Goal: Task Accomplishment & Management: Manage account settings

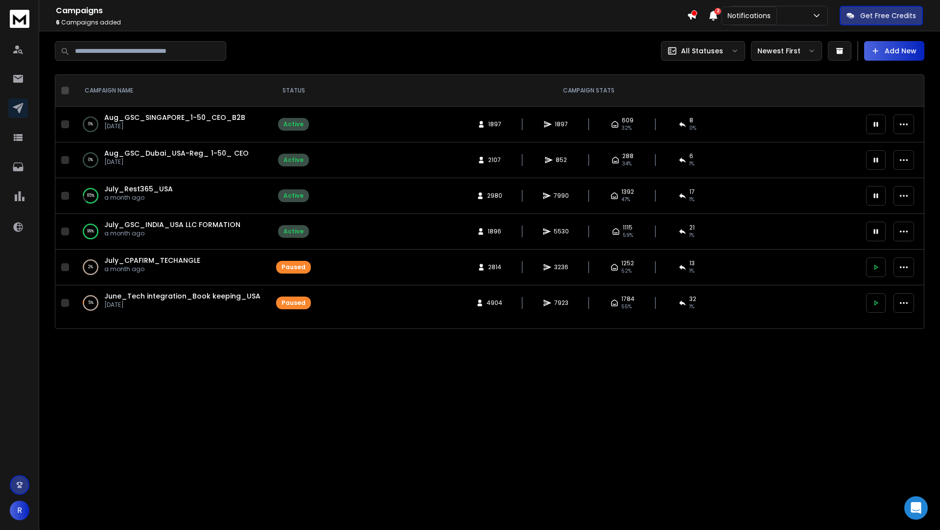
click at [712, 14] on icon at bounding box center [713, 15] width 9 height 10
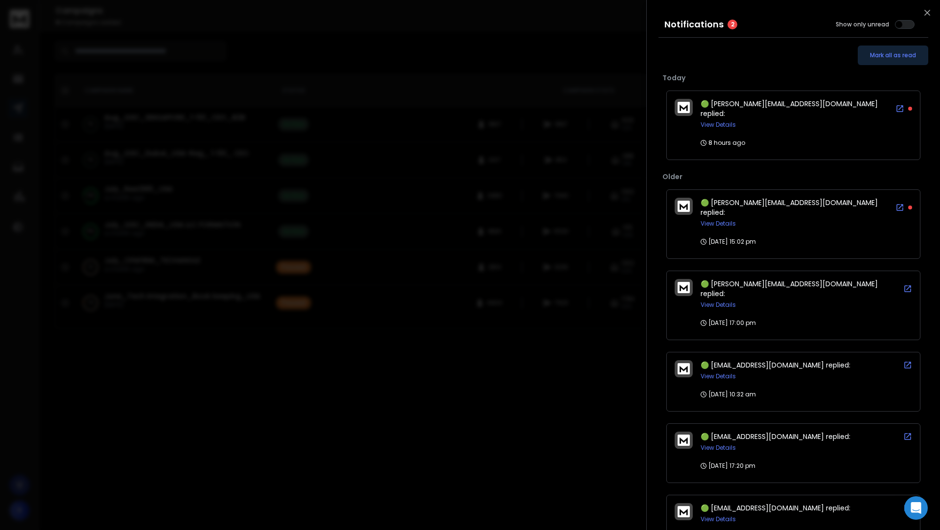
click at [889, 52] on span "Mark all as read" at bounding box center [893, 55] width 46 height 8
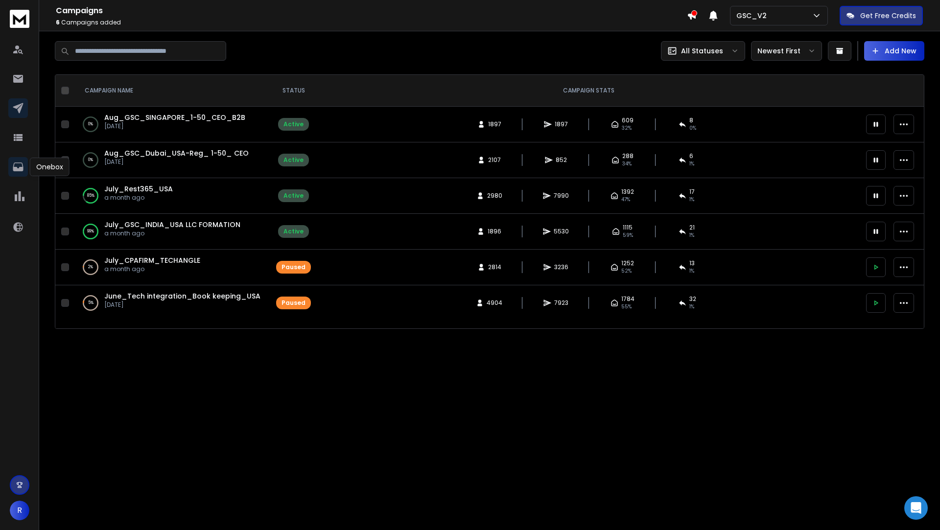
click at [19, 167] on icon at bounding box center [18, 166] width 10 height 9
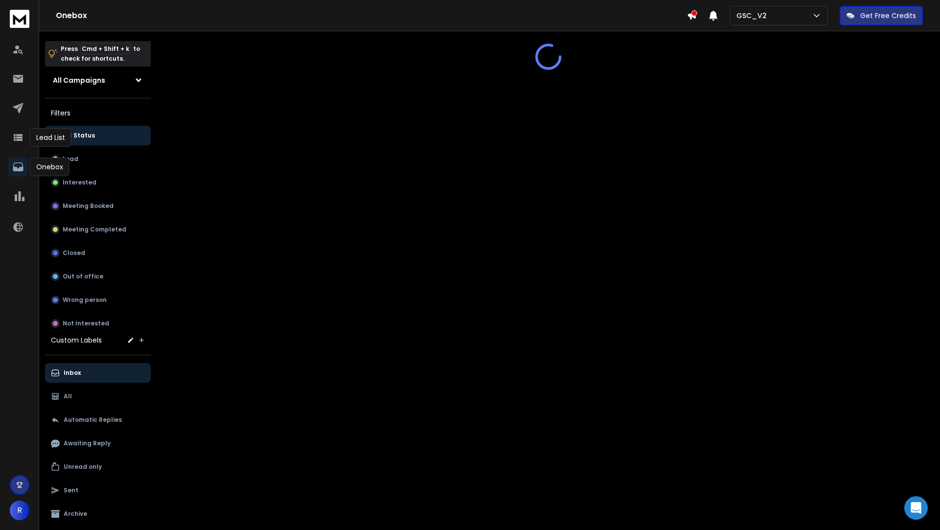
click at [36, 86] on div "R" at bounding box center [19, 265] width 39 height 530
click at [28, 101] on div at bounding box center [19, 109] width 23 height 23
click at [23, 109] on icon at bounding box center [18, 108] width 12 height 12
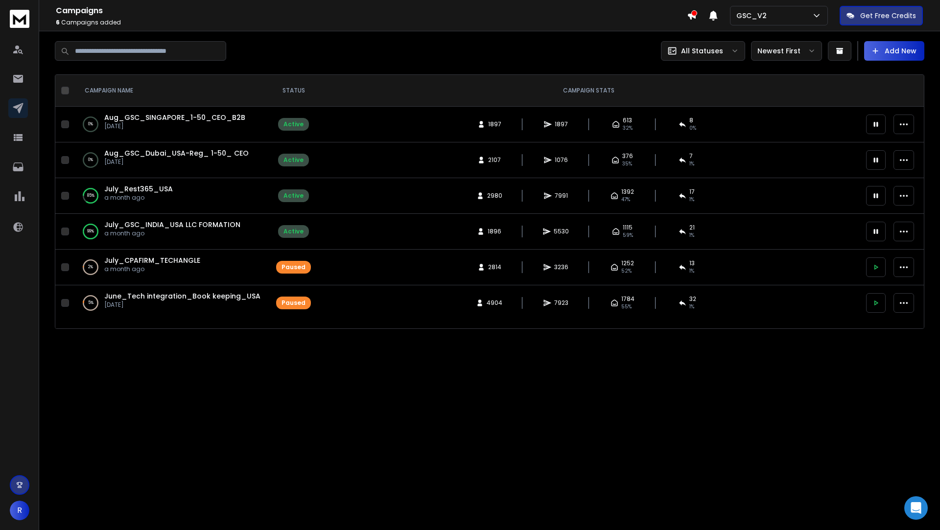
click at [140, 114] on span "Aug_GSC_SINGAPORE_1-50_CEO_B2B" at bounding box center [174, 118] width 141 height 10
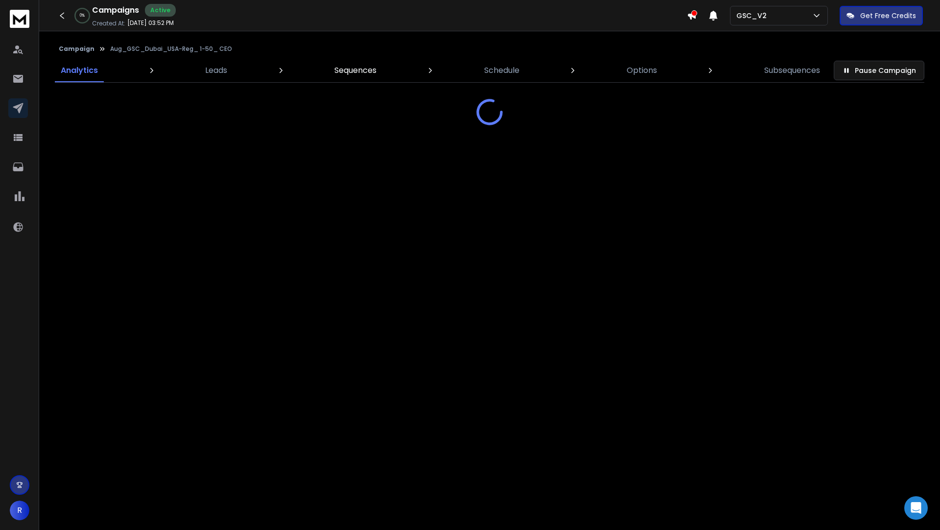
click at [365, 79] on link "Sequences" at bounding box center [355, 70] width 54 height 23
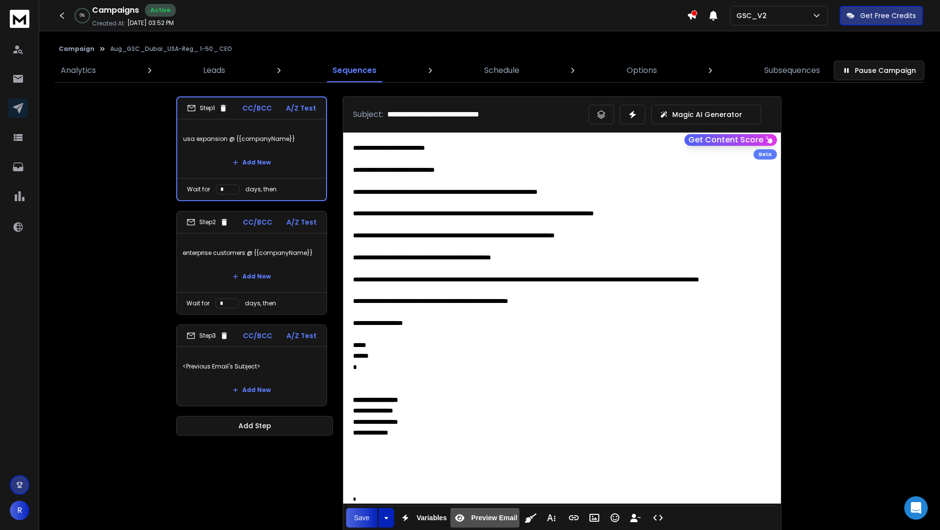
click at [487, 522] on div "Preview Email" at bounding box center [484, 518] width 69 height 16
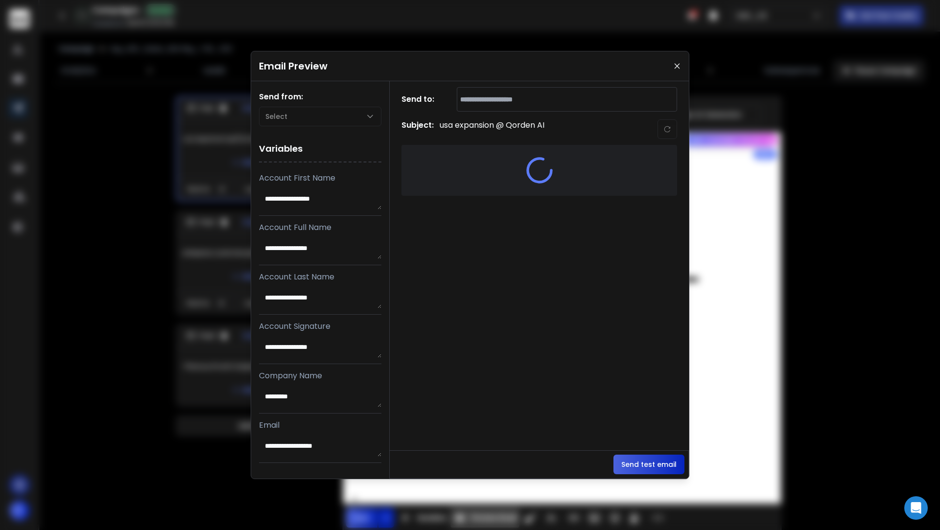
type textarea "*********"
type textarea "**********"
type textarea "*******"
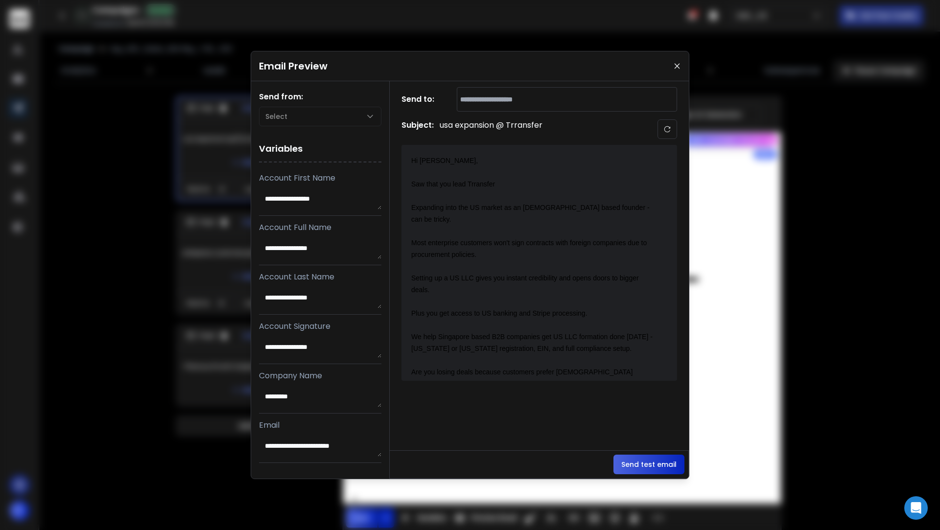
type textarea "******"
type textarea "**********"
type textarea "********"
type textarea "**********"
drag, startPoint x: 409, startPoint y: 157, endPoint x: 482, endPoint y: 360, distance: 215.2
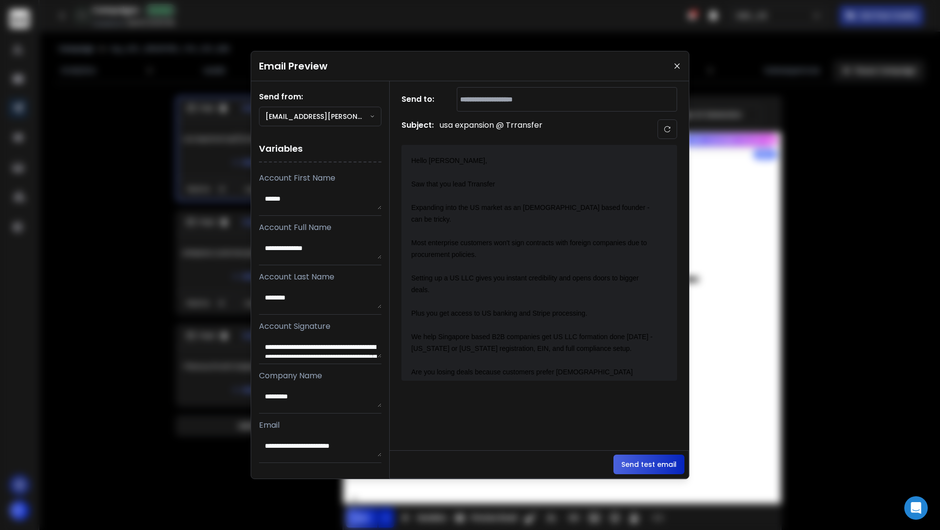
click at [482, 359] on div "Hello Michael, Saw that you lead Trransfer Expanding into the US market as an S…" at bounding box center [539, 263] width 276 height 236
click at [516, 314] on div at bounding box center [533, 311] width 245 height 12
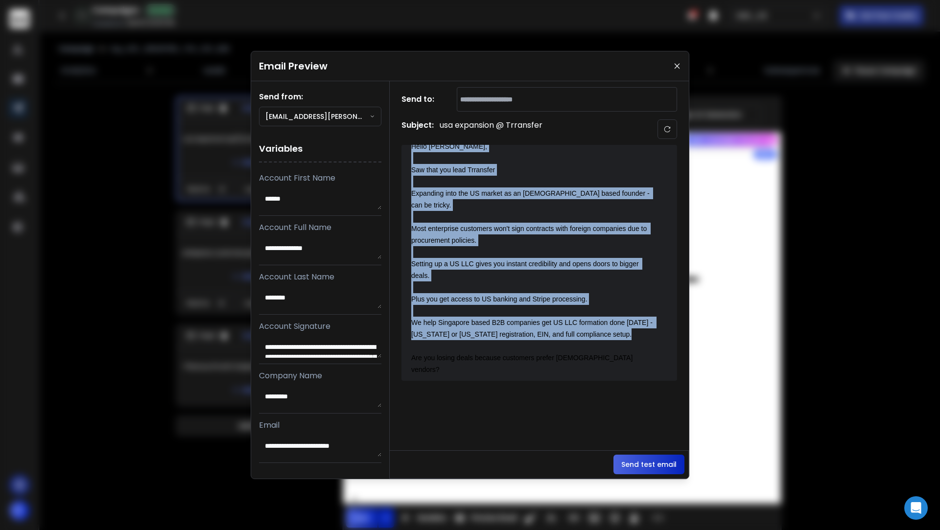
drag, startPoint x: 409, startPoint y: 175, endPoint x: 474, endPoint y: 358, distance: 194.0
click at [474, 358] on div "Hello Michael, Saw that you lead Trransfer Expanding into the US market as an S…" at bounding box center [539, 263] width 276 height 236
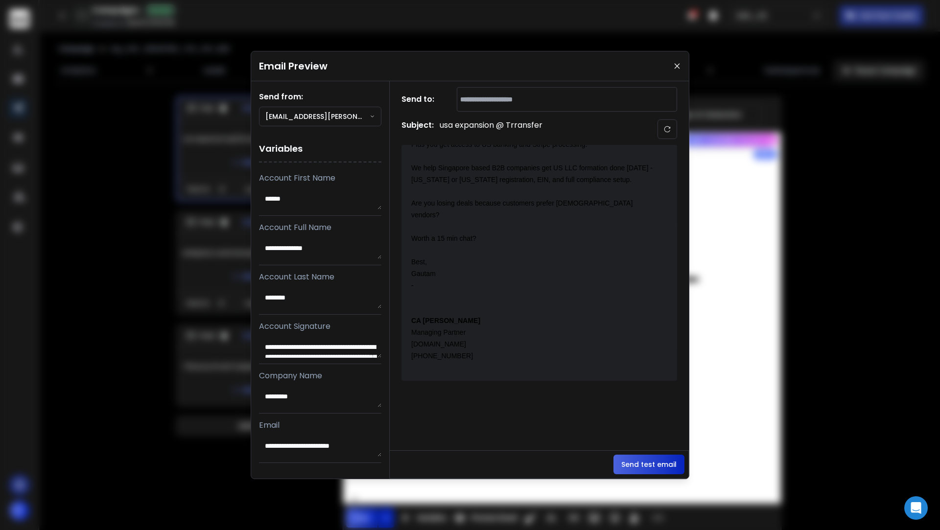
scroll to position [232, 0]
drag, startPoint x: 474, startPoint y: 358, endPoint x: 513, endPoint y: 372, distance: 41.8
click at [680, 68] on icon at bounding box center [677, 66] width 8 height 8
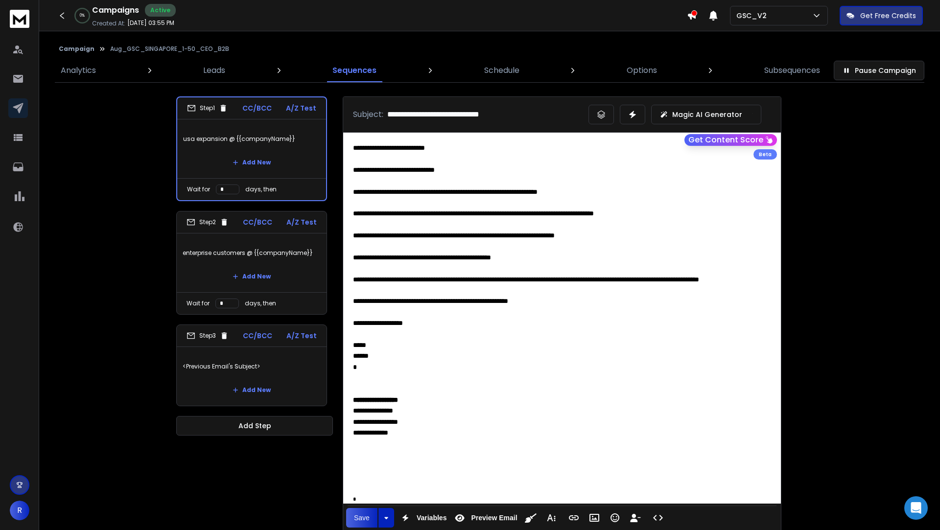
click at [246, 252] on p "enterprise customers @ {{companyName}}" at bounding box center [252, 252] width 138 height 27
type input "**********"
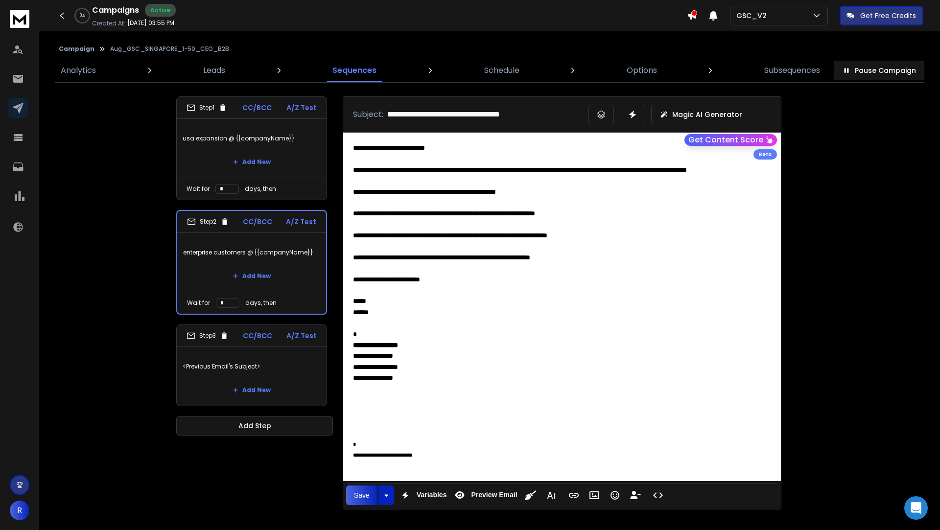
click at [517, 168] on span "**********" at bounding box center [520, 169] width 334 height 7
click at [552, 394] on div at bounding box center [562, 389] width 418 height 11
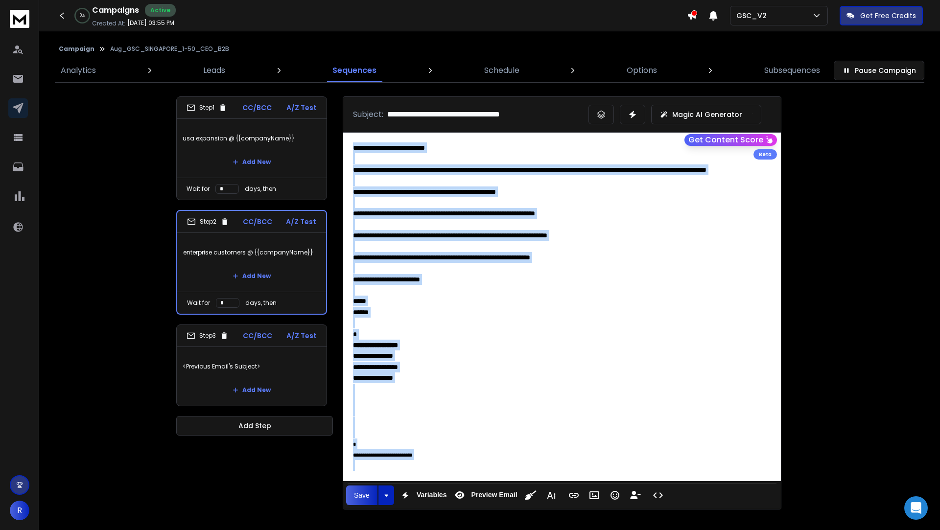
scroll to position [6, 0]
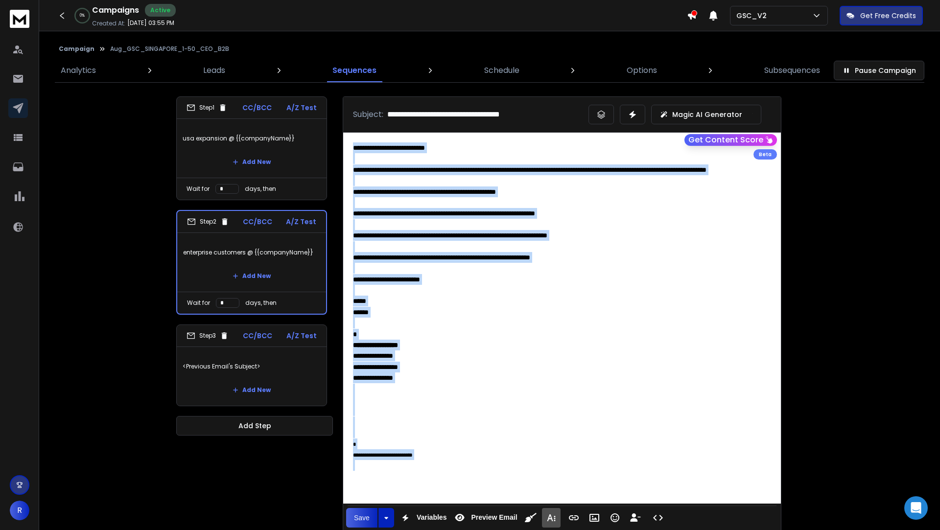
click at [549, 515] on icon "button" at bounding box center [551, 517] width 8 height 7
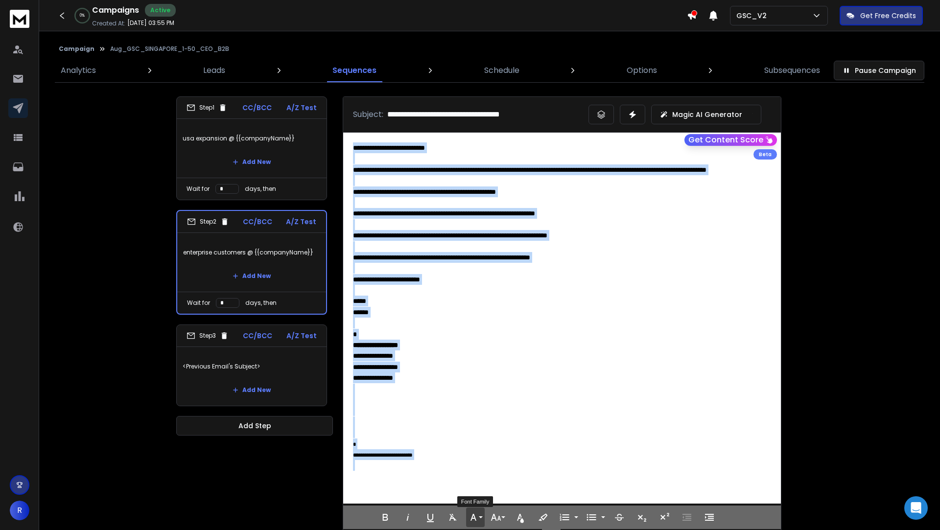
click at [473, 512] on icon "button" at bounding box center [473, 517] width 12 height 12
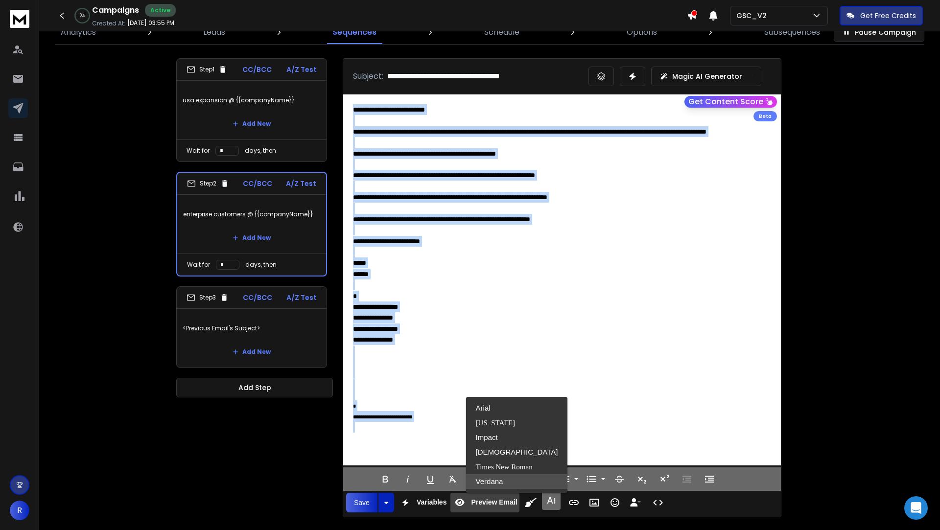
scroll to position [0, 0]
click at [488, 485] on link "Verdana" at bounding box center [517, 481] width 102 height 15
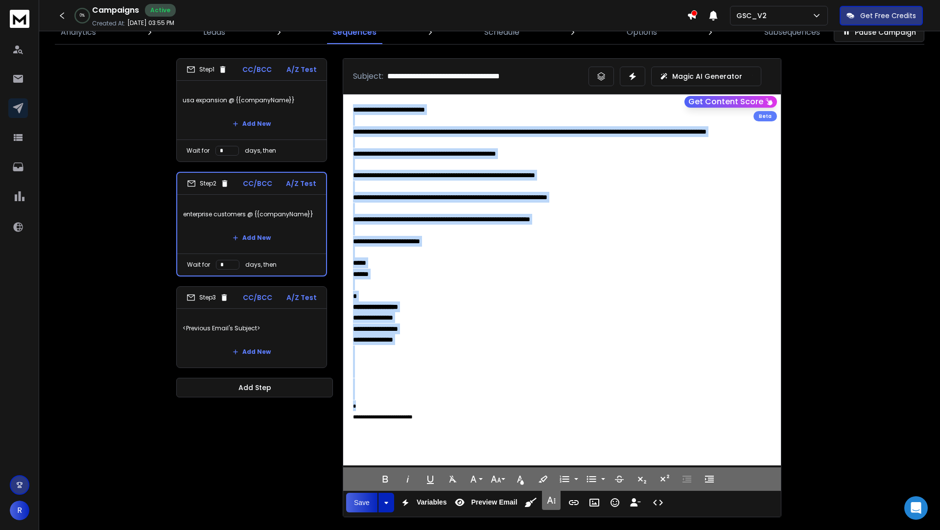
click at [503, 356] on div at bounding box center [562, 350] width 418 height 11
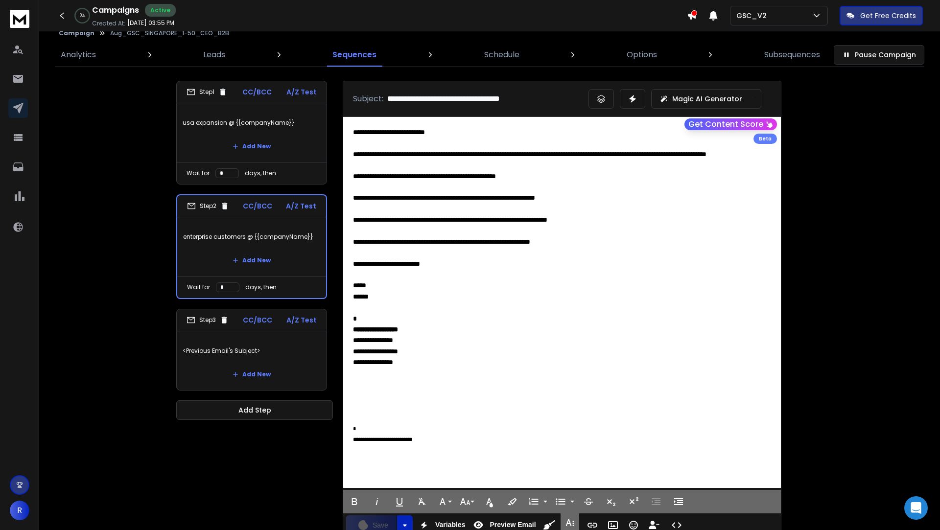
scroll to position [14, 0]
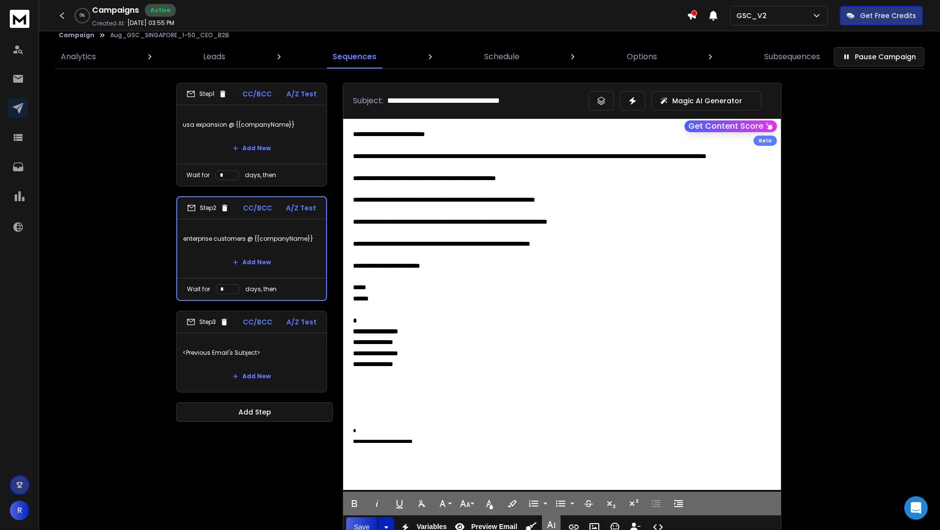
click at [226, 347] on p "<Previous Email's Subject>" at bounding box center [252, 352] width 138 height 27
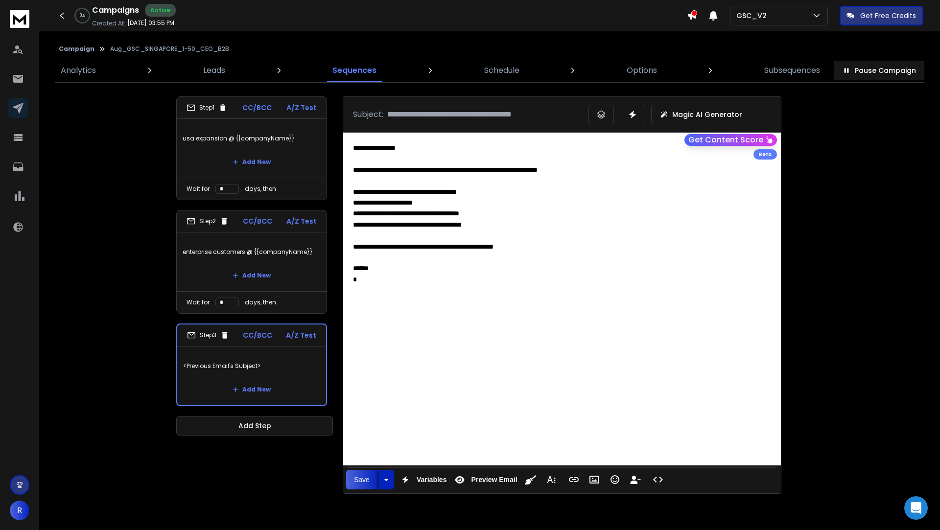
click at [457, 372] on div "**********" at bounding box center [561, 299] width 437 height 333
click at [262, 138] on p "usa expansion @ {{companyName}}" at bounding box center [252, 138] width 138 height 27
type input "**********"
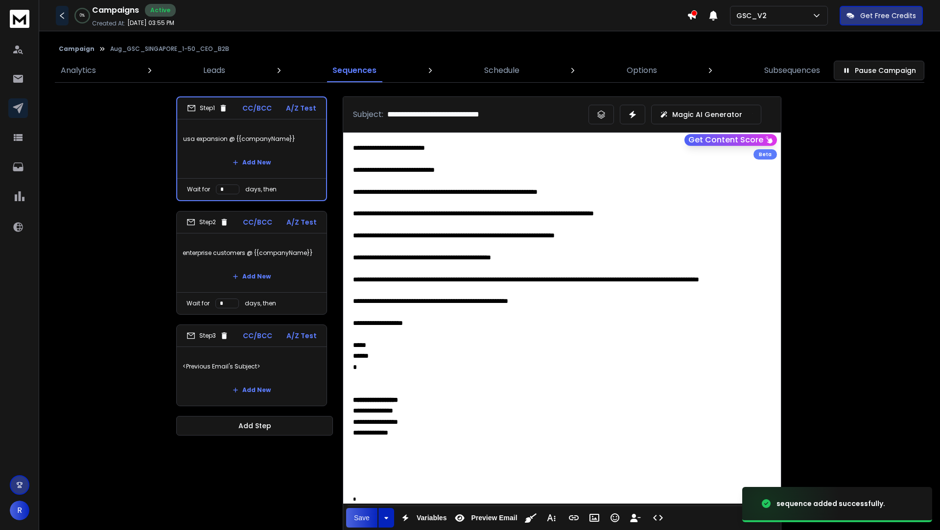
click at [64, 12] on icon at bounding box center [62, 15] width 4 height 6
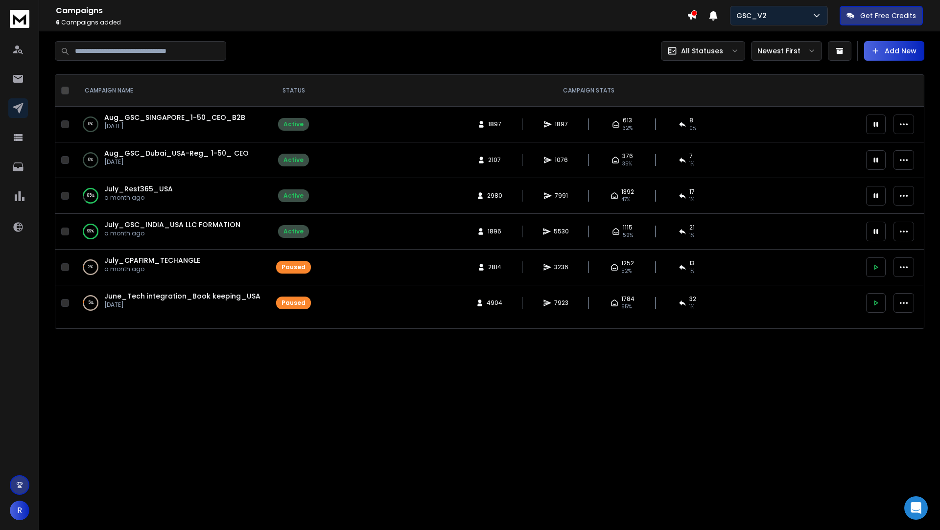
click at [738, 15] on p "GSC_V2" at bounding box center [753, 16] width 34 height 10
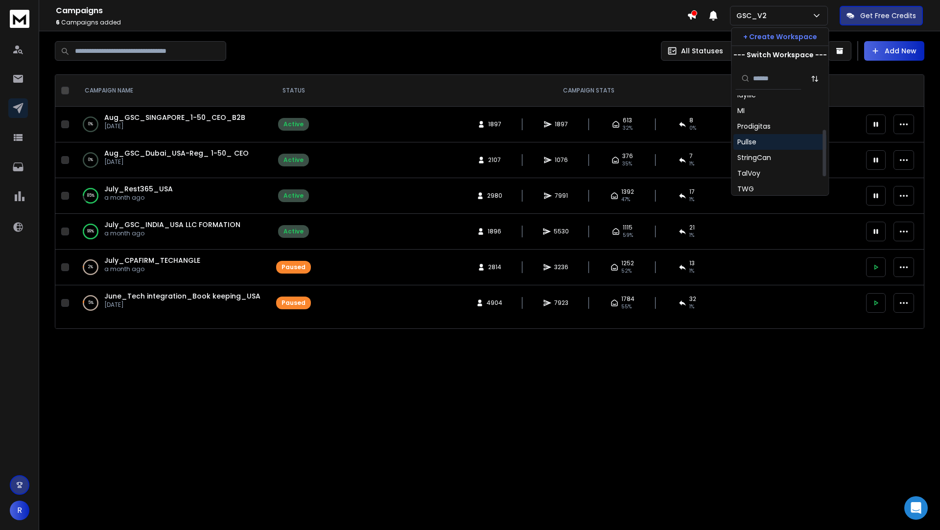
scroll to position [106, 0]
click at [749, 182] on div "Zariyaa" at bounding box center [749, 186] width 25 height 10
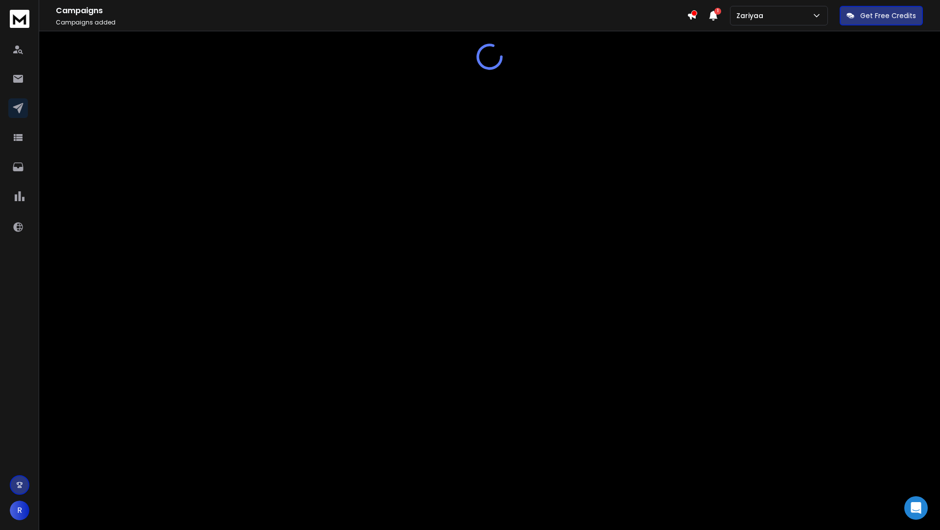
click at [713, 9] on div "1 Zariyaa Get Free Credits" at bounding box center [805, 16] width 236 height 20
click at [715, 15] on icon at bounding box center [713, 15] width 9 height 10
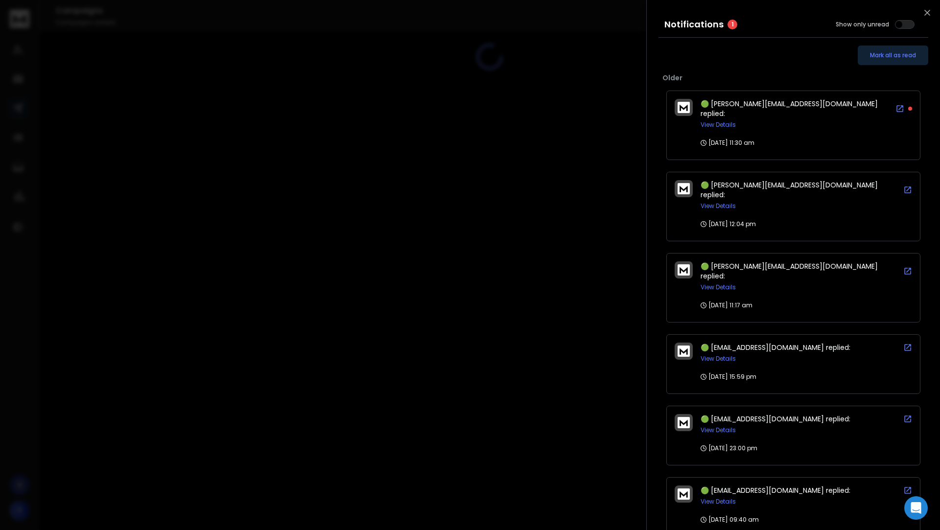
click at [872, 60] on button "Mark all as read" at bounding box center [892, 56] width 70 height 20
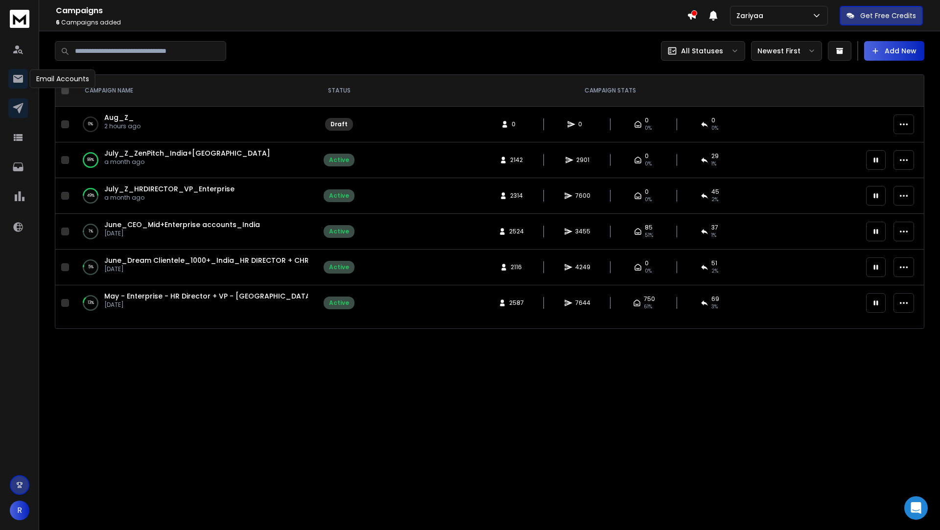
click at [20, 69] on link at bounding box center [18, 79] width 20 height 20
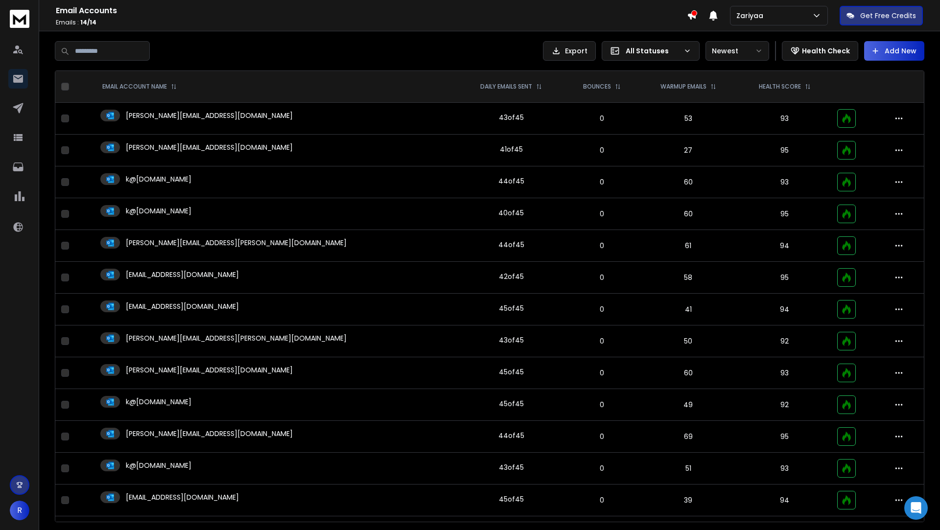
scroll to position [31, 0]
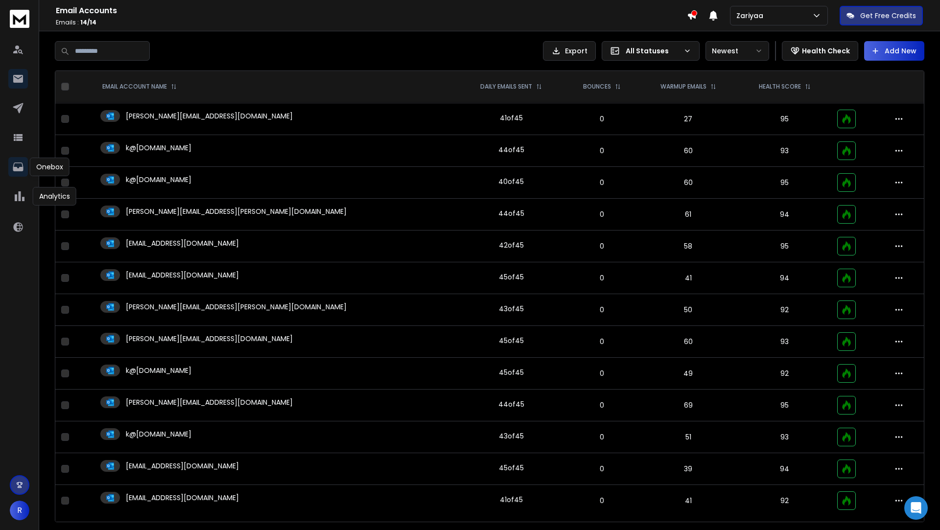
click at [19, 162] on icon at bounding box center [18, 166] width 10 height 9
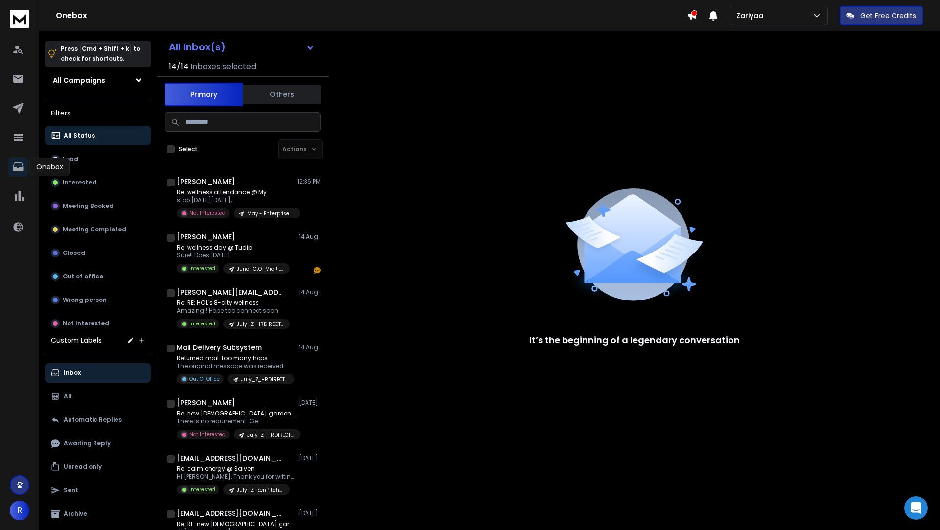
click at [254, 107] on div "Primary Others Select Actions Manjula Vijay 12:36 PM Re: wellness attendance @ …" at bounding box center [242, 323] width 171 height 476
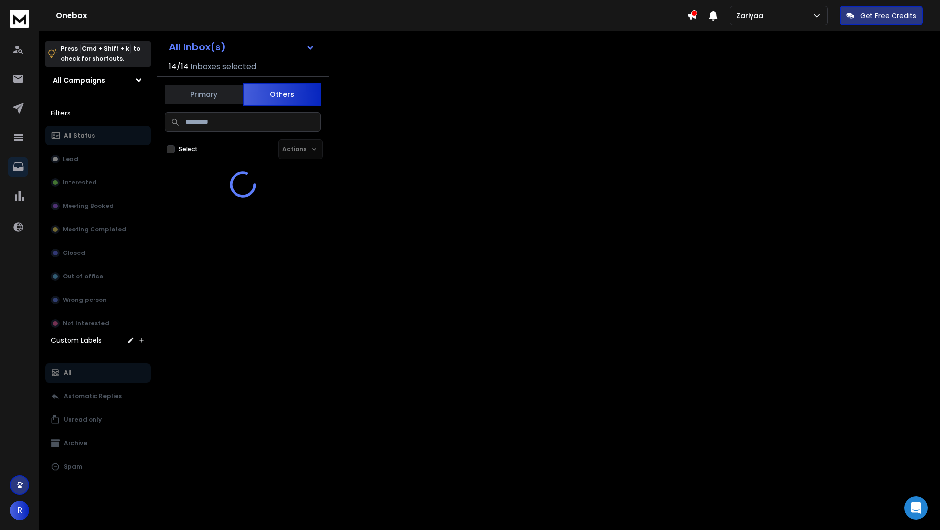
click at [275, 94] on button "Others" at bounding box center [282, 94] width 78 height 23
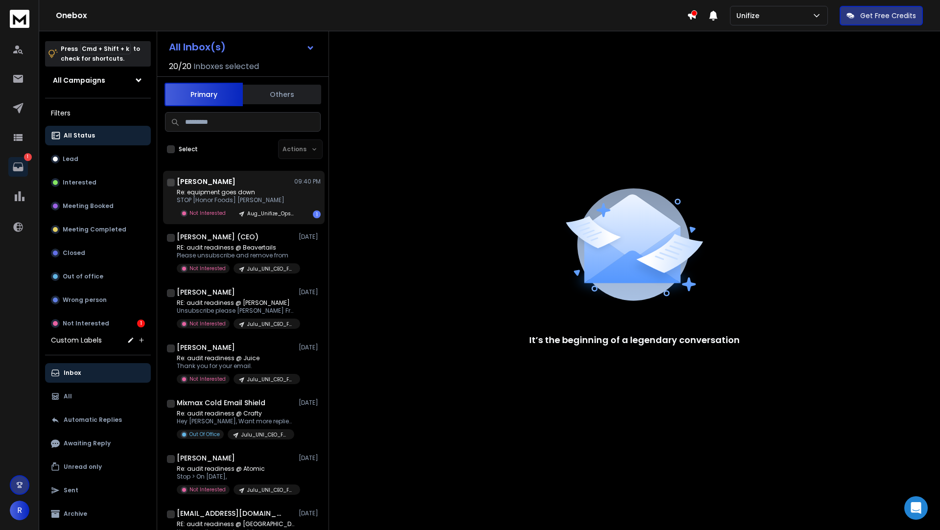
click at [267, 177] on div "Mike Spratt 09:40 PM" at bounding box center [249, 182] width 144 height 10
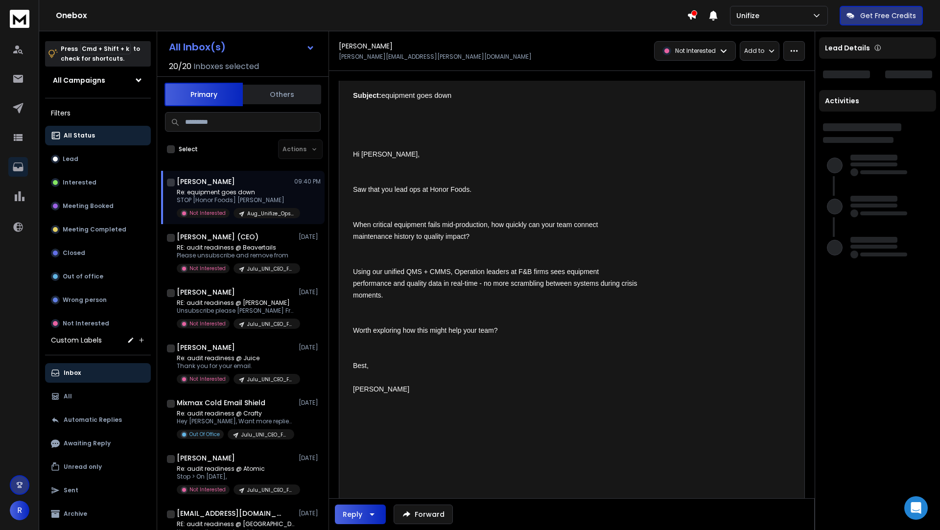
scroll to position [908, 0]
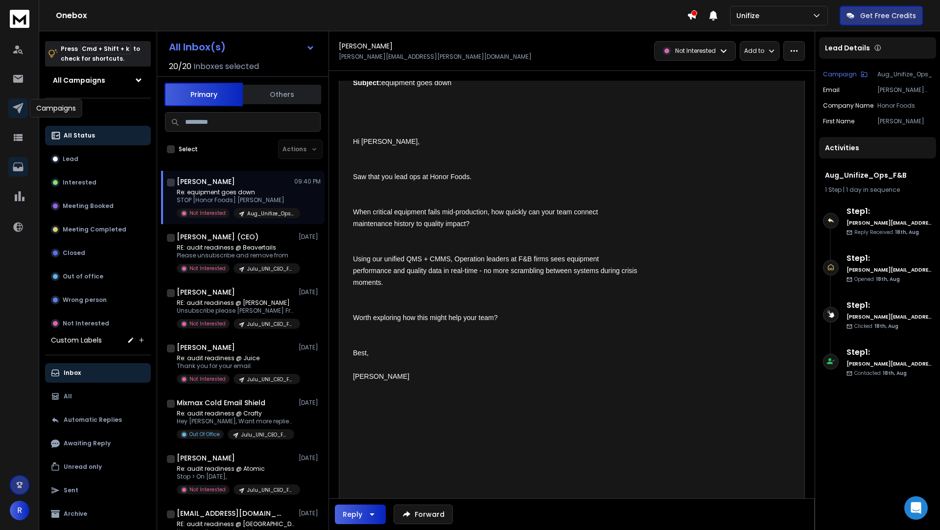
click at [12, 107] on icon at bounding box center [18, 108] width 12 height 12
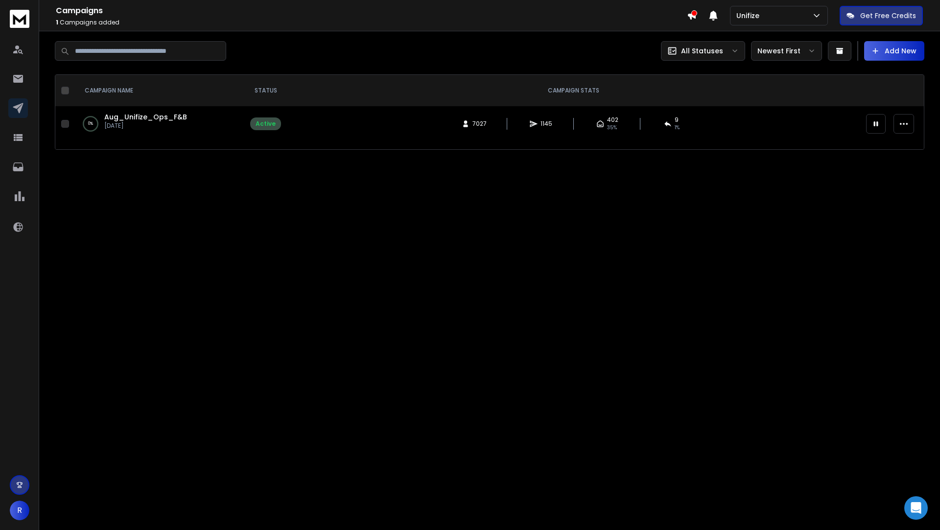
click at [202, 117] on div "0 % Aug_Unifize_Ops_F&B 4 days ago" at bounding box center [159, 123] width 152 height 23
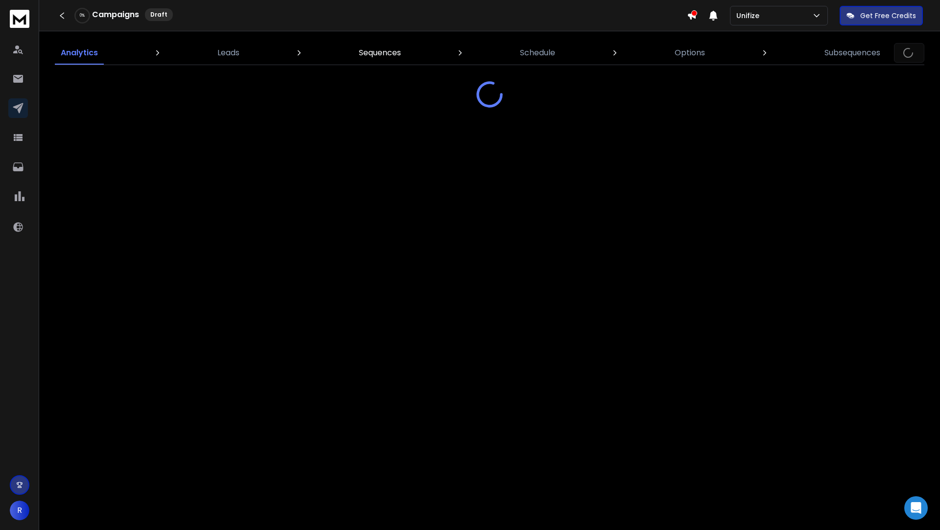
click at [375, 54] on p "Sequences" at bounding box center [380, 53] width 42 height 12
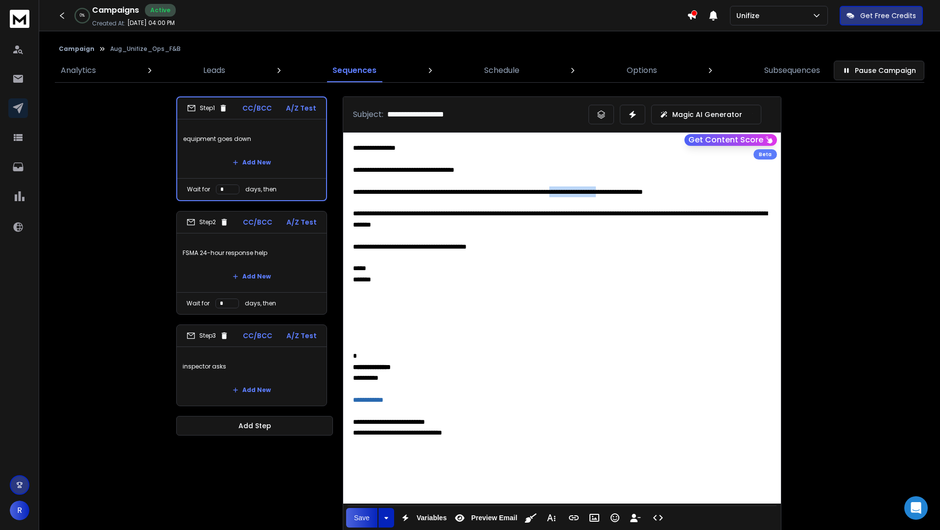
drag, startPoint x: 638, startPoint y: 193, endPoint x: 708, endPoint y: 195, distance: 70.0
click at [708, 195] on span "**********" at bounding box center [560, 207] width 414 height 127
click at [713, 199] on div "**********" at bounding box center [562, 208] width 418 height 132
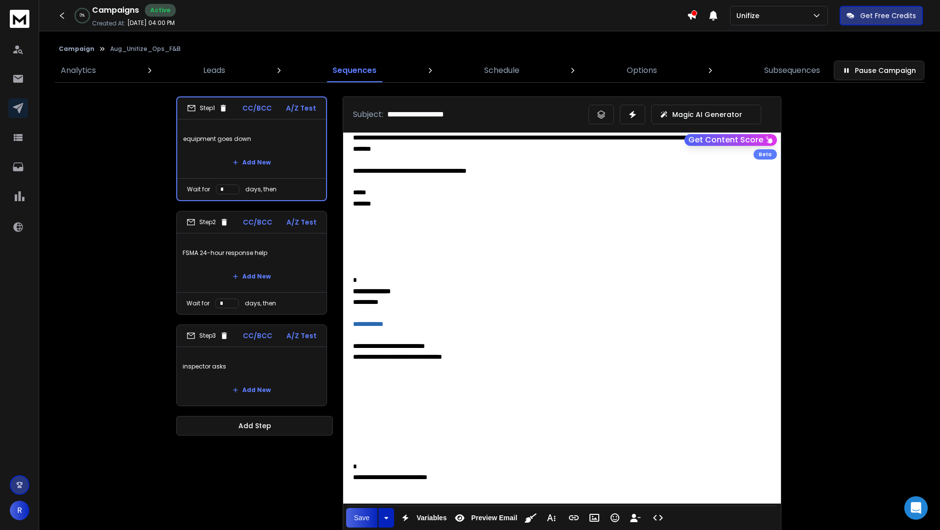
click at [364, 321] on link "**********" at bounding box center [368, 324] width 30 height 7
click at [365, 340] on icon "button" at bounding box center [362, 341] width 12 height 12
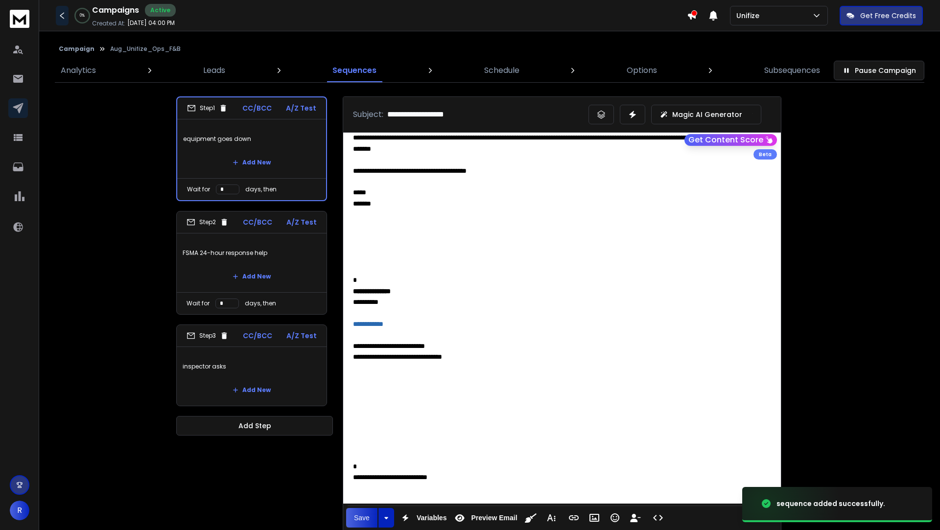
click at [65, 16] on icon at bounding box center [62, 15] width 9 height 9
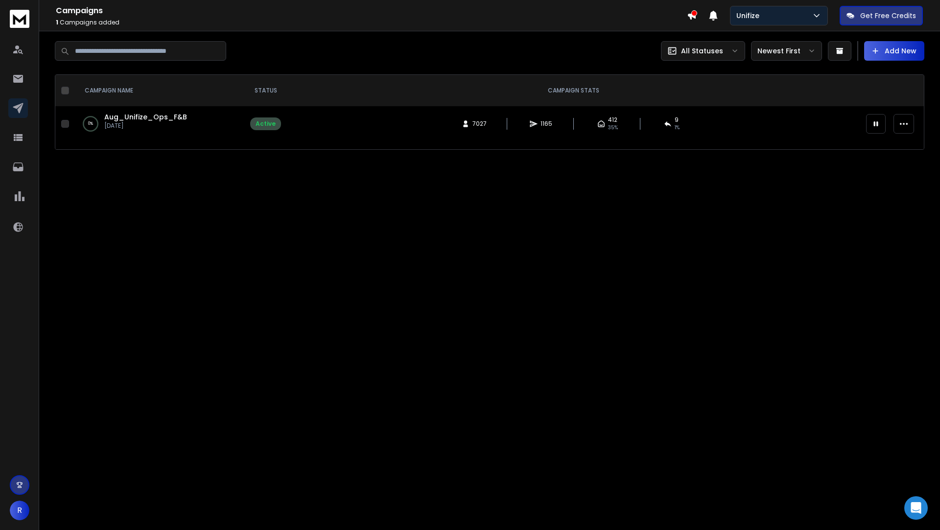
click at [738, 19] on p "Unifize" at bounding box center [749, 16] width 27 height 10
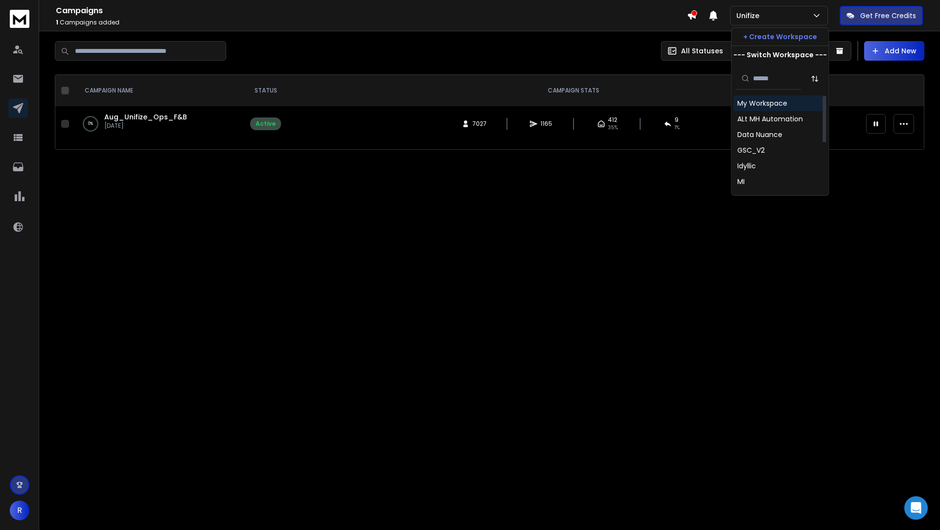
click at [743, 103] on div "My Workspace" at bounding box center [762, 103] width 50 height 10
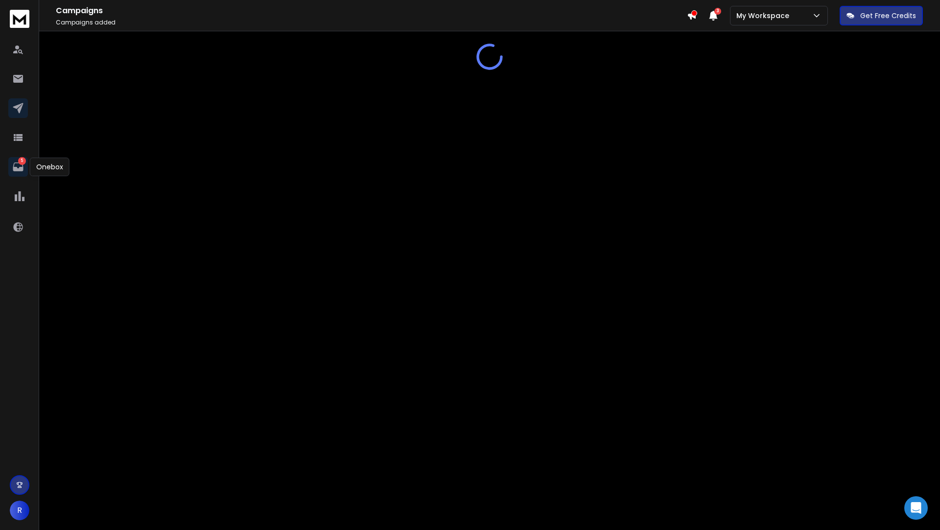
click at [13, 175] on link "5" at bounding box center [18, 167] width 20 height 20
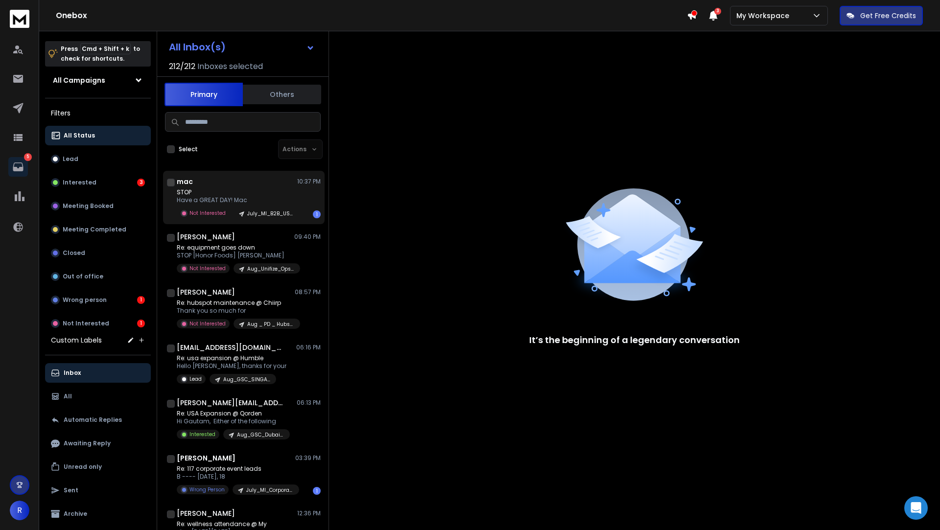
click at [255, 172] on div "mac 10:37 PM STOP Have a GREAT DAY! Mac Not Interested July_MI_B2B_USA_Wellness…" at bounding box center [243, 197] width 161 height 53
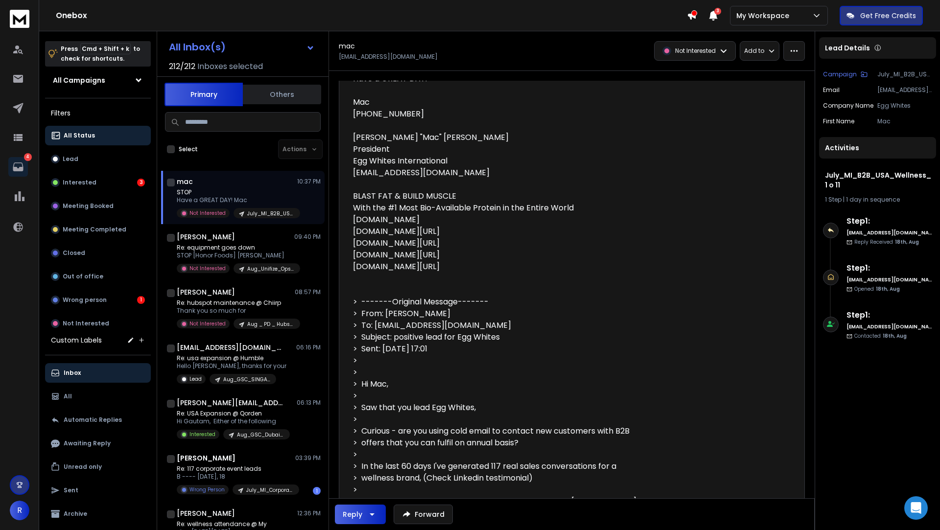
scroll to position [137, 0]
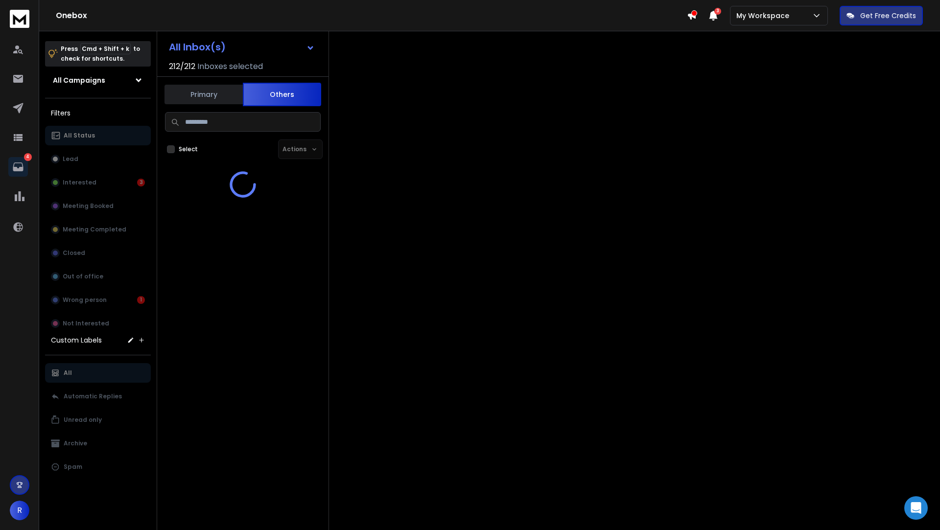
click at [287, 95] on button "Others" at bounding box center [282, 94] width 78 height 23
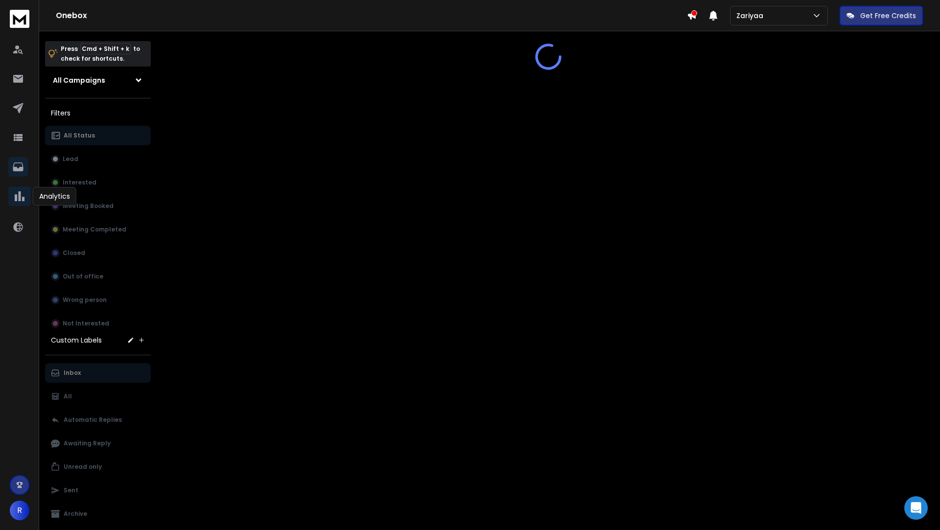
click at [10, 195] on link at bounding box center [19, 196] width 23 height 23
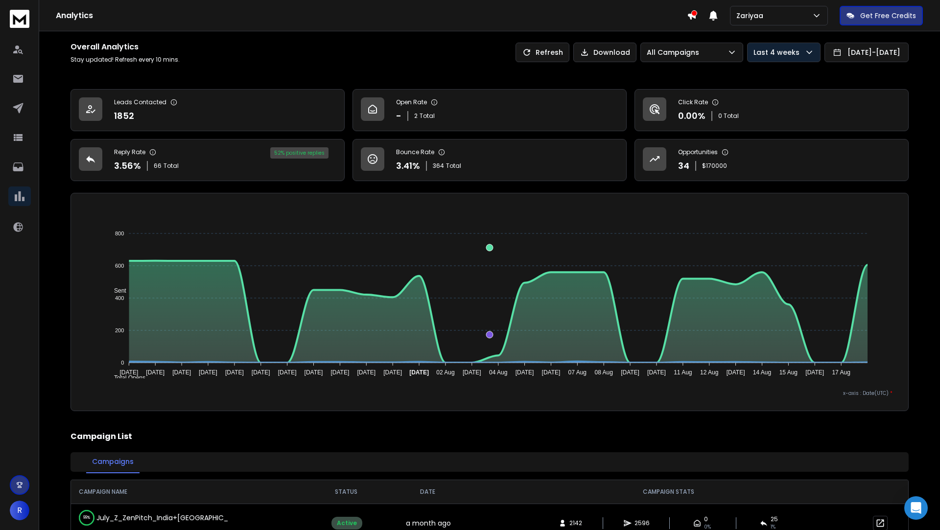
click at [770, 53] on p "Last 4 weeks" at bounding box center [778, 52] width 50 height 10
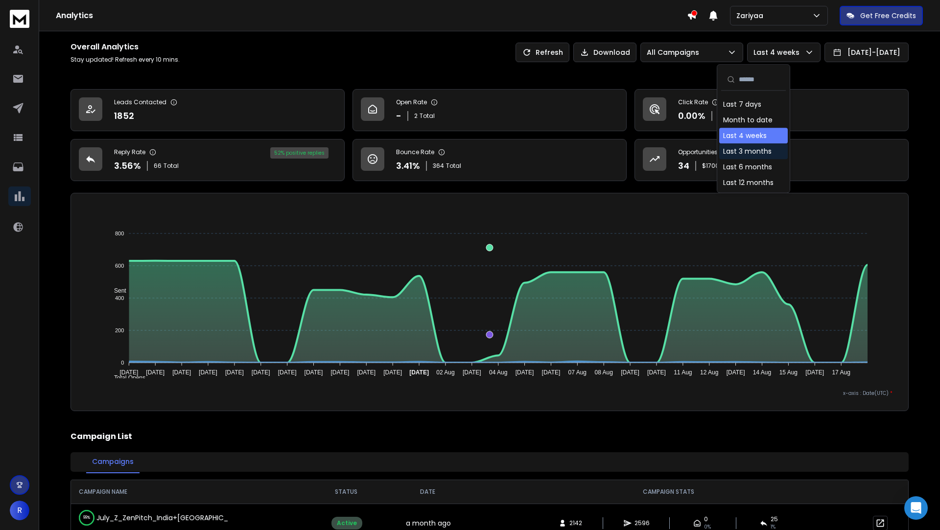
click at [746, 151] on div "Last 3 months" at bounding box center [747, 151] width 48 height 10
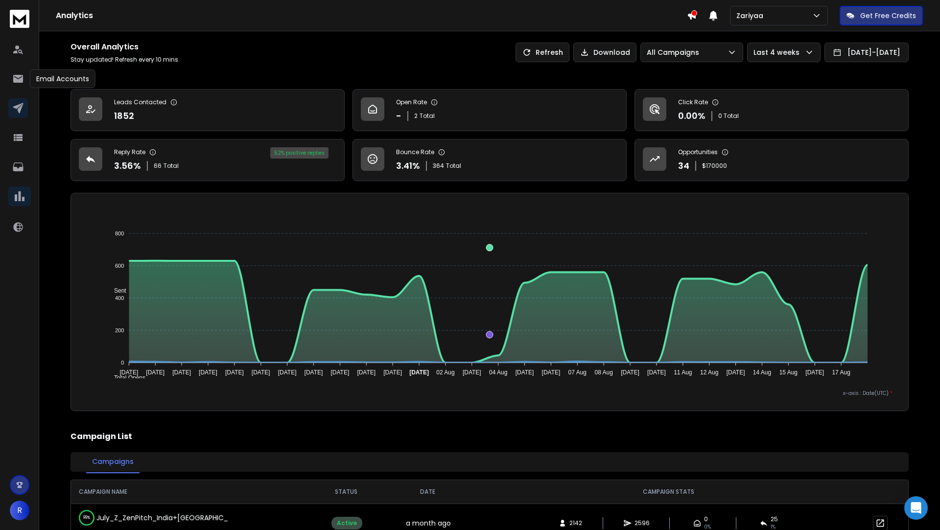
click at [19, 107] on icon at bounding box center [18, 108] width 12 height 12
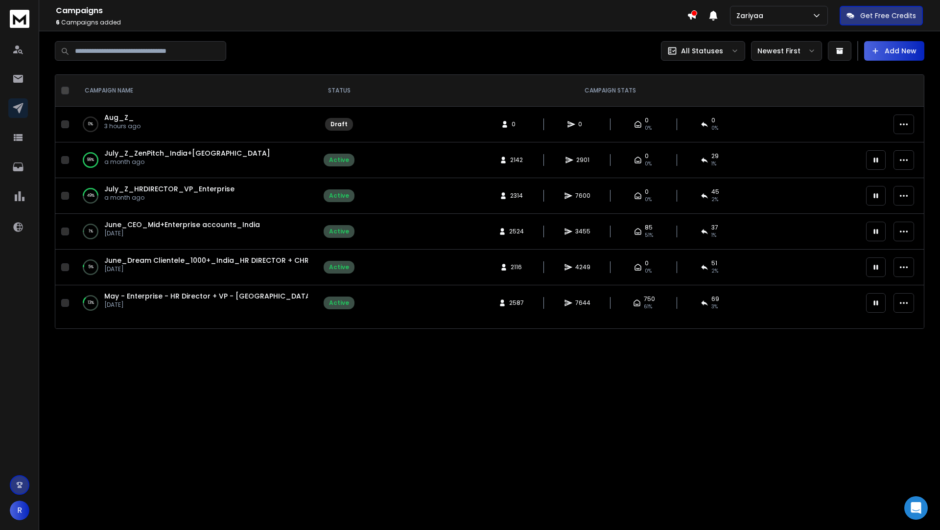
click at [859, 156] on icon at bounding box center [875, 160] width 9 height 9
click at [859, 162] on button "button" at bounding box center [903, 160] width 21 height 20
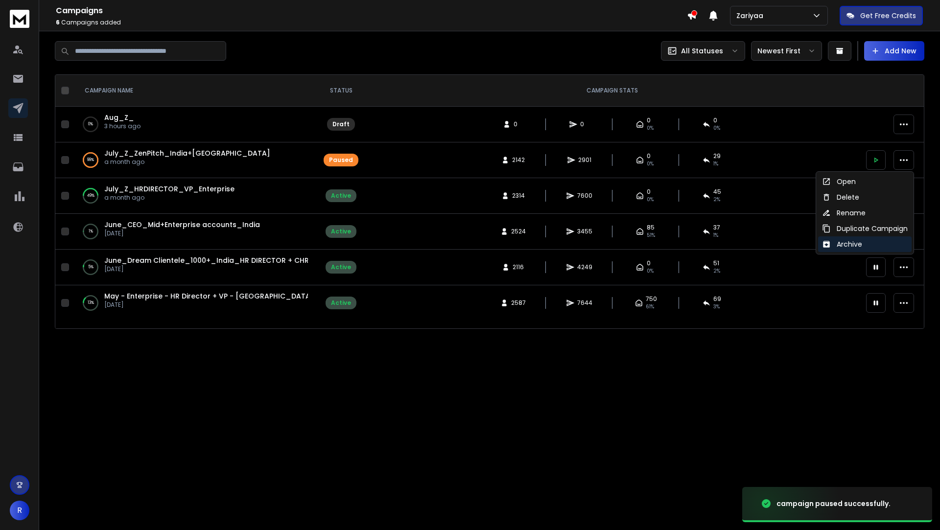
click at [841, 242] on div "Archive" at bounding box center [842, 244] width 40 height 10
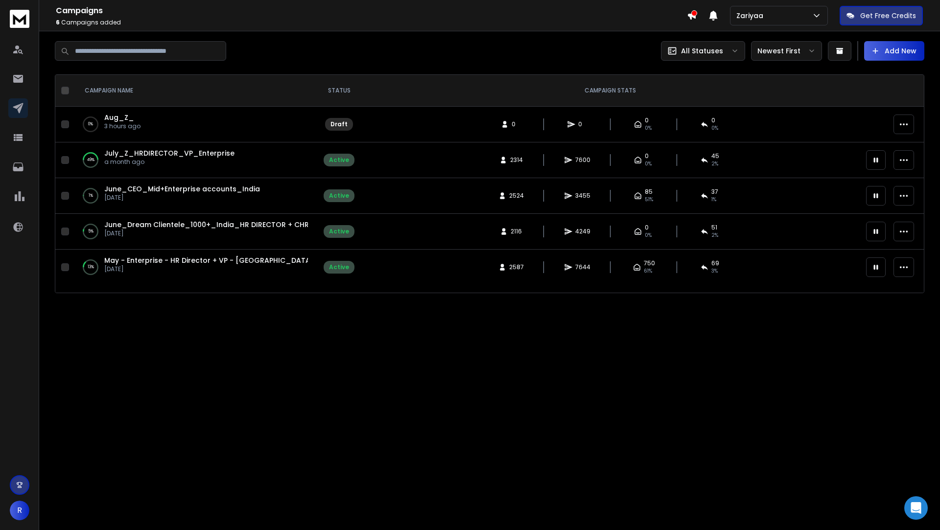
click at [169, 151] on span "July_Z_HRDIRECTOR_VP_Enterprise" at bounding box center [169, 153] width 130 height 10
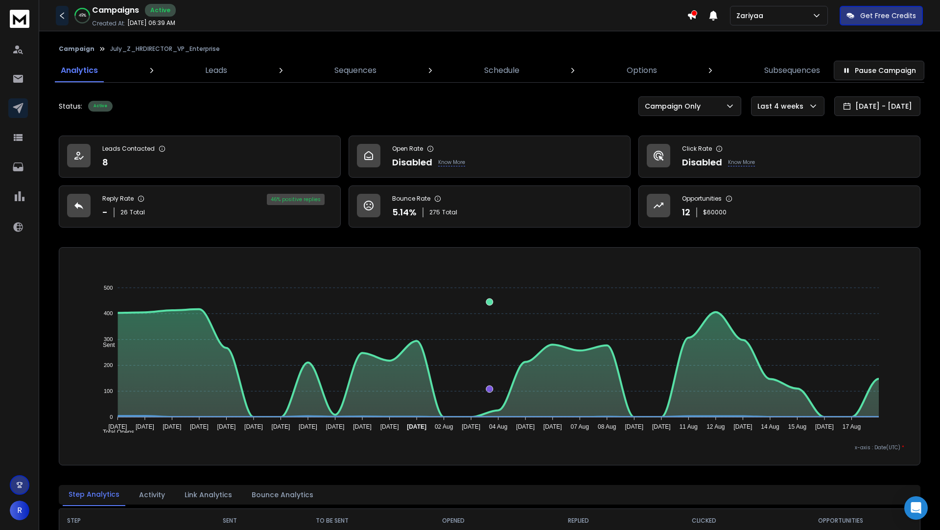
click at [61, 12] on icon at bounding box center [62, 15] width 9 height 9
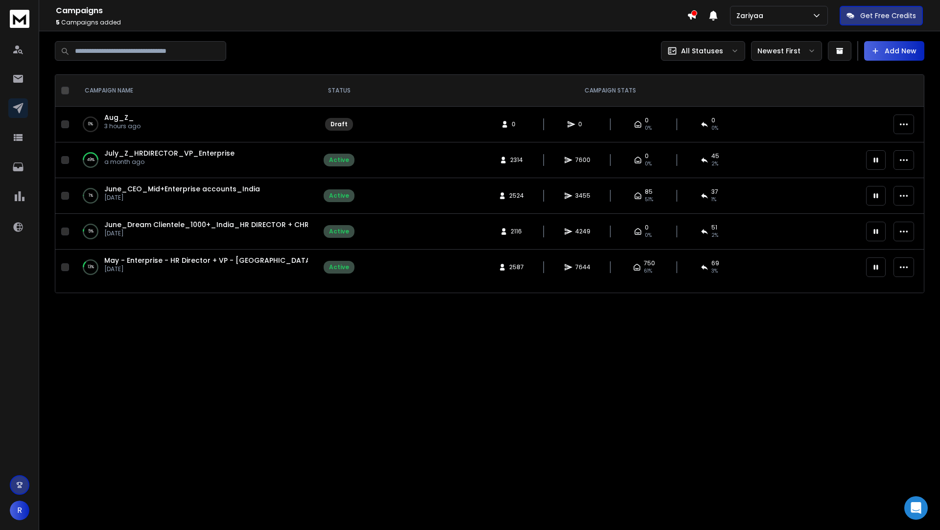
click at [142, 188] on span "June_CEO_Mid+Enterprise accounts_India" at bounding box center [182, 189] width 156 height 10
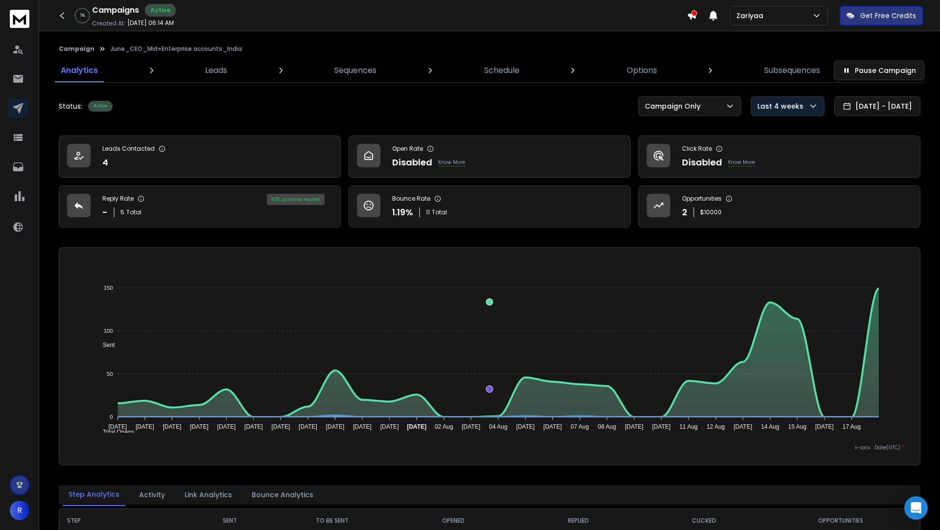
click at [808, 110] on icon "button" at bounding box center [813, 106] width 10 height 10
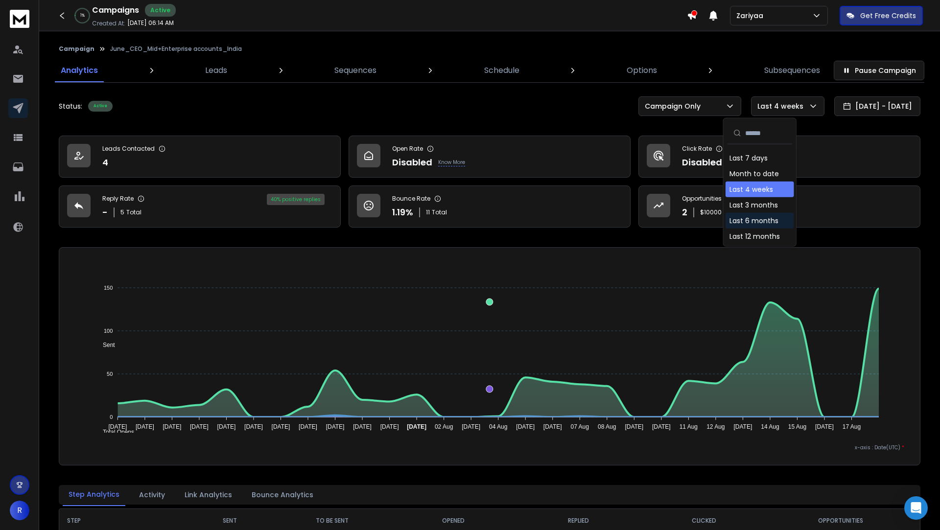
click at [767, 214] on div "Last 6 months" at bounding box center [759, 221] width 69 height 16
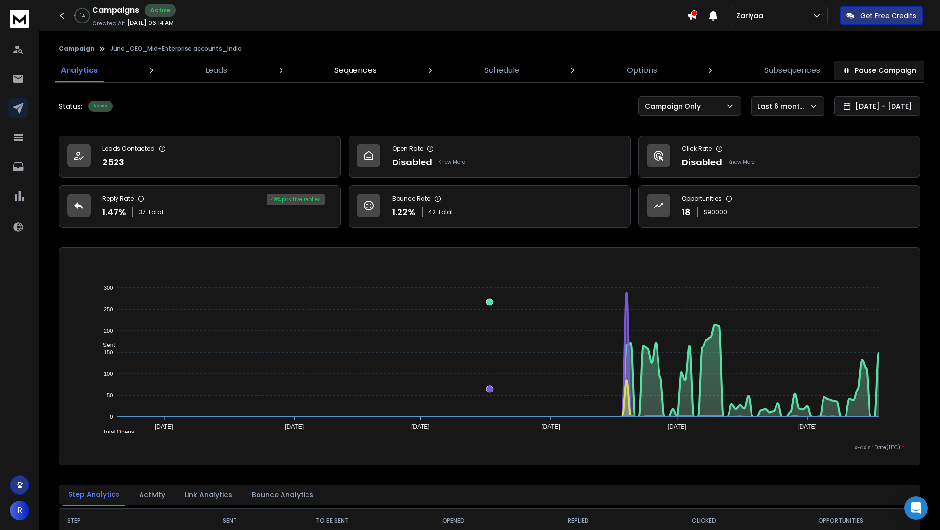
click at [350, 64] on link "Sequences" at bounding box center [355, 70] width 54 height 23
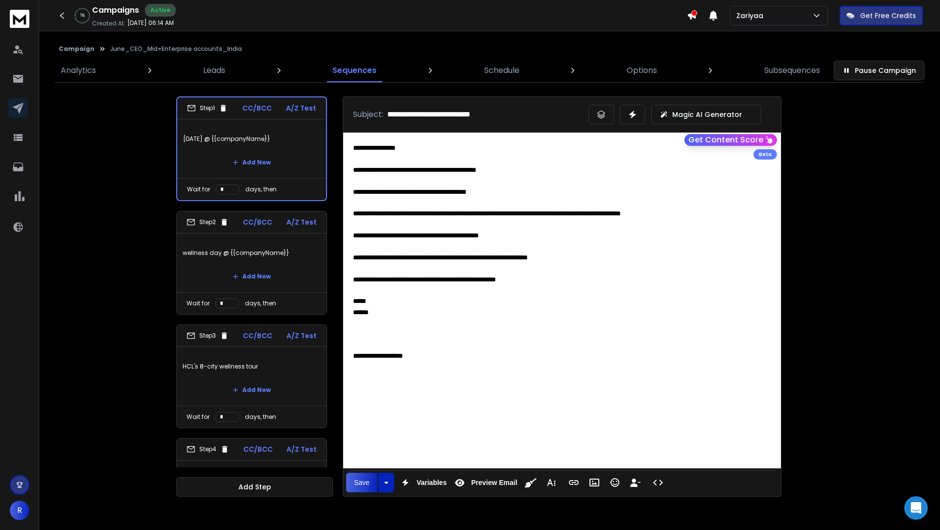
click at [262, 256] on p "wellness day @ {{companyName}}" at bounding box center [252, 252] width 138 height 27
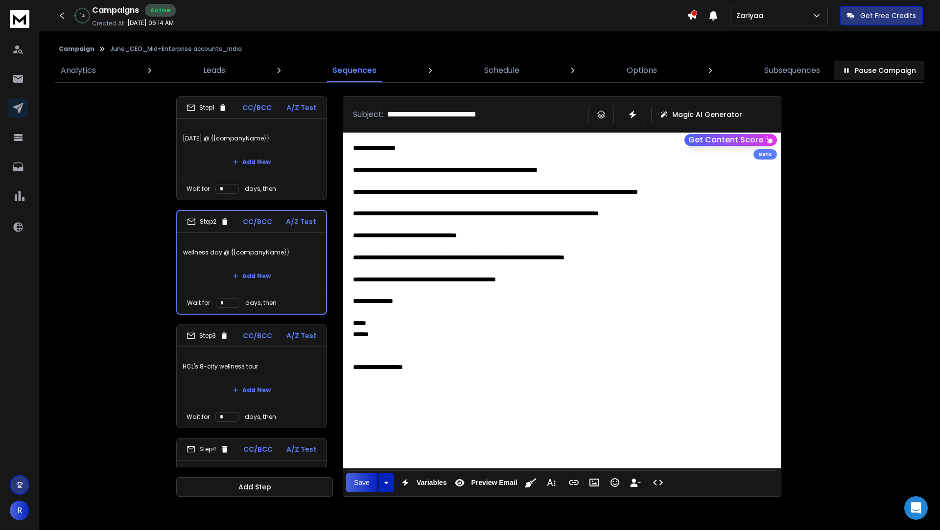
click at [241, 365] on p "HCL's 8-city wellness tour" at bounding box center [252, 366] width 138 height 27
type input "**********"
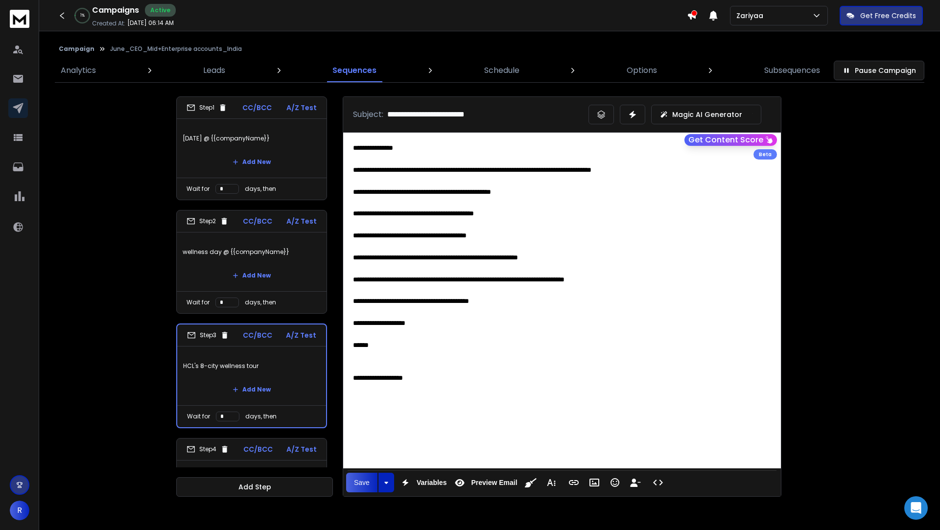
scroll to position [50, 0]
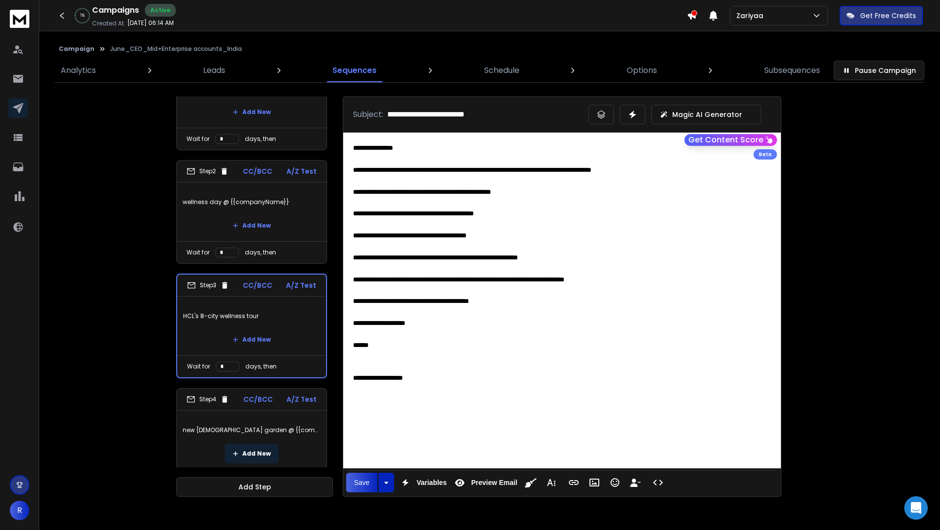
click at [246, 444] on button "Add New" at bounding box center [252, 454] width 54 height 20
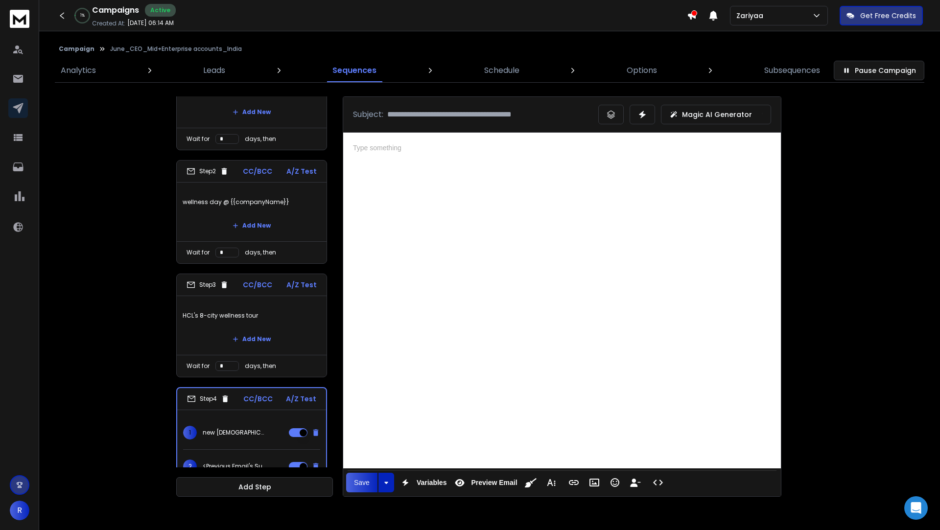
scroll to position [90, 0]
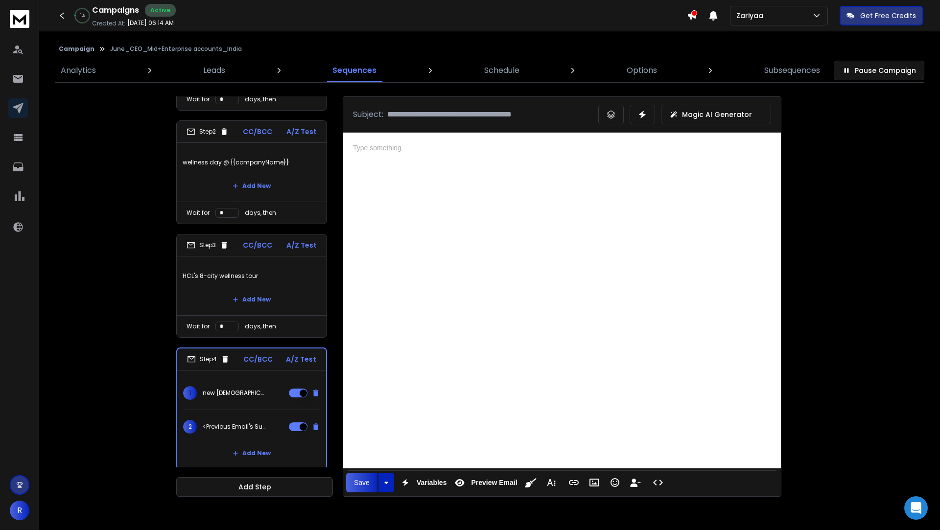
click at [242, 423] on p "<Previous Email's Subject>" at bounding box center [234, 427] width 63 height 8
click at [313, 424] on icon at bounding box center [315, 426] width 5 height 7
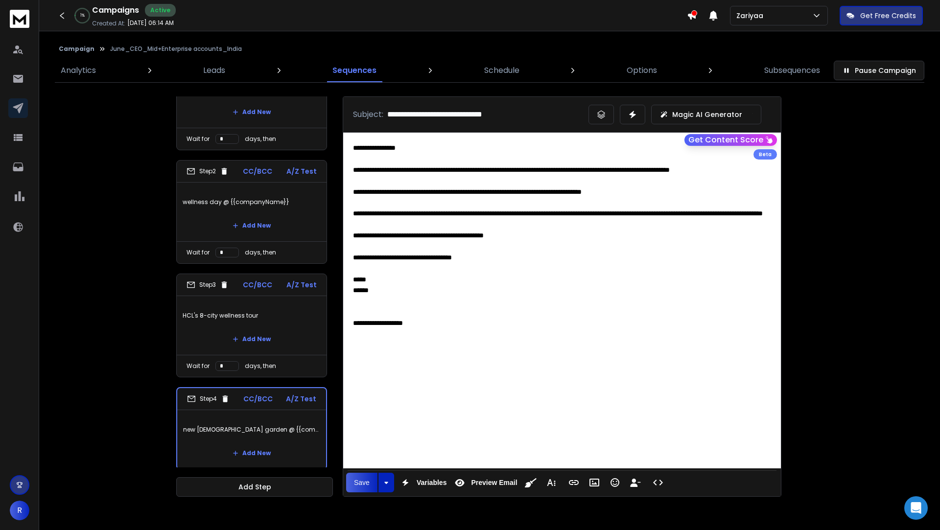
click at [434, 374] on div "**********" at bounding box center [561, 301] width 437 height 336
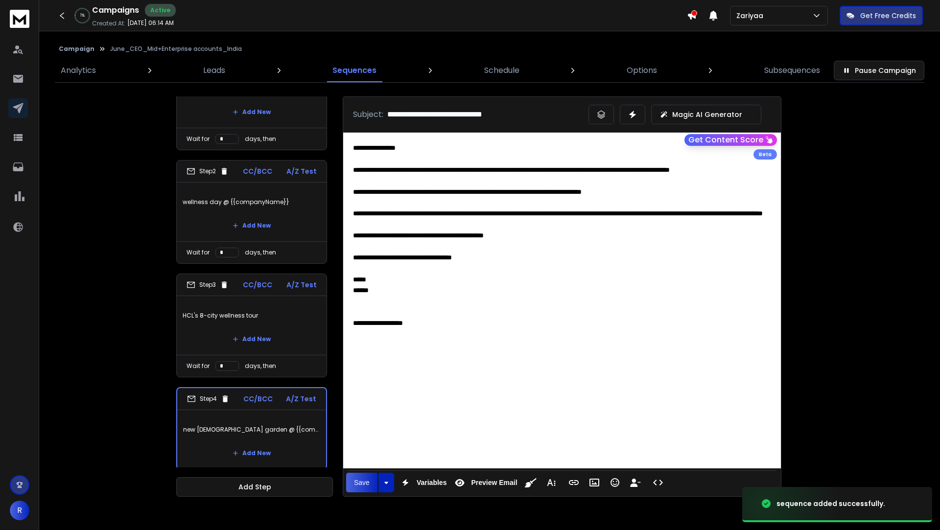
scroll to position [0, 0]
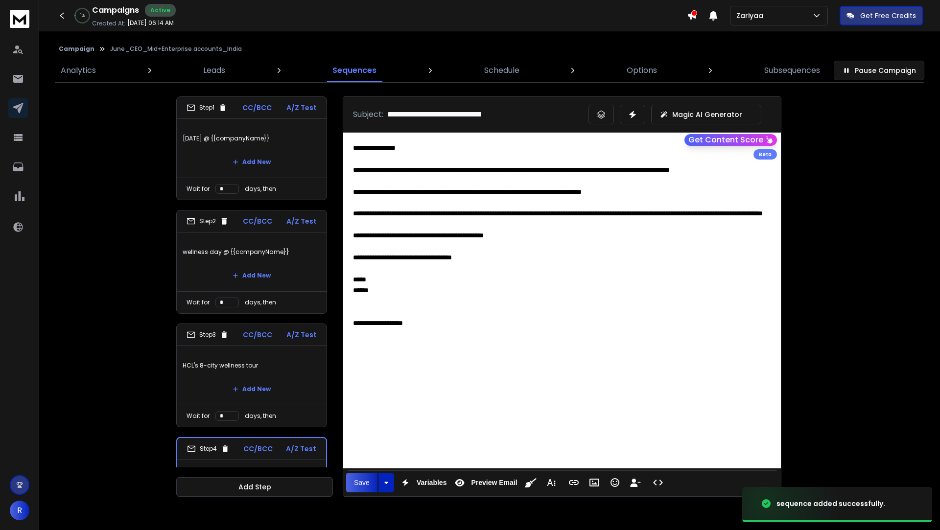
click at [258, 136] on p "family day @ {{companyName}}" at bounding box center [252, 138] width 138 height 27
type input "**********"
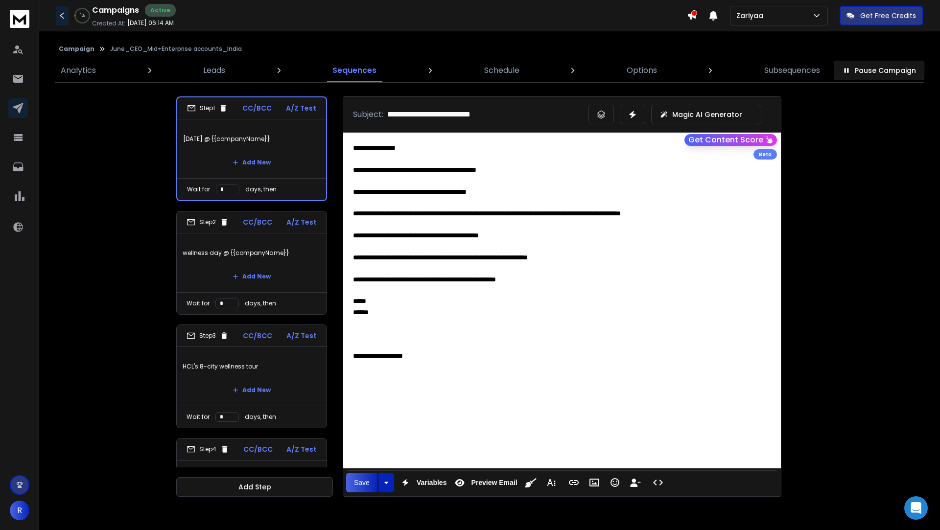
click at [56, 19] on button at bounding box center [62, 16] width 13 height 20
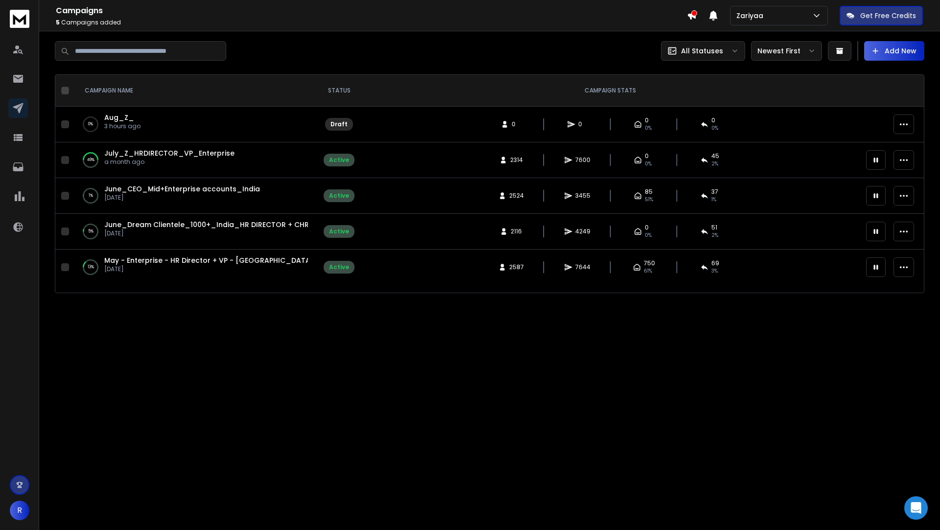
click at [123, 152] on span "July_Z_HRDIRECTOR_VP_Enterprise" at bounding box center [169, 153] width 130 height 10
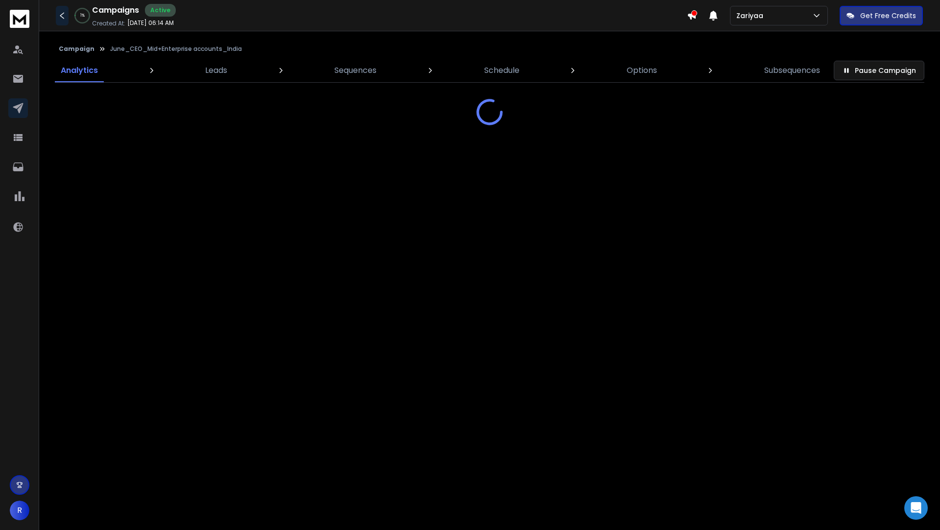
click at [62, 22] on button at bounding box center [62, 16] width 13 height 20
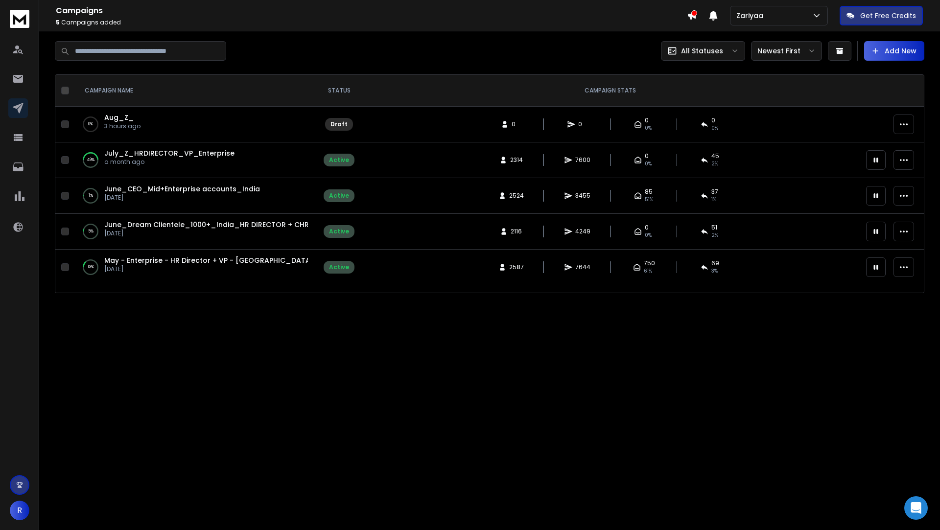
click at [133, 187] on span "June_CEO_Mid+Enterprise accounts_India" at bounding box center [182, 189] width 156 height 10
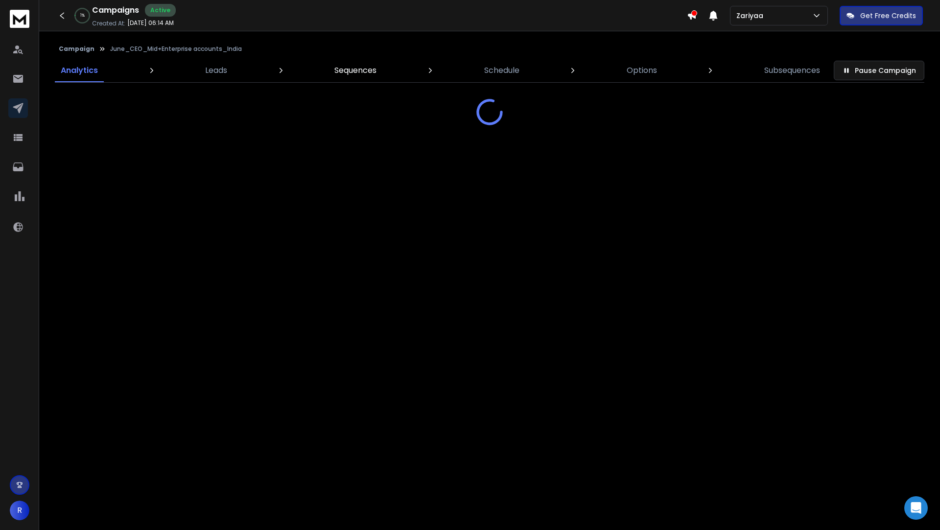
click at [357, 65] on p "Sequences" at bounding box center [355, 71] width 42 height 12
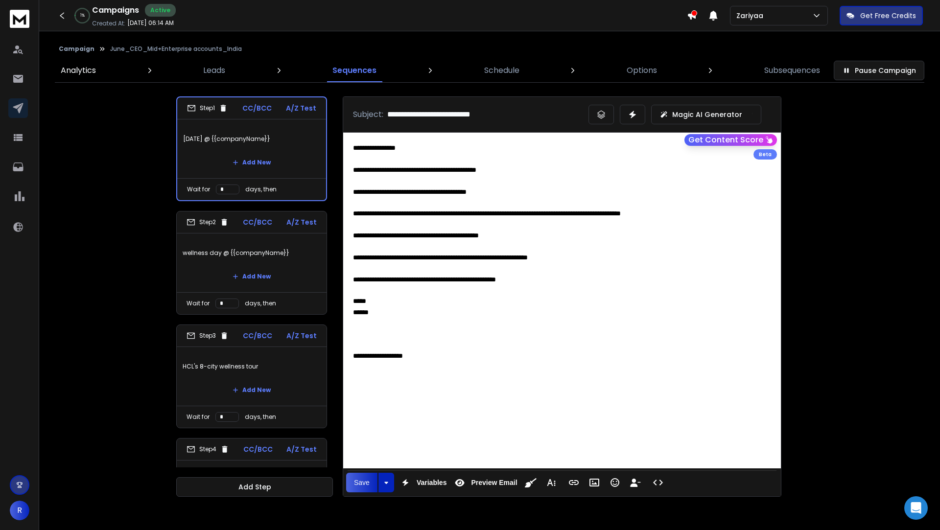
click at [82, 67] on p "Analytics" at bounding box center [78, 71] width 35 height 12
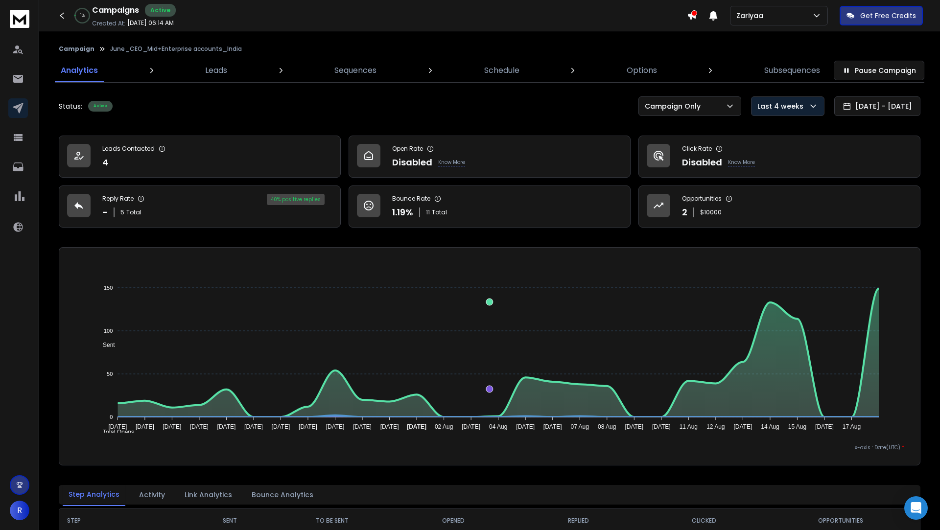
click at [773, 112] on button "Last 4 weeks" at bounding box center [787, 106] width 73 height 20
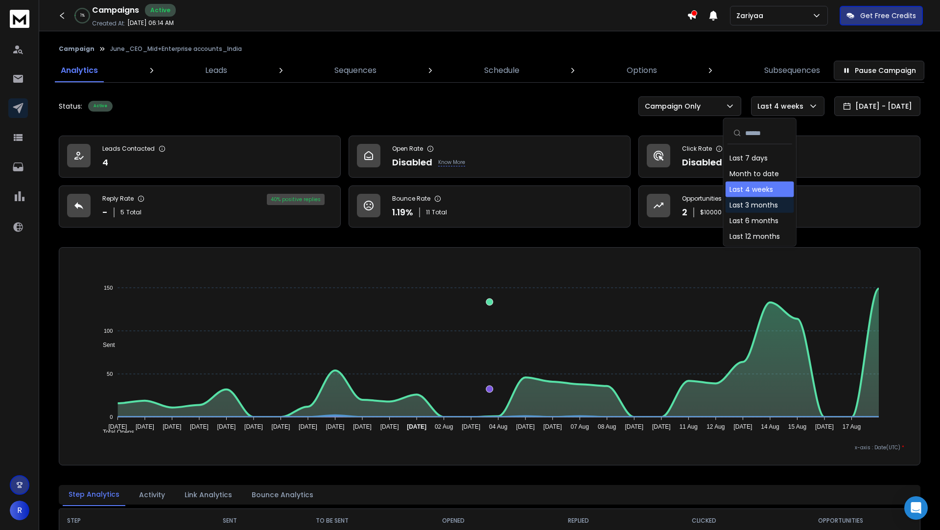
click at [750, 217] on div "Last 6 months" at bounding box center [753, 221] width 49 height 10
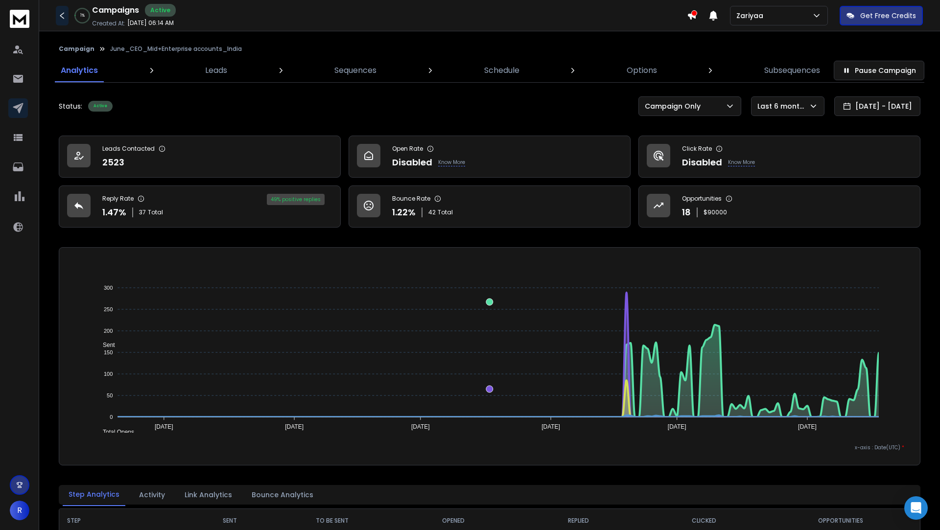
click at [67, 15] on button at bounding box center [62, 16] width 13 height 20
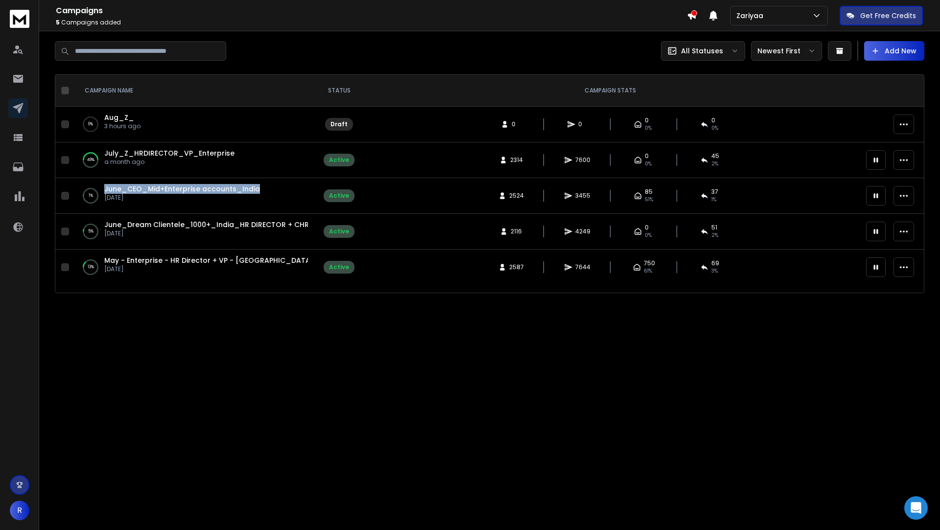
copy span "June_CEO_Mid+Enterprise accounts_India"
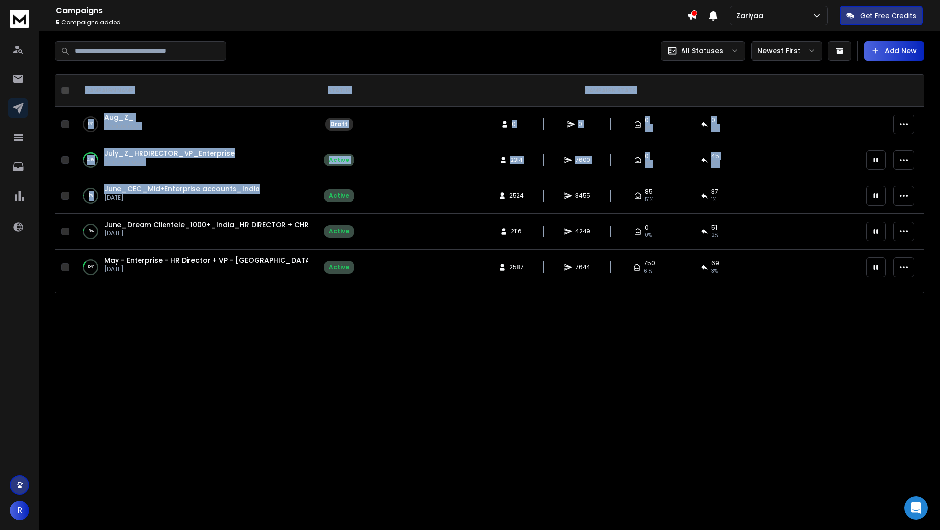
drag, startPoint x: 257, startPoint y: 187, endPoint x: 201, endPoint y: 351, distance: 173.5
click at [201, 351] on div "Your warmest leads are on your site – Turn visits into conversations Reach Out …" at bounding box center [470, 265] width 940 height 530
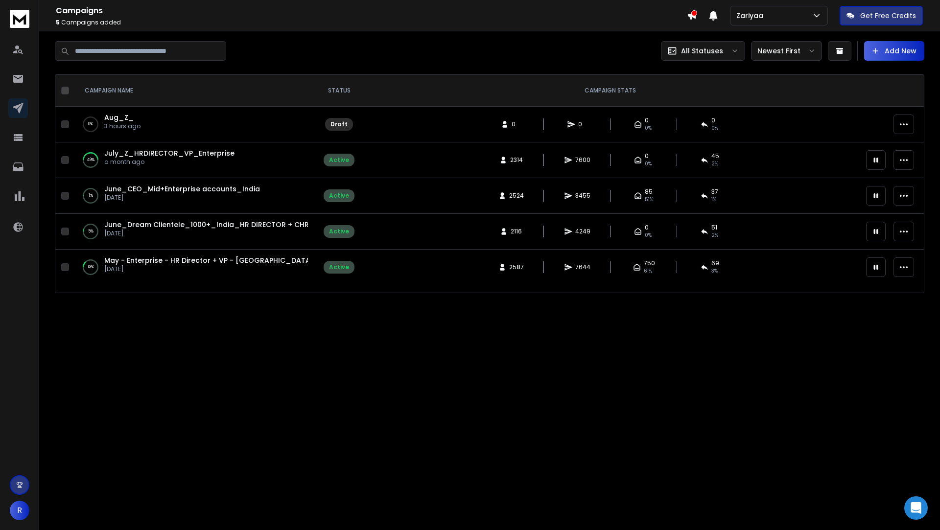
click at [859, 191] on icon "button" at bounding box center [903, 196] width 10 height 10
click at [859, 257] on div "Duplicate Campaign" at bounding box center [864, 264] width 93 height 16
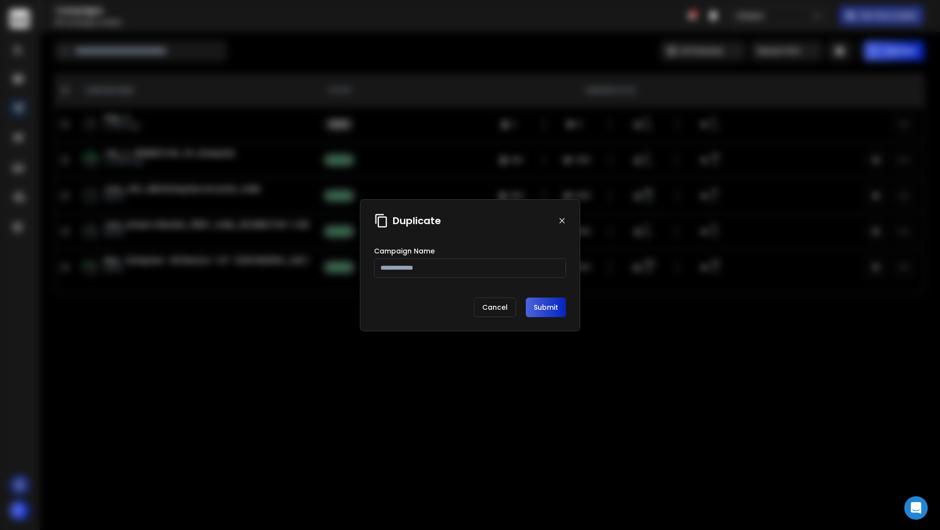
click at [479, 272] on input "text" at bounding box center [470, 268] width 192 height 20
click at [398, 270] on input "**********" at bounding box center [470, 268] width 192 height 20
click at [493, 267] on input "**********" at bounding box center [470, 268] width 192 height 20
type input "**********"
click at [555, 315] on button "Submit" at bounding box center [546, 308] width 40 height 20
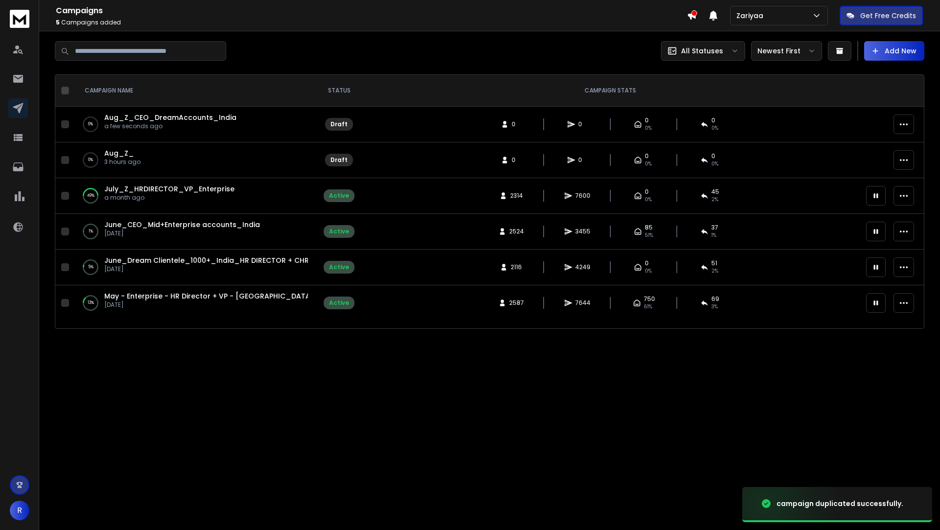
click at [859, 159] on button "button" at bounding box center [903, 160] width 21 height 20
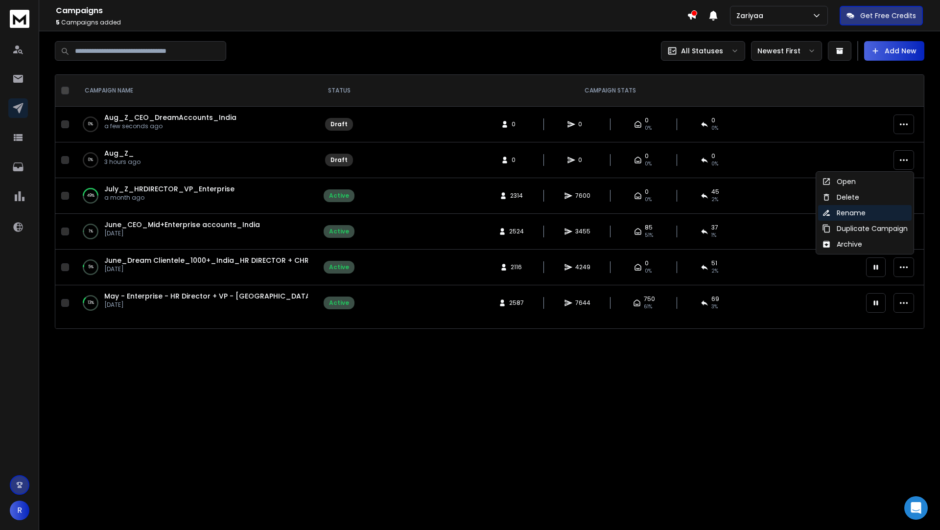
click at [224, 403] on div "Your warmest leads are on your site – Turn visits into conversations Reach Out …" at bounding box center [470, 265] width 940 height 530
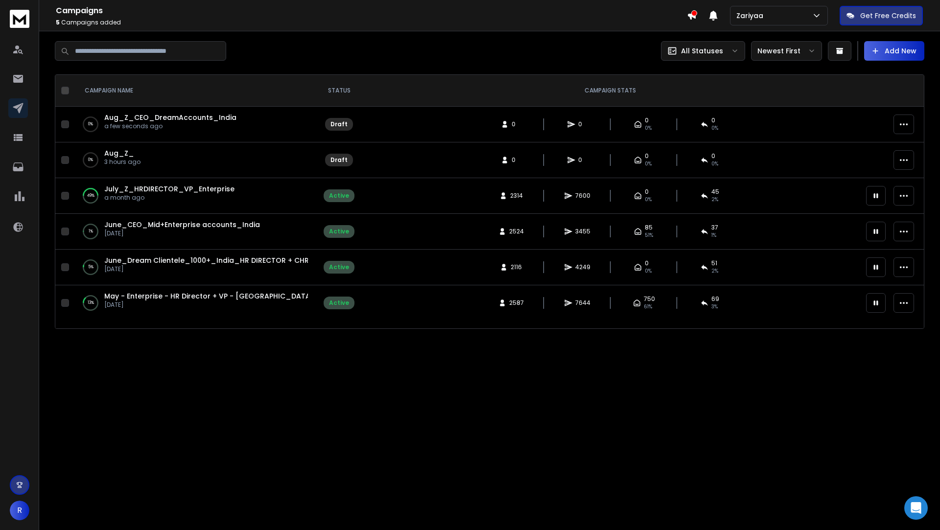
click at [201, 118] on span "Aug_Z_CEO_DreamAccounts_India" at bounding box center [170, 118] width 132 height 10
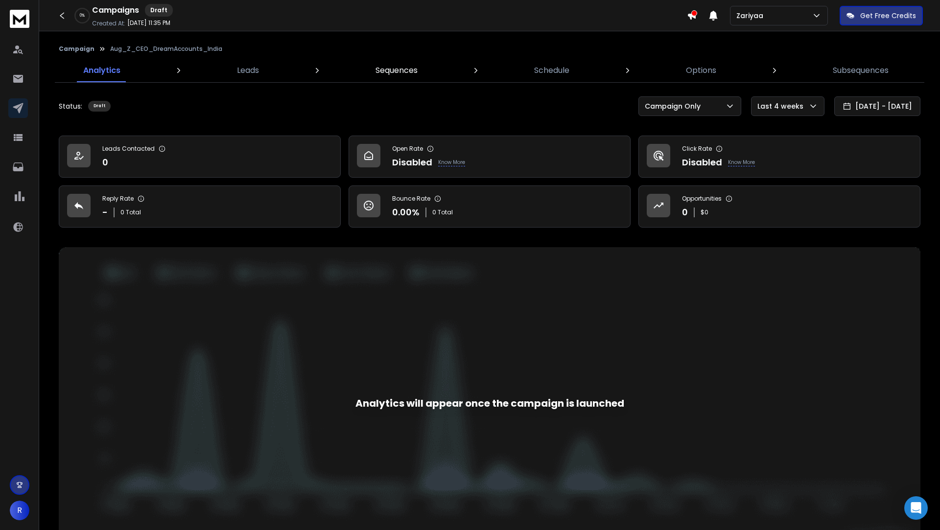
click at [377, 69] on p "Sequences" at bounding box center [396, 71] width 42 height 12
click at [748, 16] on p "Zariyaa" at bounding box center [751, 16] width 31 height 10
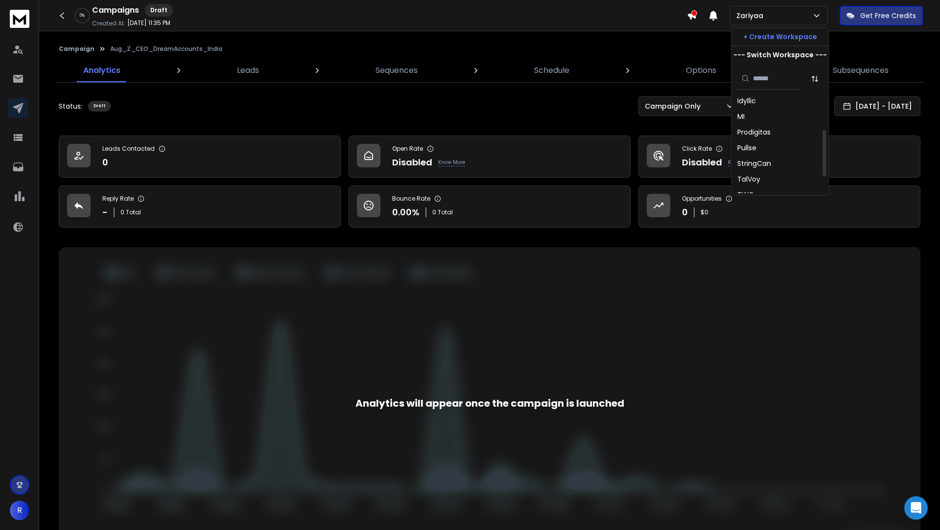
scroll to position [71, 0]
click at [753, 144] on div "Pullse" at bounding box center [746, 142] width 19 height 10
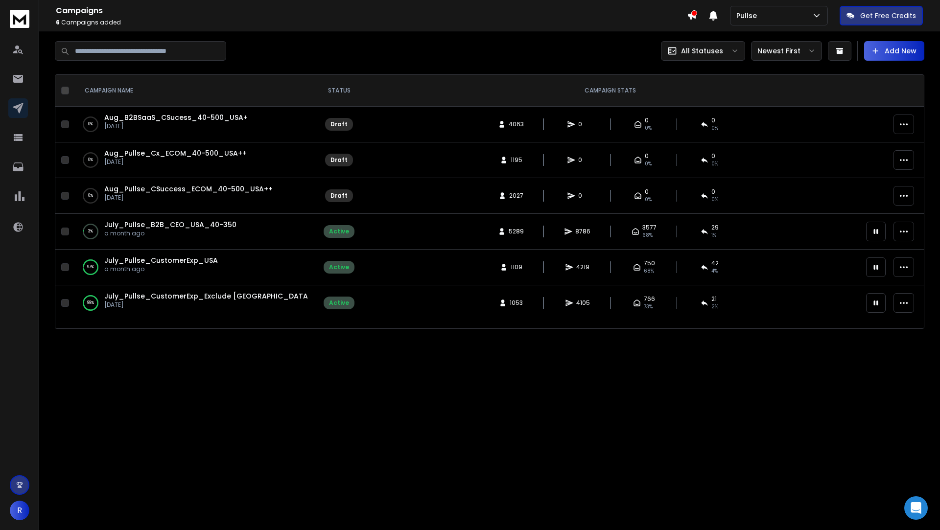
click at [149, 195] on p "[DATE]" at bounding box center [188, 198] width 168 height 8
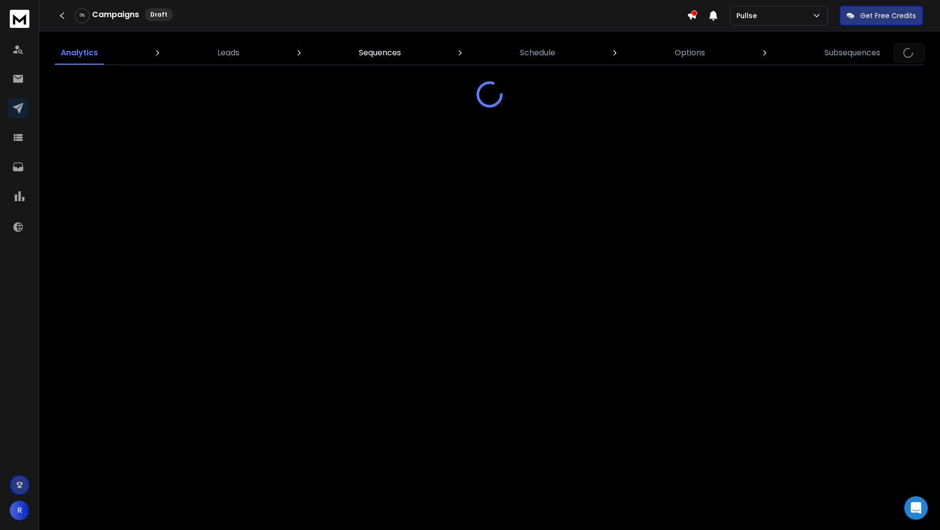
click at [367, 57] on p "Sequences" at bounding box center [380, 53] width 42 height 12
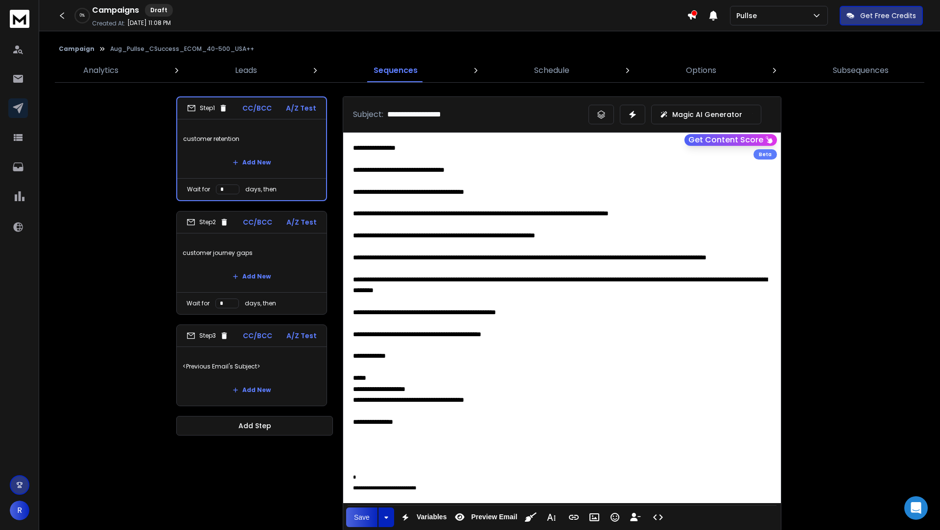
click at [253, 248] on p "customer journey gaps" at bounding box center [252, 252] width 138 height 27
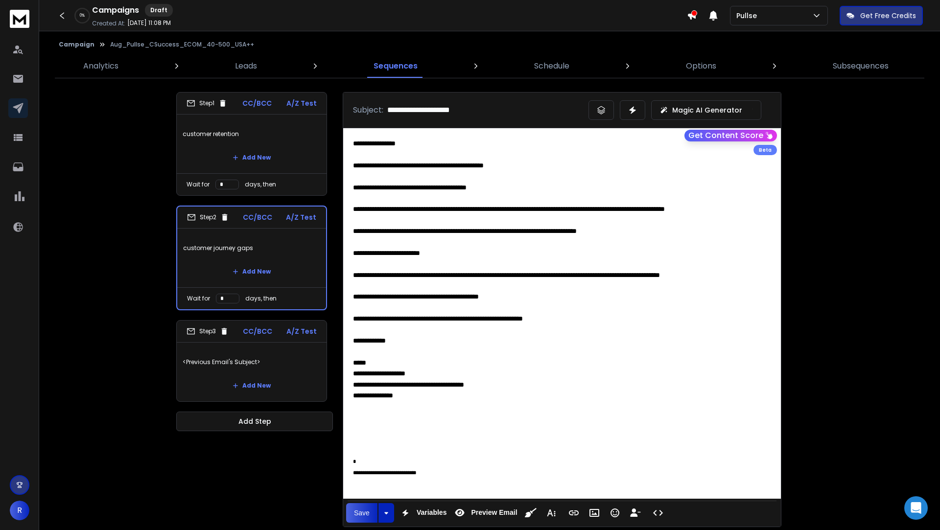
scroll to position [6, 0]
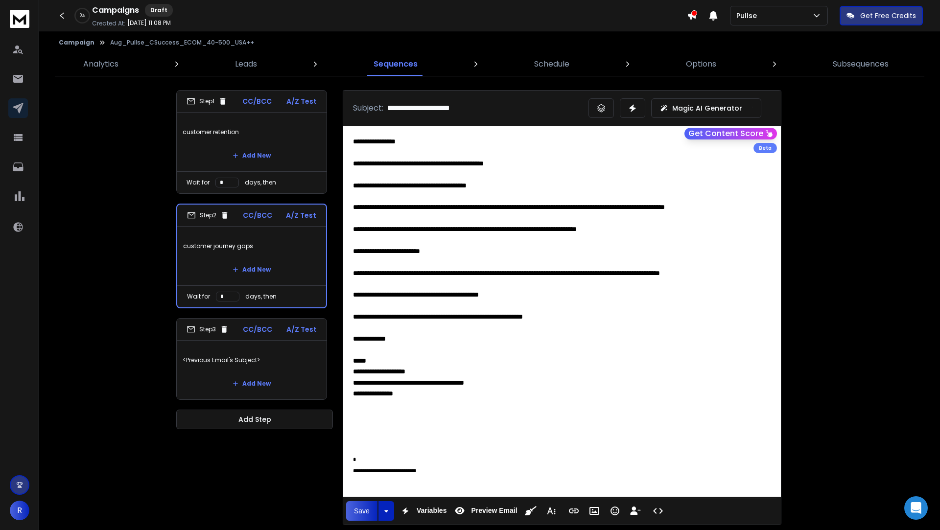
click at [238, 127] on p "customer retention" at bounding box center [252, 131] width 138 height 27
type input "**********"
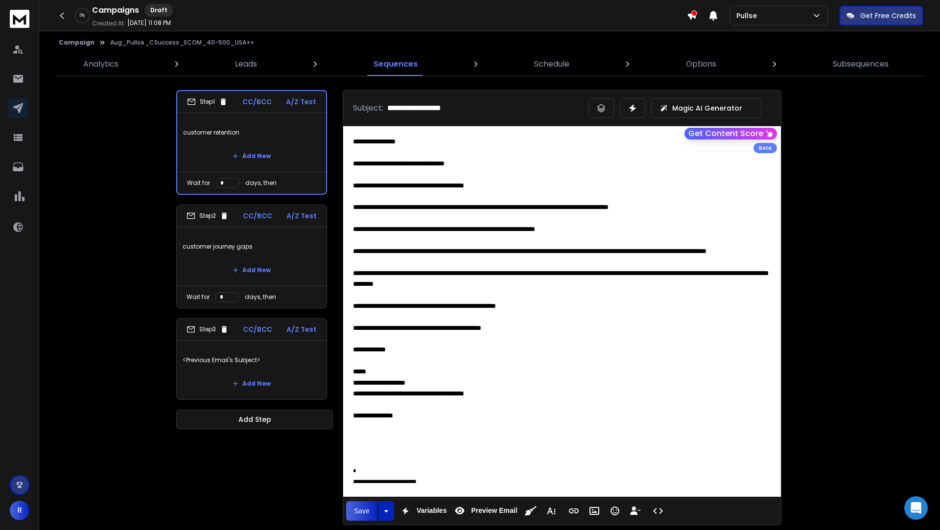
scroll to position [0, 0]
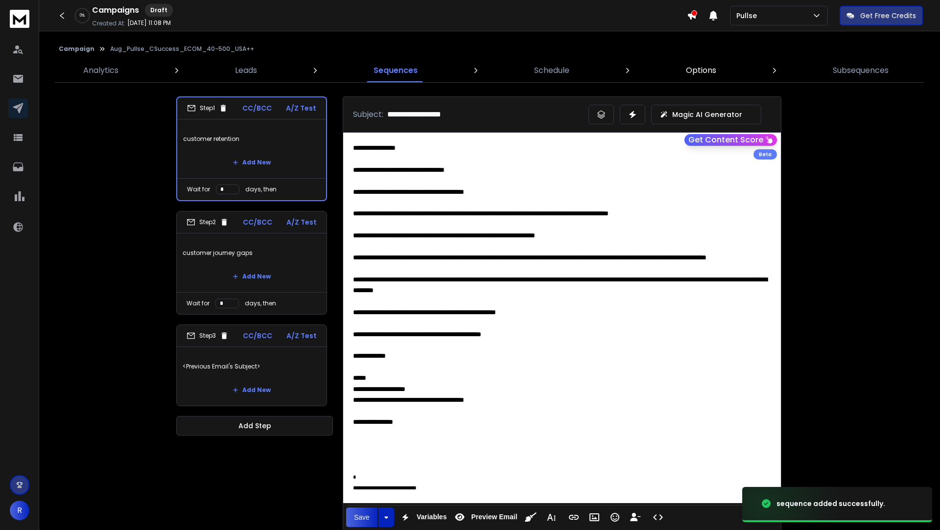
click at [691, 67] on p "Options" at bounding box center [701, 71] width 30 height 12
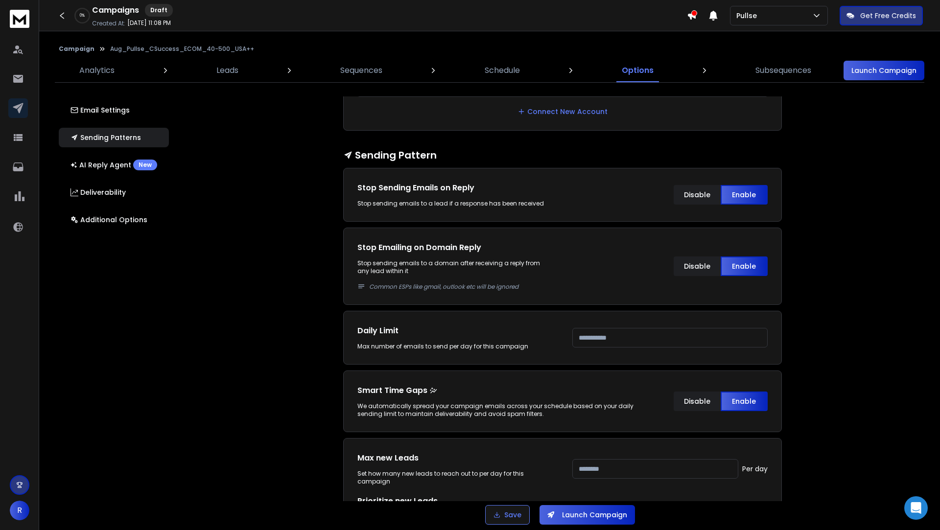
scroll to position [129, 0]
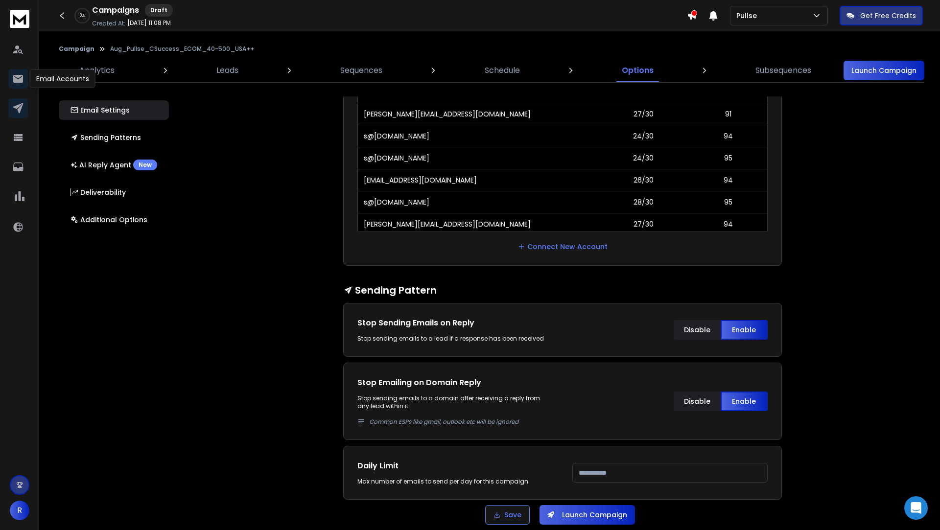
click at [17, 82] on icon at bounding box center [18, 79] width 10 height 8
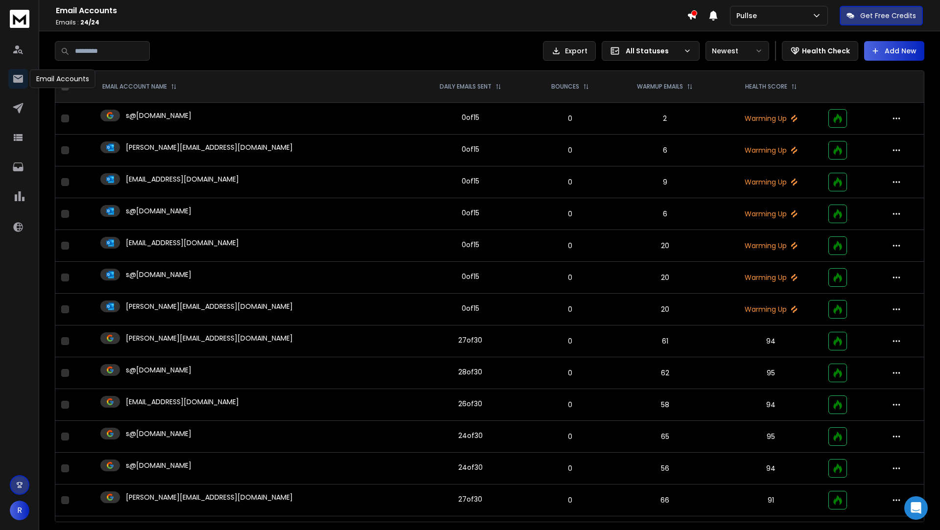
click at [883, 45] on button "Add New" at bounding box center [894, 51] width 60 height 20
click at [874, 55] on button "Add New" at bounding box center [894, 51] width 60 height 20
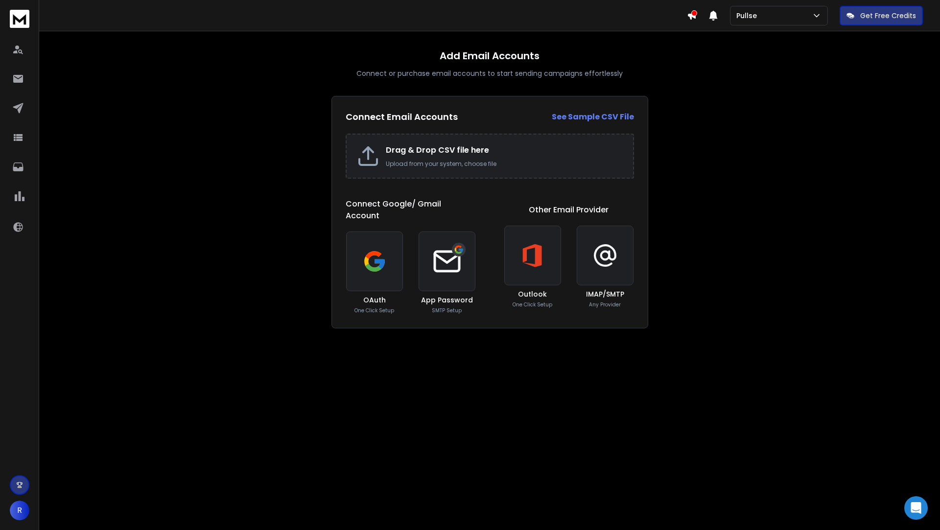
click at [367, 258] on icon at bounding box center [374, 261] width 21 height 21
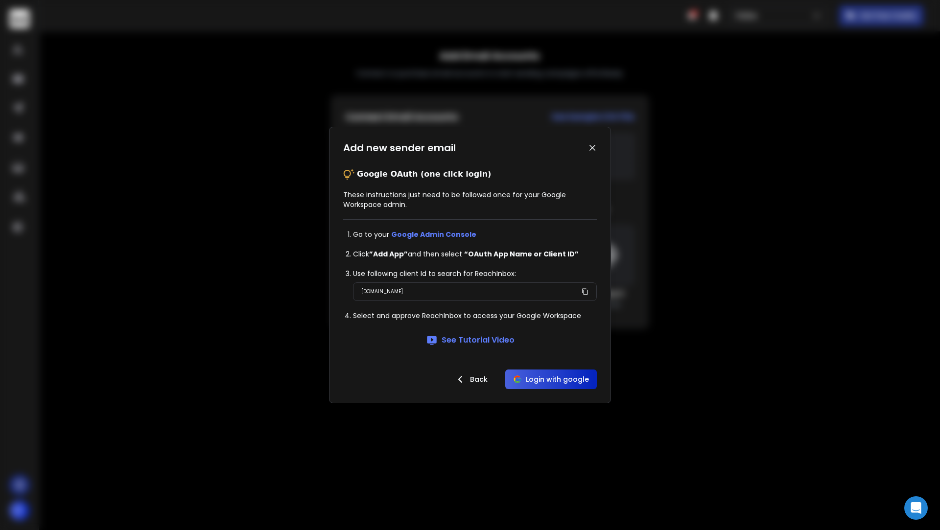
click at [542, 385] on button "Login with google" at bounding box center [551, 379] width 92 height 20
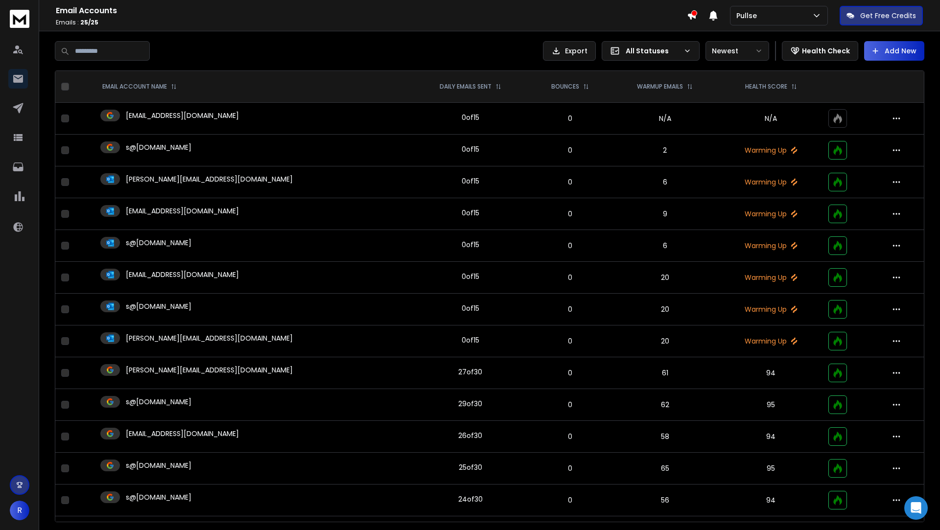
click at [883, 54] on button "Add New" at bounding box center [894, 51] width 60 height 20
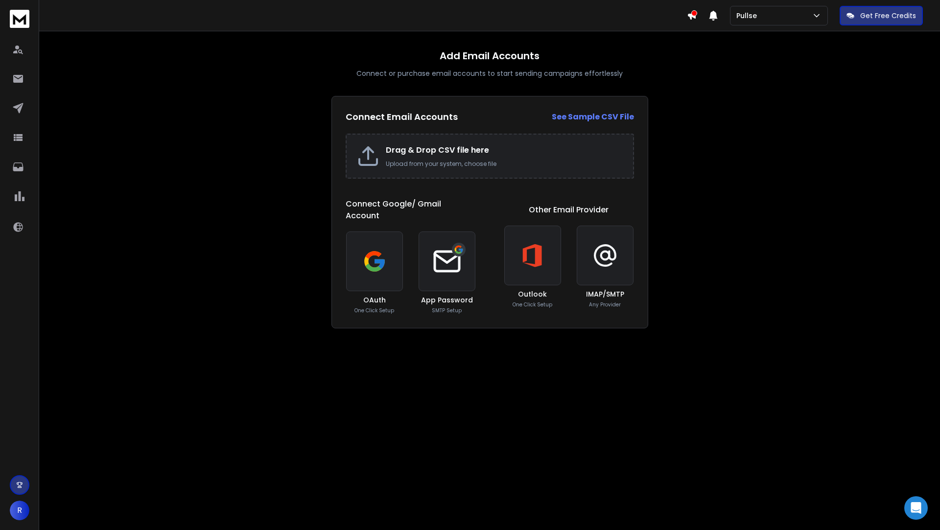
click at [373, 244] on div at bounding box center [374, 261] width 57 height 60
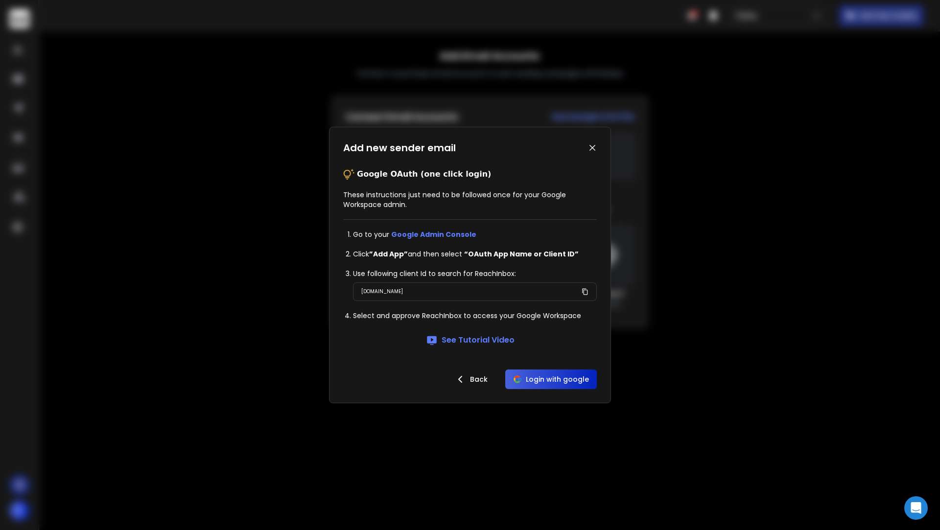
click at [551, 366] on div "Google OAuth (one click login) These instructions just need to be followed once…" at bounding box center [469, 278] width 253 height 221
click at [551, 370] on button "Login with google" at bounding box center [551, 379] width 92 height 20
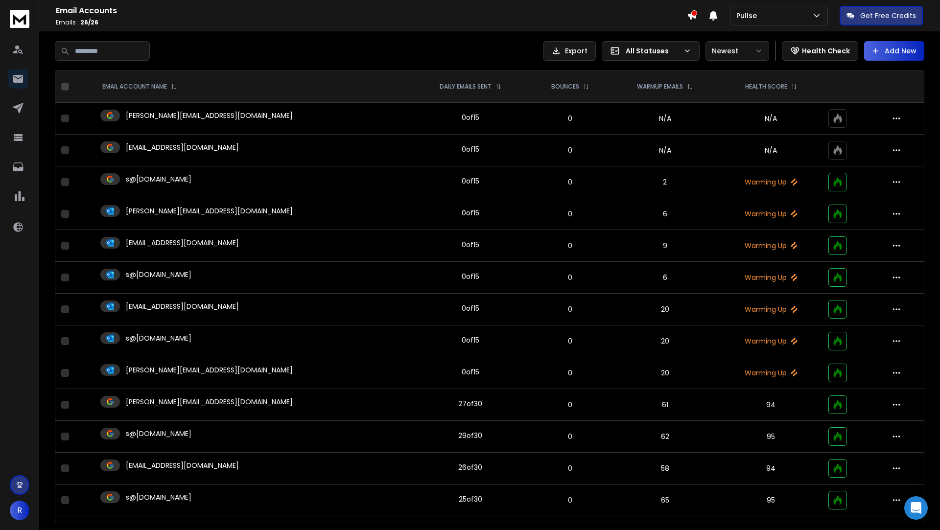
click at [833, 148] on icon at bounding box center [837, 150] width 8 height 10
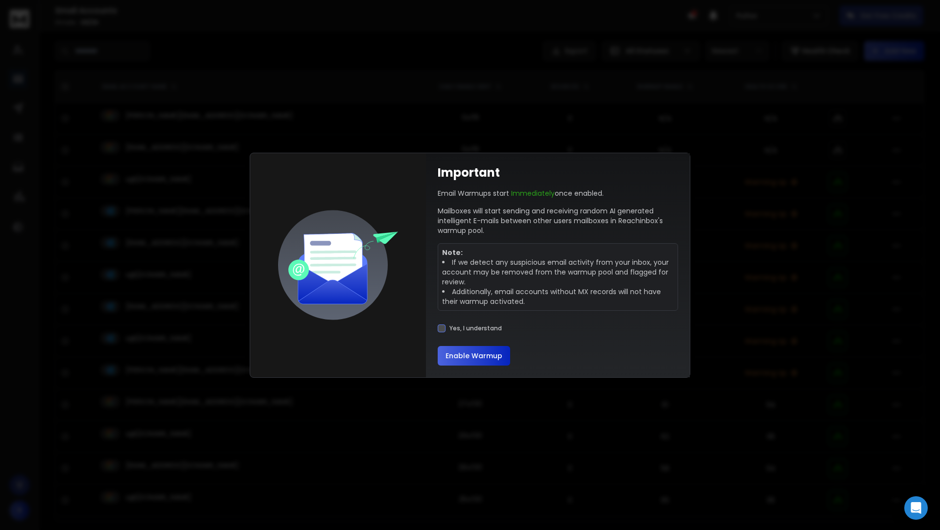
click at [445, 325] on div "Yes, I understand" at bounding box center [469, 328] width 64 height 8
click at [440, 326] on button "Yes, I understand" at bounding box center [441, 328] width 8 height 8
click at [466, 354] on button "Enable Warmup" at bounding box center [473, 356] width 72 height 20
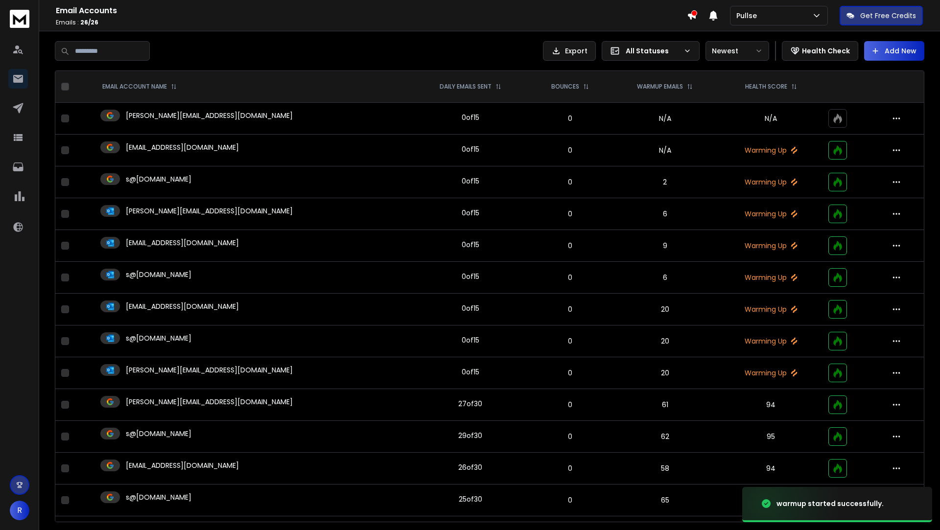
click at [828, 117] on div at bounding box center [837, 118] width 19 height 19
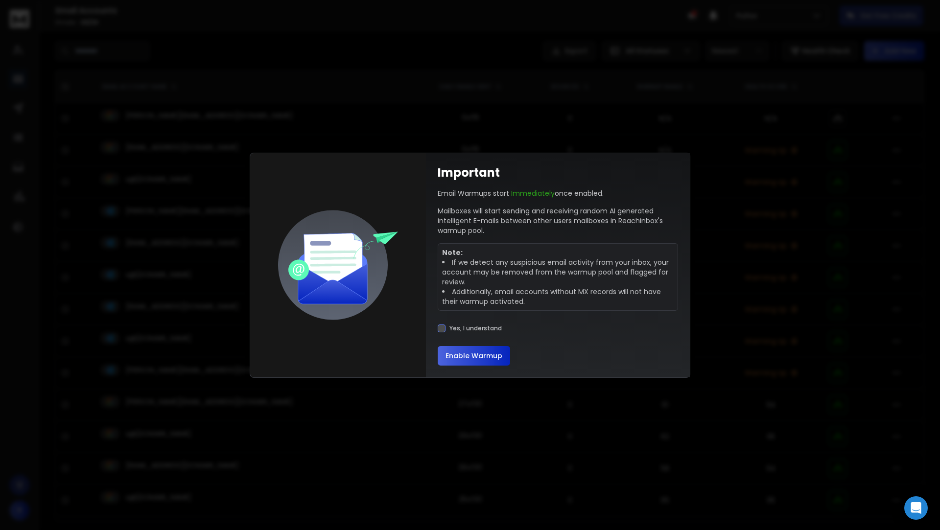
click at [440, 329] on button "Yes, I understand" at bounding box center [441, 328] width 8 height 8
click at [462, 366] on div "Important Email Warmups start Immediately once enabled. Mailboxes will start se…" at bounding box center [558, 265] width 264 height 224
click at [463, 358] on button "Enable Warmup" at bounding box center [473, 356] width 72 height 20
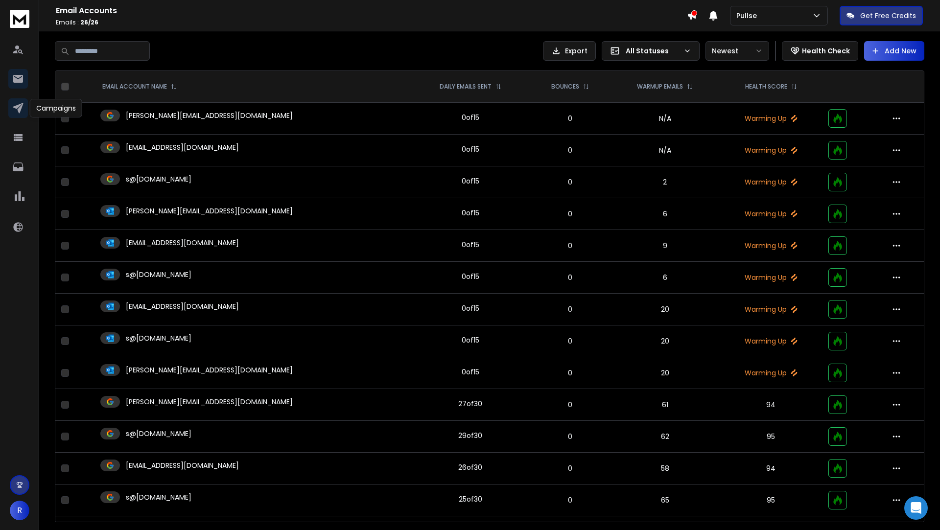
click at [18, 113] on icon at bounding box center [18, 108] width 12 height 12
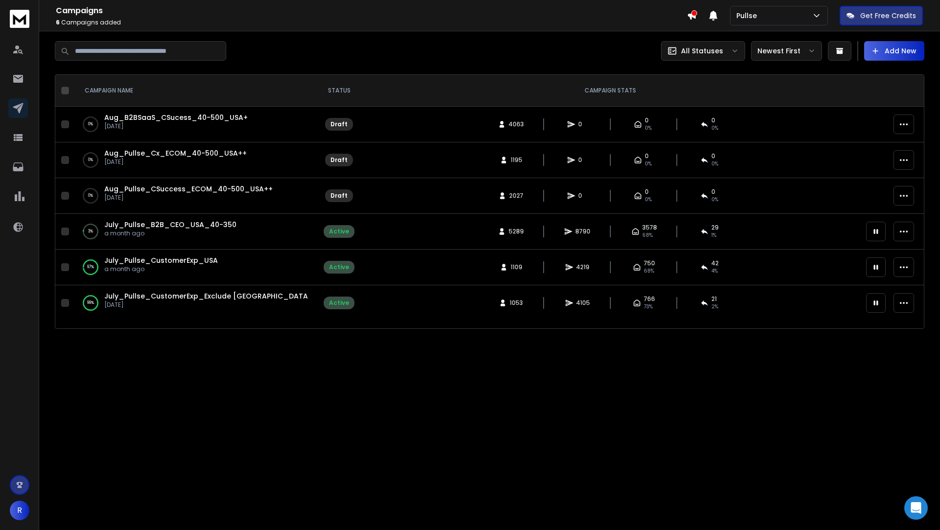
click at [144, 195] on p "[DATE]" at bounding box center [188, 198] width 168 height 8
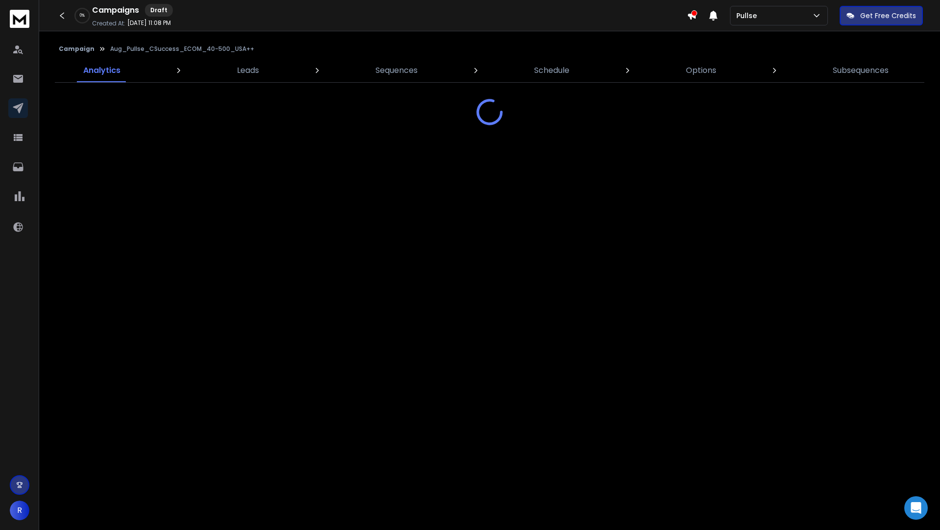
click at [354, 54] on div "Campaign Aug_Pullse_CSuccess_ECOM_40-500_USA++" at bounding box center [489, 49] width 869 height 16
click at [387, 72] on p "Sequences" at bounding box center [396, 71] width 42 height 12
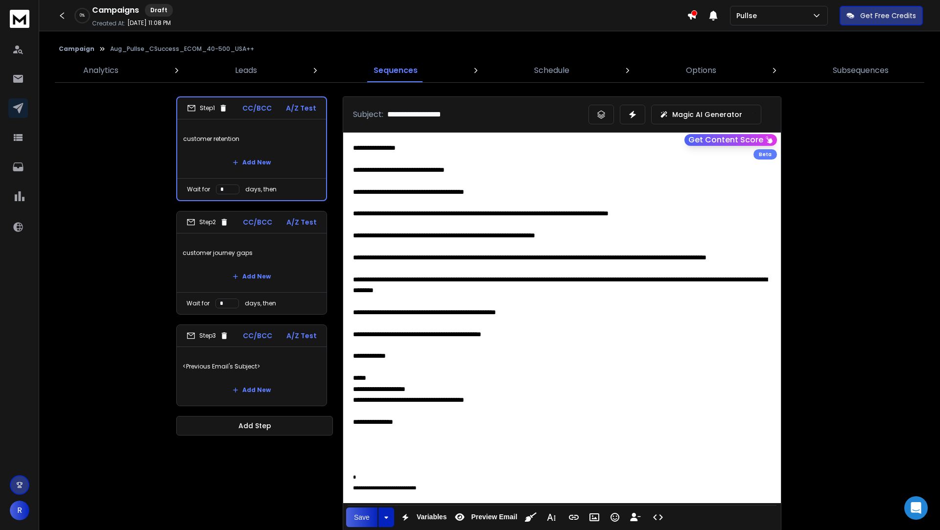
scroll to position [21, 0]
click at [695, 65] on p "Options" at bounding box center [701, 71] width 30 height 12
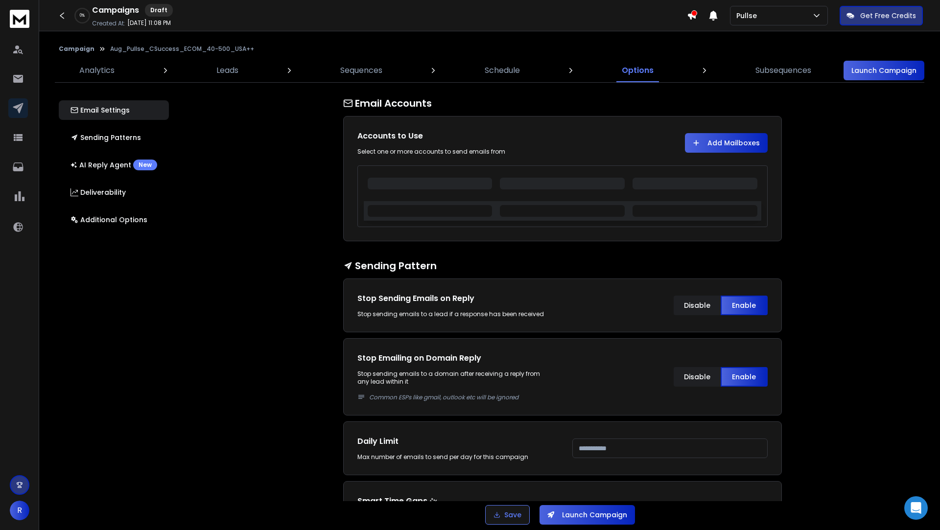
click at [885, 62] on button "Launch Campaign" at bounding box center [883, 71] width 81 height 20
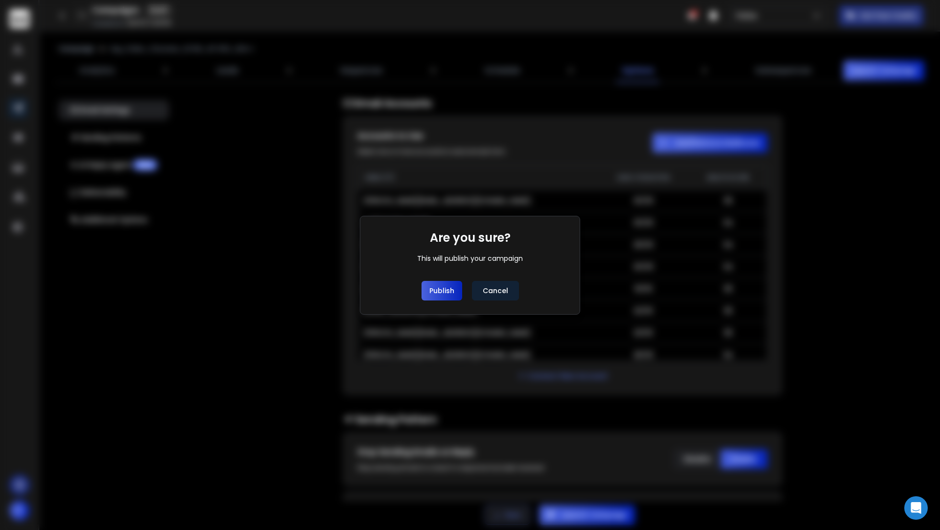
click at [493, 286] on button "Cancel" at bounding box center [495, 291] width 47 height 20
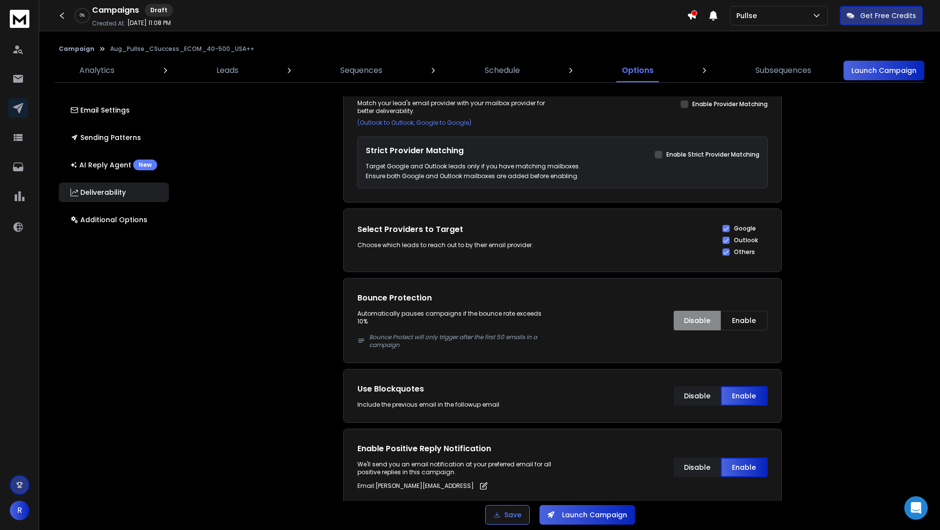
scroll to position [1480, 0]
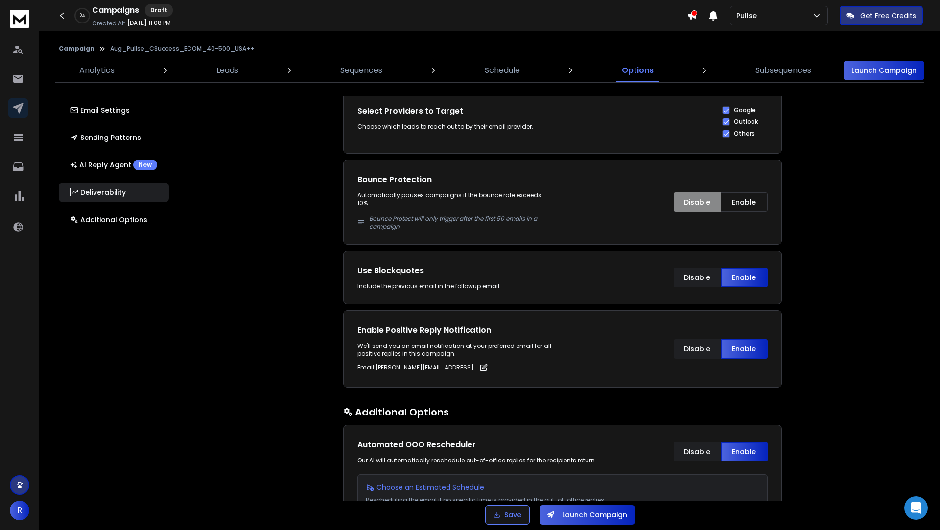
click at [877, 70] on button "Launch Campaign" at bounding box center [883, 71] width 81 height 20
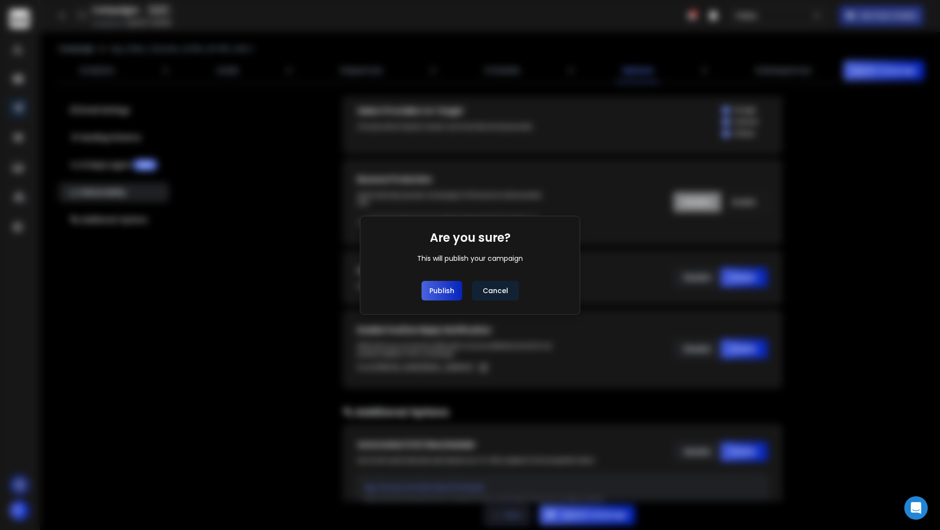
click at [451, 291] on button "Publish" at bounding box center [441, 291] width 41 height 20
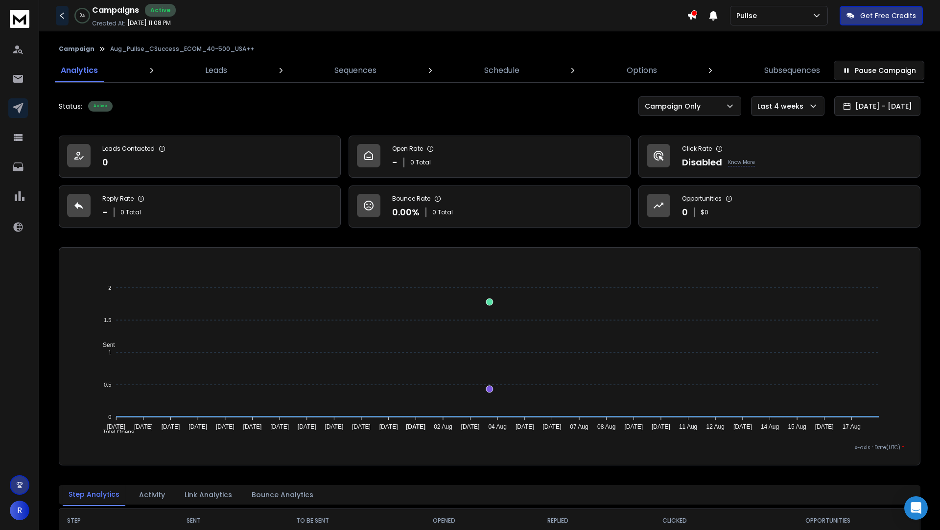
click at [61, 12] on icon at bounding box center [62, 15] width 9 height 9
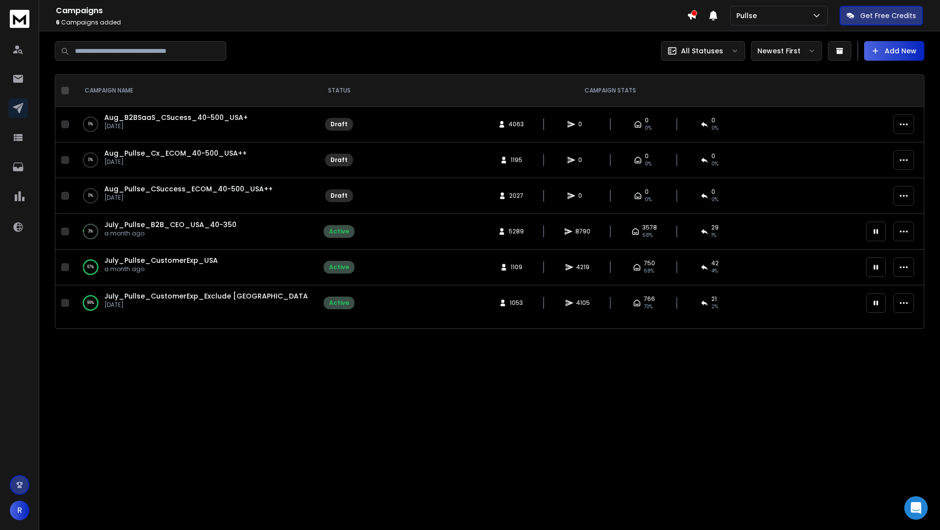
click at [183, 150] on span "Aug_Pullse_Cx_ECOM_40-500_USA++" at bounding box center [175, 153] width 142 height 10
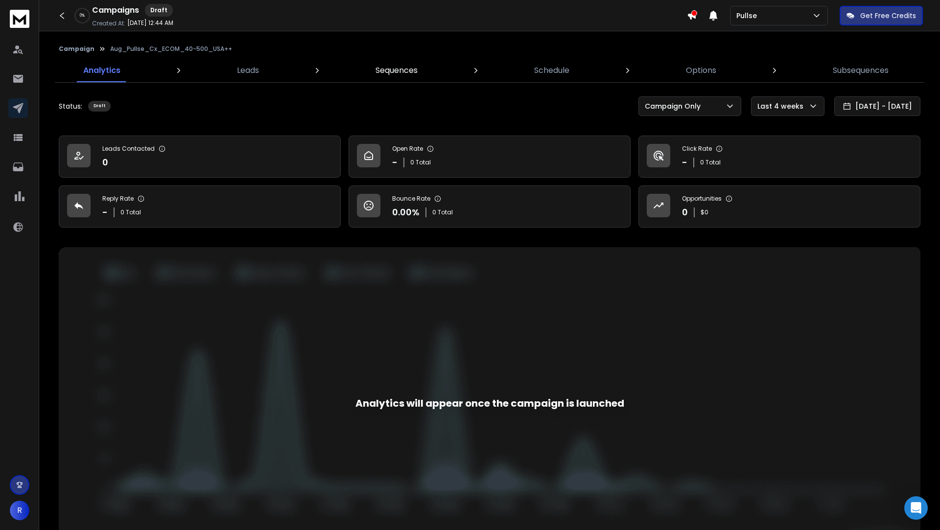
click at [382, 72] on p "Sequences" at bounding box center [396, 71] width 42 height 12
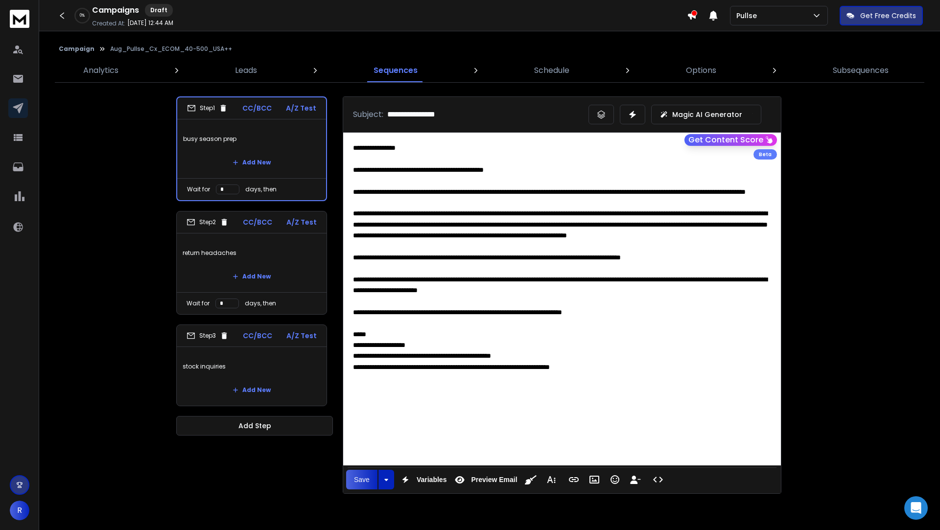
click at [204, 374] on p "stock inquiries" at bounding box center [252, 366] width 138 height 27
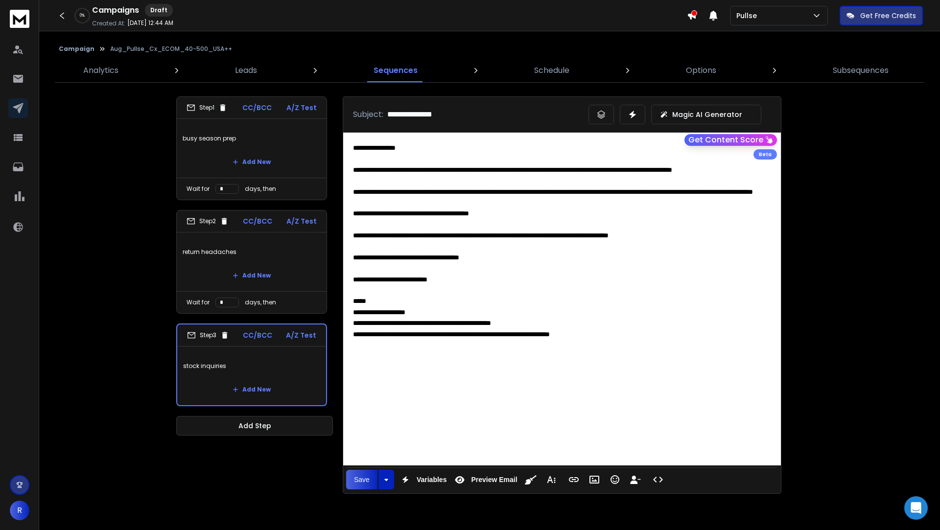
click at [243, 137] on p "busy season prep" at bounding box center [252, 138] width 138 height 27
type input "**********"
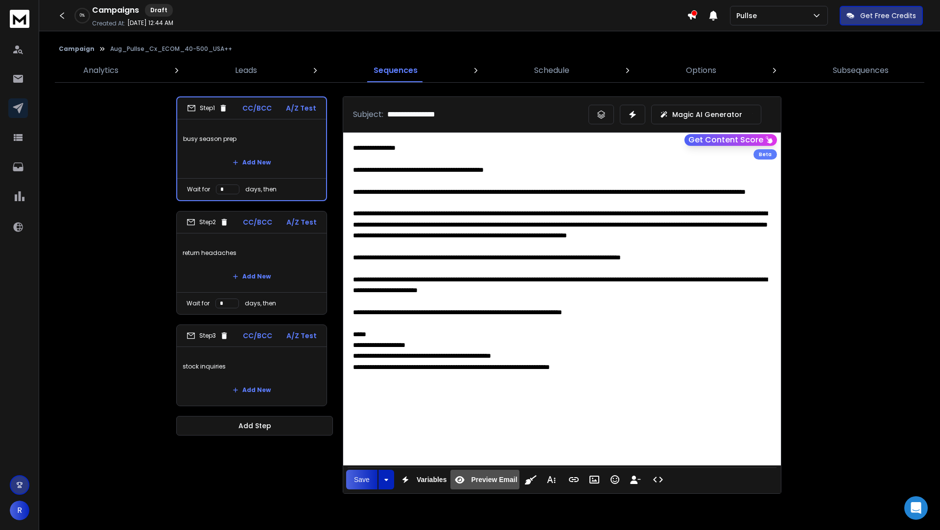
click at [490, 478] on span "Preview Email" at bounding box center [494, 480] width 50 height 8
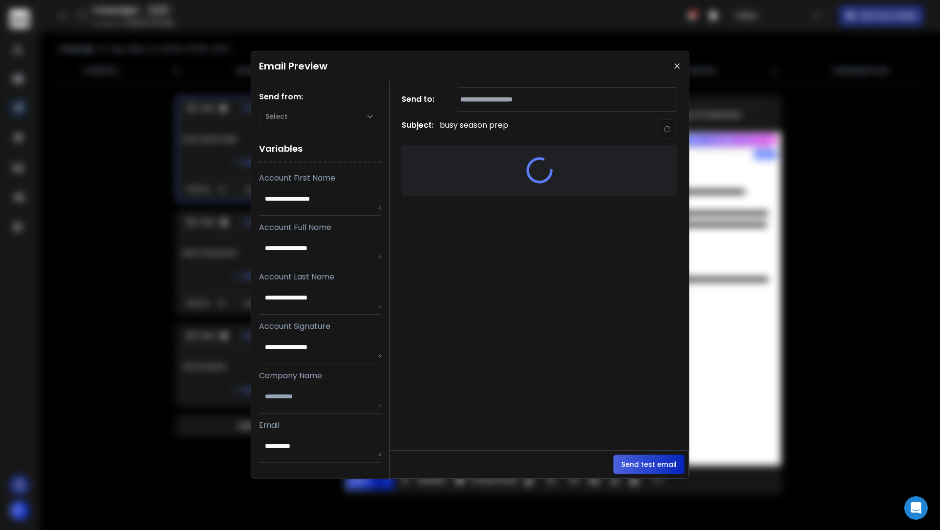
type textarea "**********"
type textarea "******"
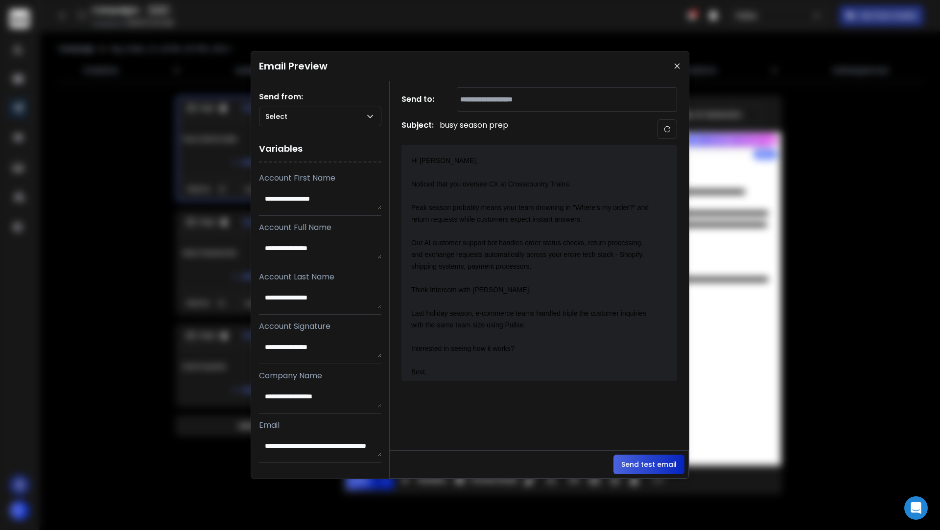
type textarea "******"
type textarea "**********"
type textarea "***"
type textarea "******"
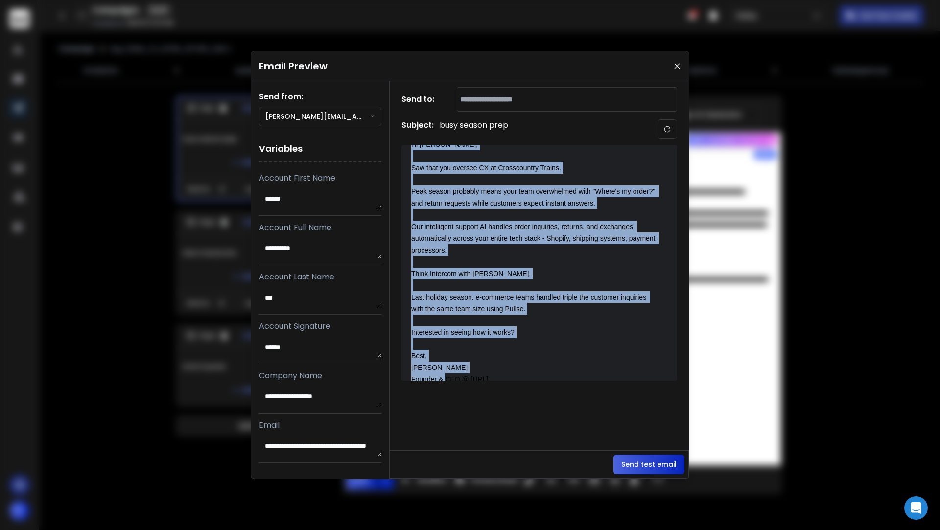
scroll to position [44, 0]
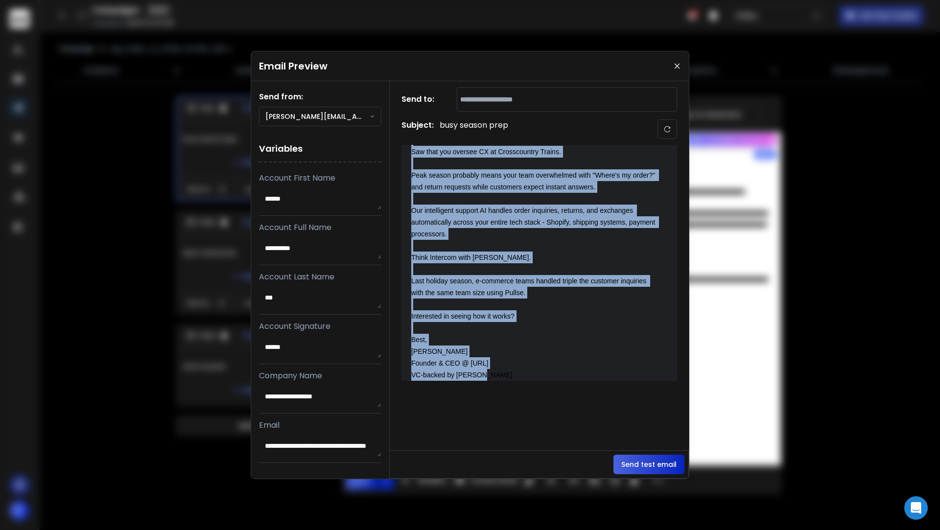
drag, startPoint x: 410, startPoint y: 159, endPoint x: 450, endPoint y: 386, distance: 230.0
click at [450, 386] on div "Send to: Subject: busy season prep Hi Philip, Saw that you oversee CX at Crossc…" at bounding box center [538, 279] width 299 height 397
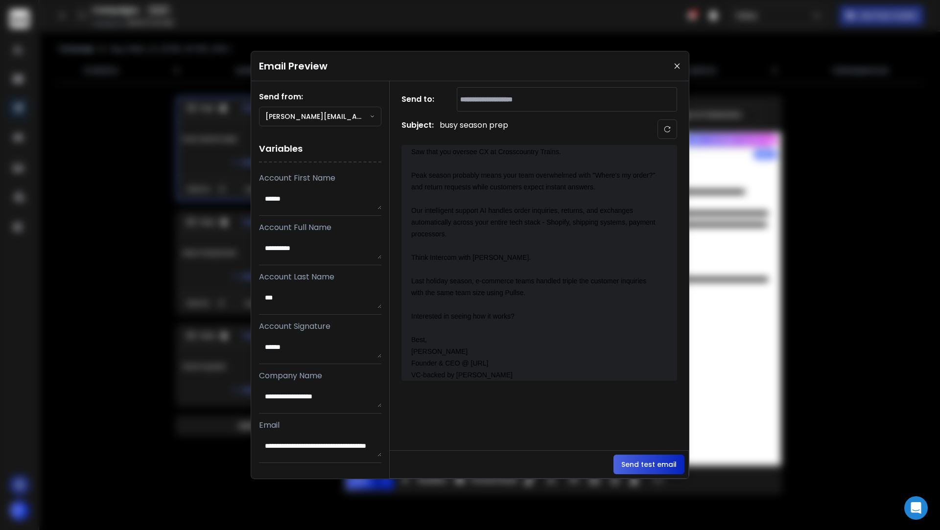
click at [542, 324] on div "Interested in seeing how it works?" at bounding box center [533, 321] width 245 height 23
click at [677, 65] on icon at bounding box center [676, 66] width 5 height 5
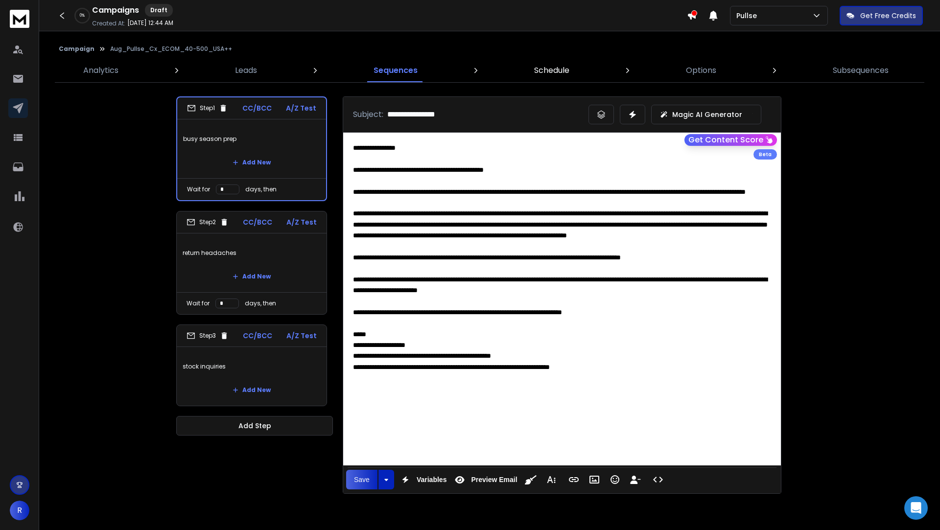
click at [561, 70] on p "Schedule" at bounding box center [551, 71] width 35 height 12
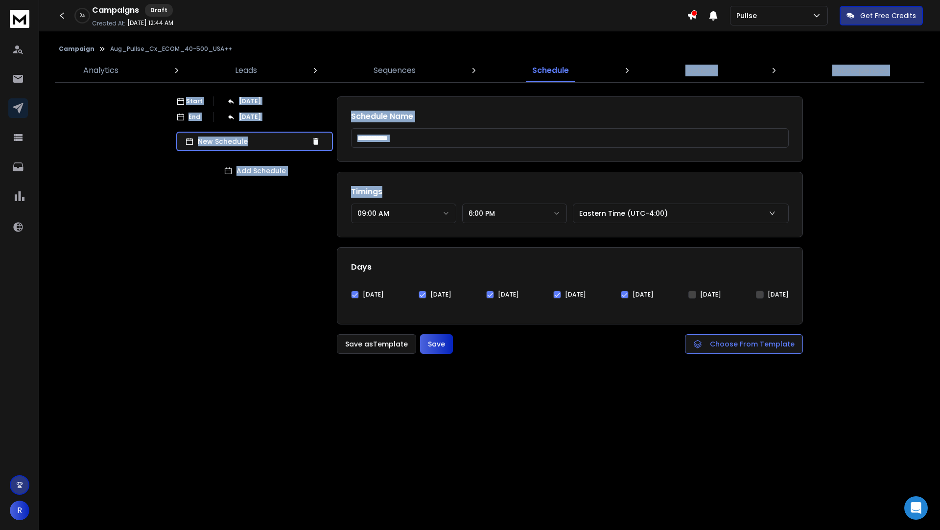
drag, startPoint x: 664, startPoint y: 72, endPoint x: 642, endPoint y: 201, distance: 130.2
click at [642, 201] on div "**********" at bounding box center [489, 199] width 869 height 317
click at [699, 71] on p "Options" at bounding box center [700, 71] width 30 height 12
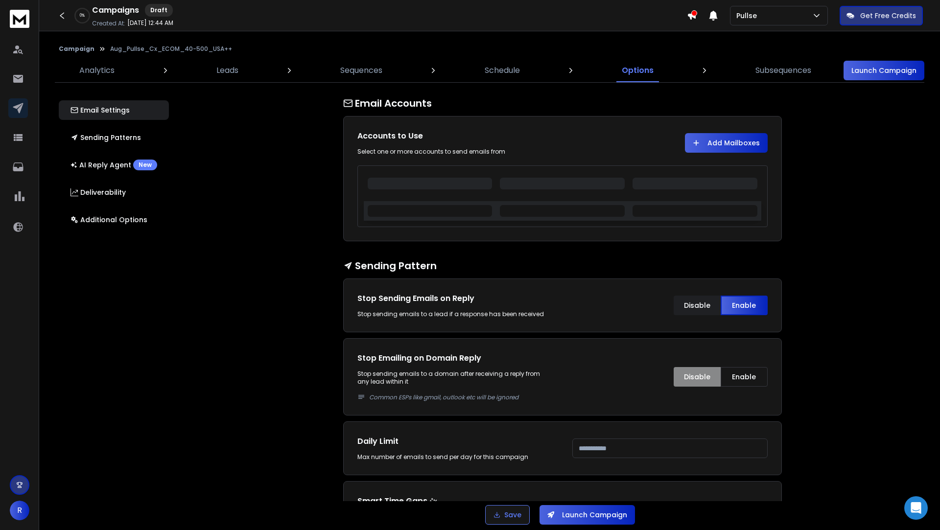
click at [854, 179] on div "Email Accounts Accounts to Use Select one or more accounts to send emails from …" at bounding box center [567, 298] width 767 height 405
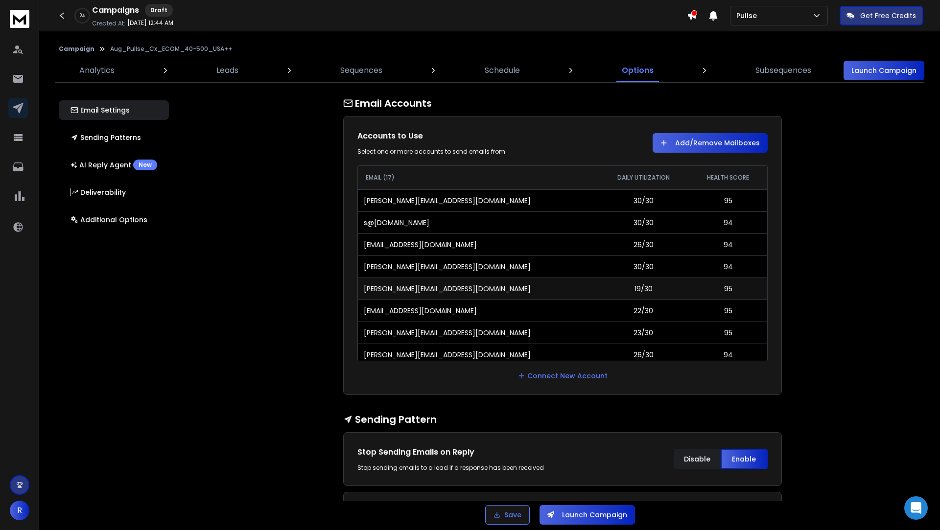
scroll to position [200, 0]
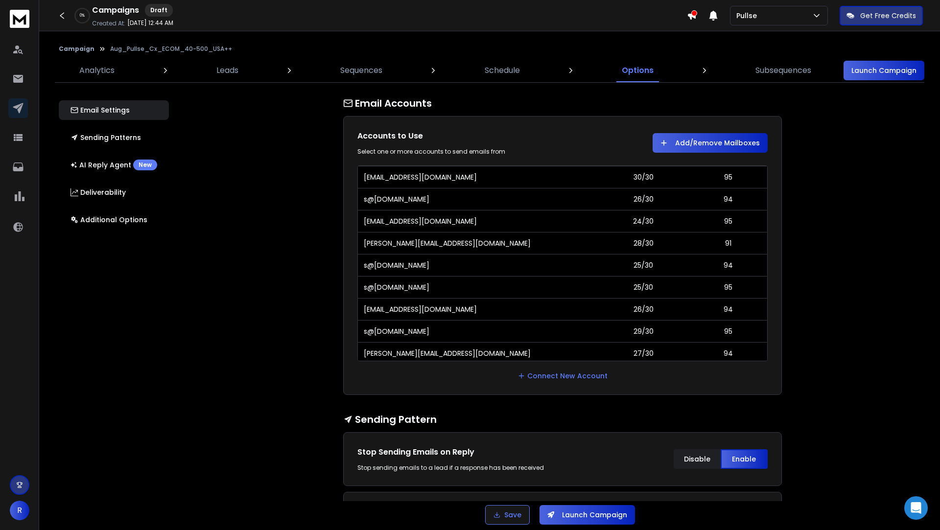
click at [892, 70] on button "Launch Campaign" at bounding box center [883, 71] width 81 height 20
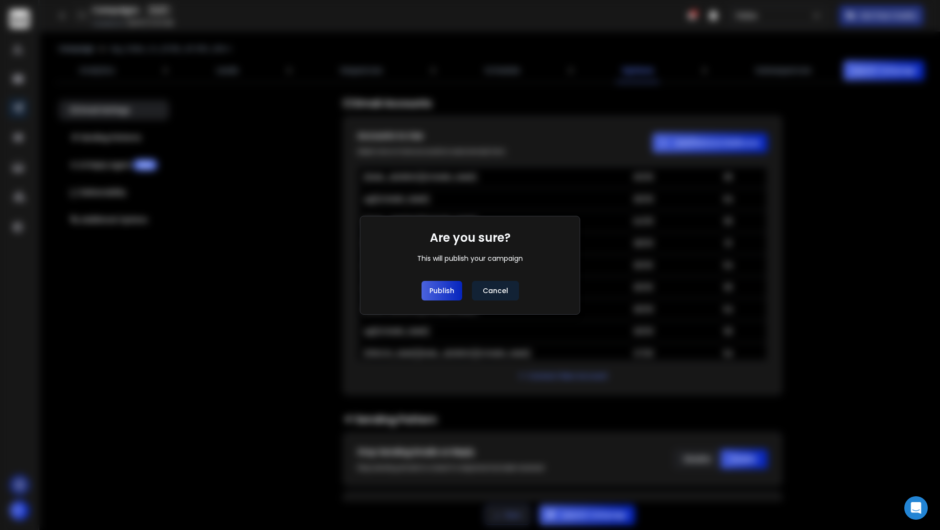
click at [437, 294] on button "Publish" at bounding box center [441, 291] width 41 height 20
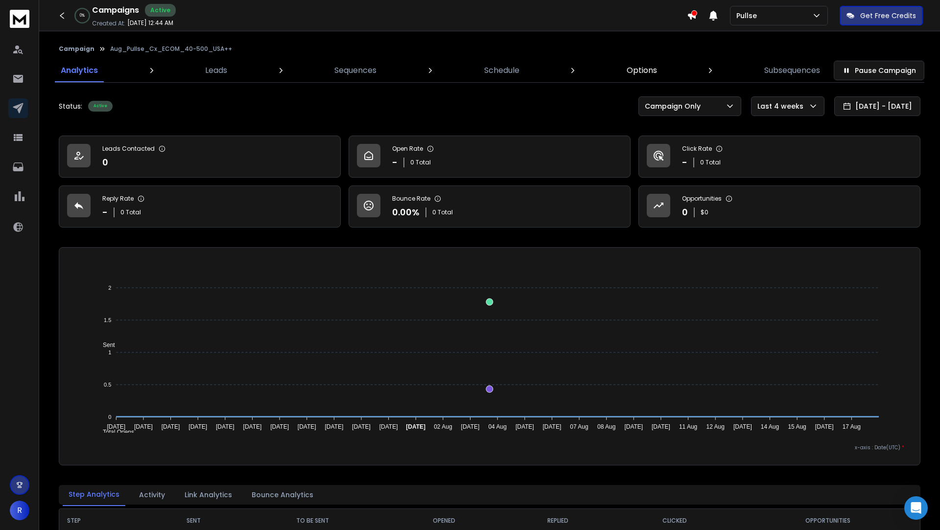
click at [633, 75] on p "Options" at bounding box center [641, 71] width 30 height 12
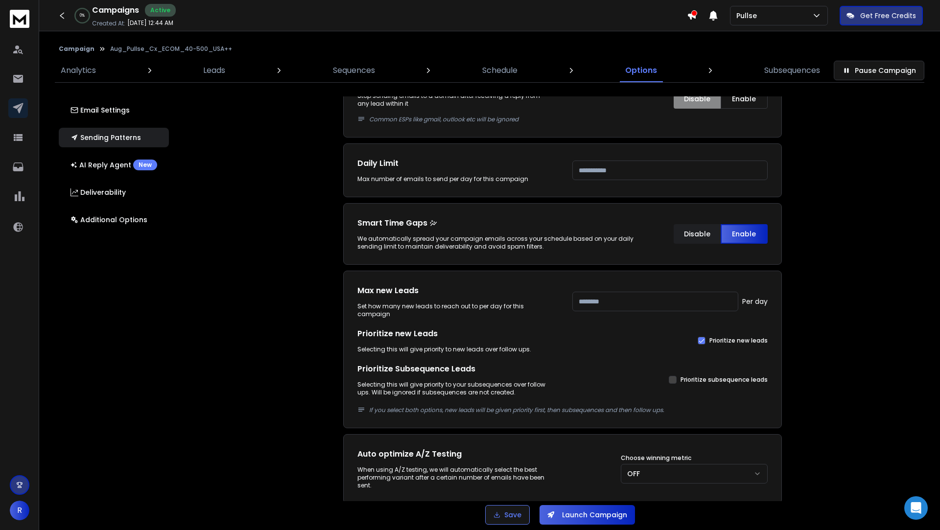
scroll to position [388, 0]
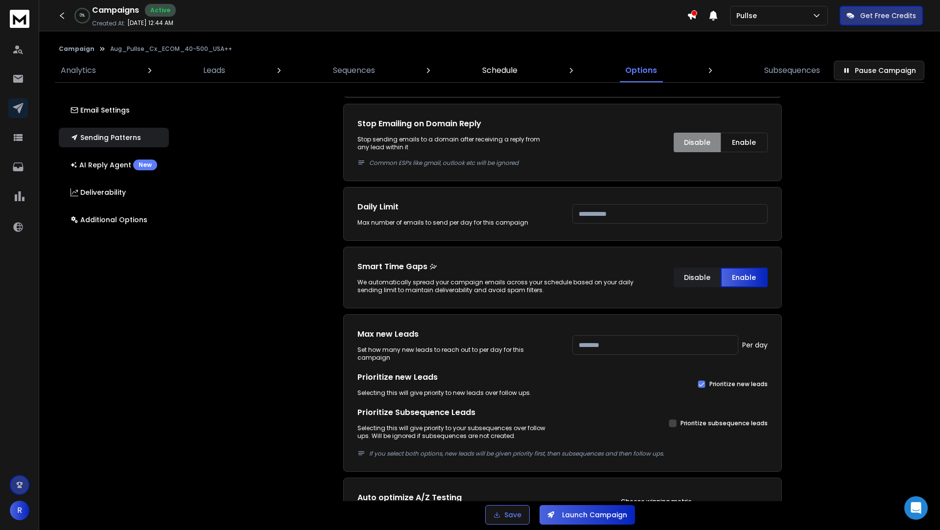
click at [493, 78] on link "Schedule" at bounding box center [499, 70] width 47 height 23
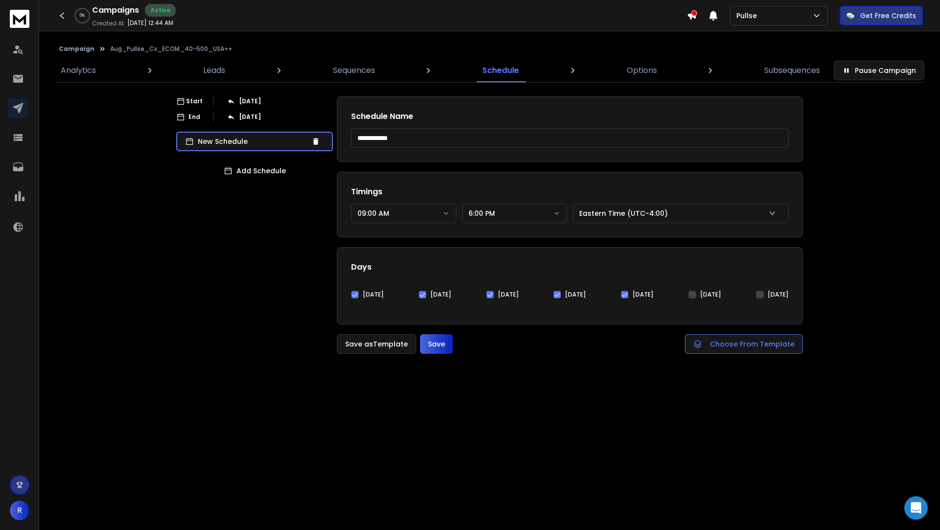
click at [689, 296] on button "[DATE]" at bounding box center [692, 295] width 8 height 8
click at [761, 297] on div "[DATE]" at bounding box center [772, 295] width 33 height 8
click at [759, 296] on button "[DATE]" at bounding box center [760, 295] width 8 height 8
click at [434, 342] on button "Save" at bounding box center [436, 344] width 33 height 20
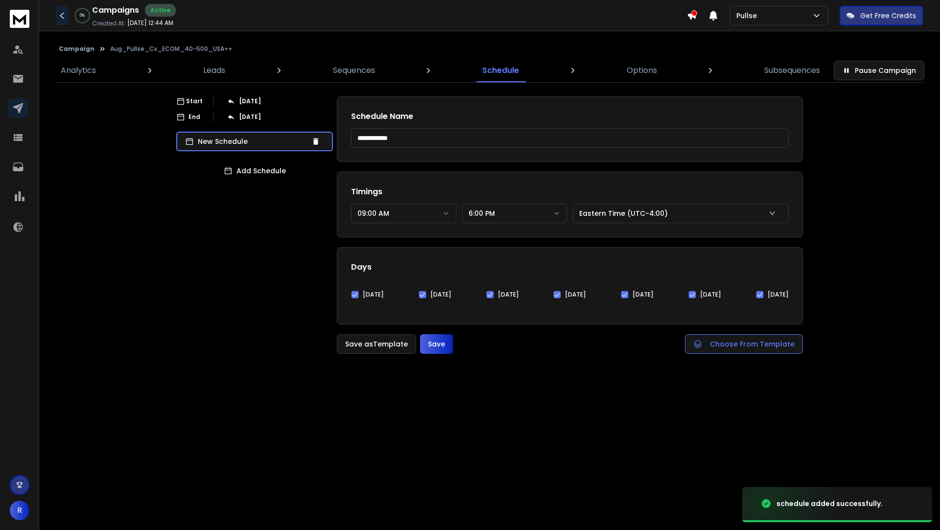
click at [59, 23] on button at bounding box center [62, 16] width 13 height 20
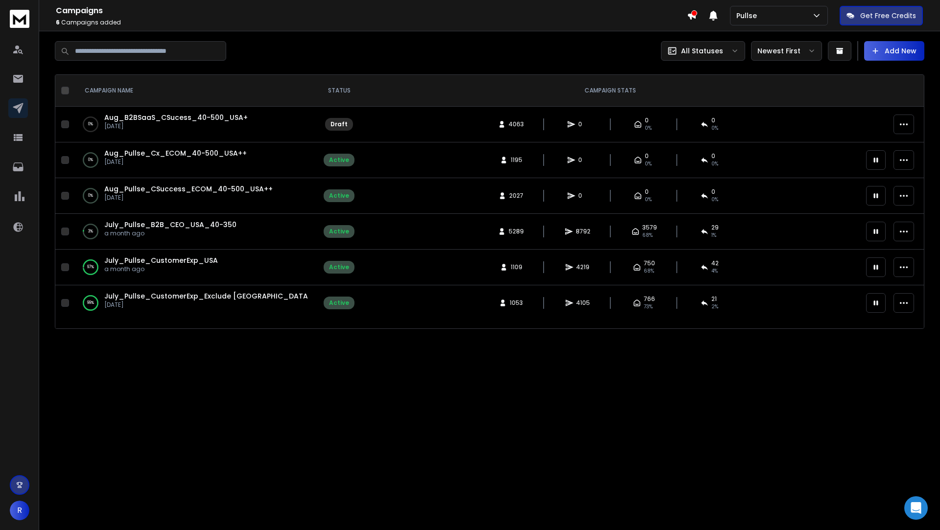
click at [129, 185] on span "Aug_Pullse_CSuccess_ECOM_40-500_USA++" at bounding box center [188, 189] width 168 height 10
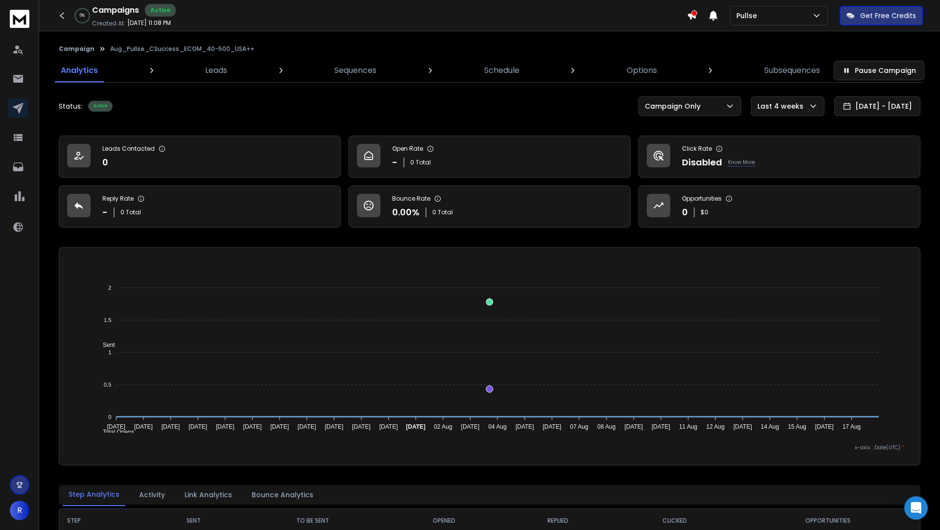
click at [243, 67] on div "Analytics Leads Sequences Schedule Options Subsequences" at bounding box center [440, 70] width 771 height 23
click at [355, 71] on p "Sequences" at bounding box center [355, 71] width 42 height 12
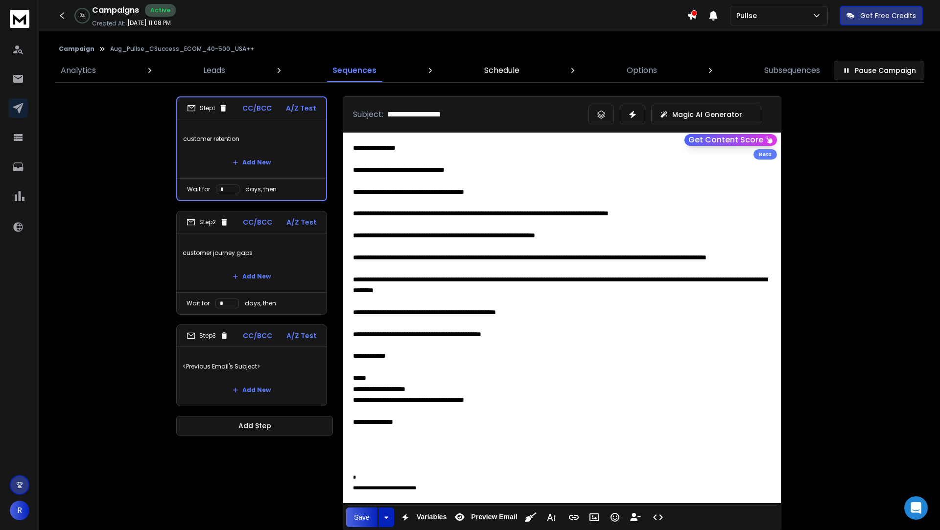
click at [523, 73] on link "Schedule" at bounding box center [501, 70] width 47 height 23
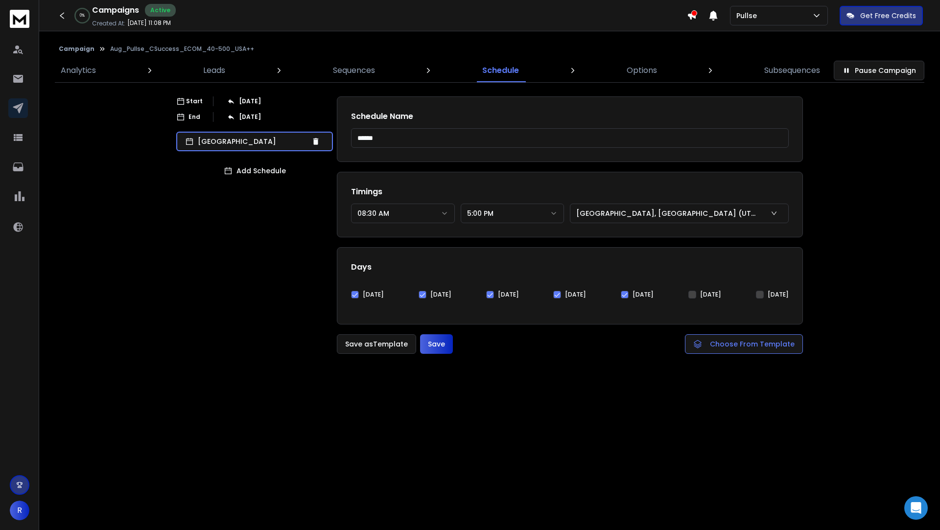
click at [703, 293] on label "[DATE]" at bounding box center [710, 295] width 21 height 8
click at [696, 293] on button "[DATE]" at bounding box center [692, 295] width 8 height 8
click at [773, 299] on div "[DATE]" at bounding box center [772, 295] width 33 height 20
click at [765, 295] on div "[DATE]" at bounding box center [772, 295] width 33 height 8
click at [759, 292] on button "[DATE]" at bounding box center [760, 295] width 8 height 8
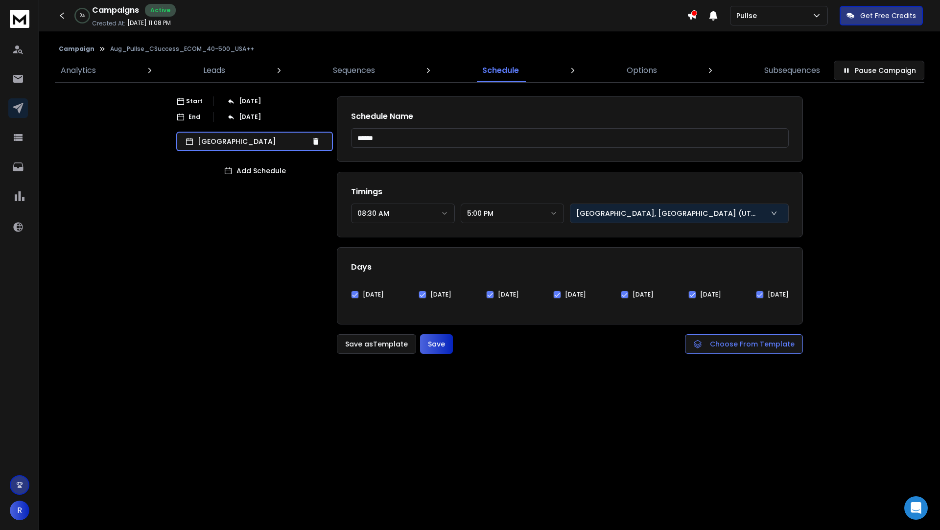
click at [657, 207] on button "[GEOGRAPHIC_DATA], [GEOGRAPHIC_DATA] (UTC+1:00)" at bounding box center [679, 214] width 219 height 20
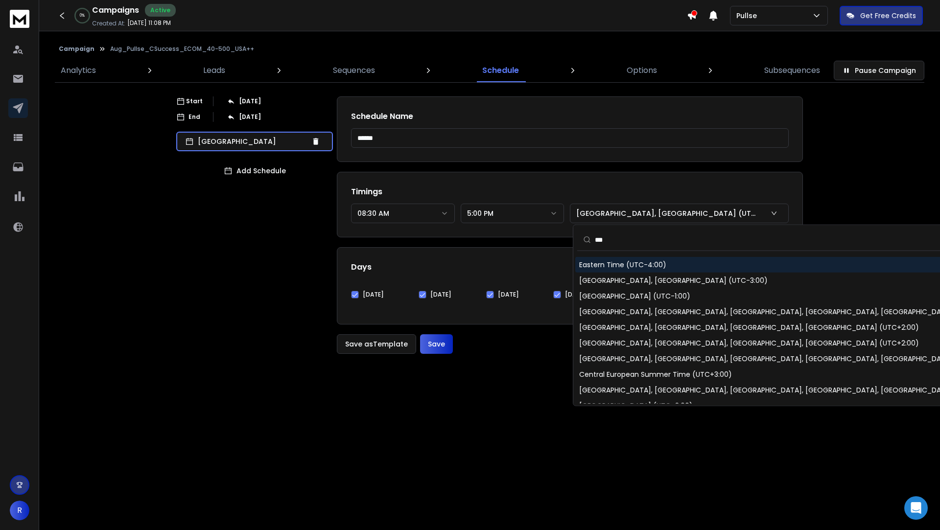
type input "***"
click at [663, 268] on div "Eastern Time (UTC-4:00)" at bounding box center [824, 265] width 498 height 16
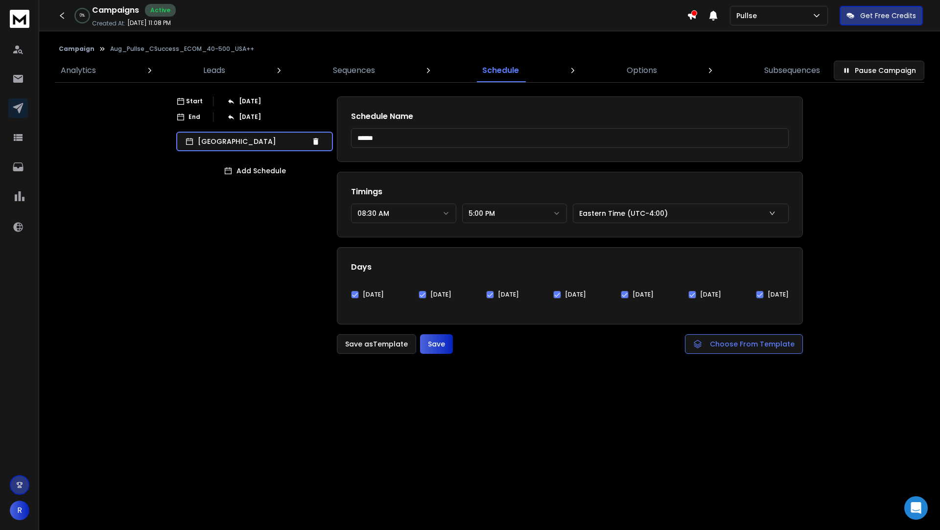
drag, startPoint x: 387, startPoint y: 132, endPoint x: 276, endPoint y: 129, distance: 111.6
click at [276, 129] on div "Start [DATE] End [DATE] [GEOGRAPHIC_DATA] Add Schedule Schedule Name ****** Tim…" at bounding box center [489, 224] width 626 height 257
type input "********"
click at [434, 339] on button "Save" at bounding box center [436, 344] width 33 height 20
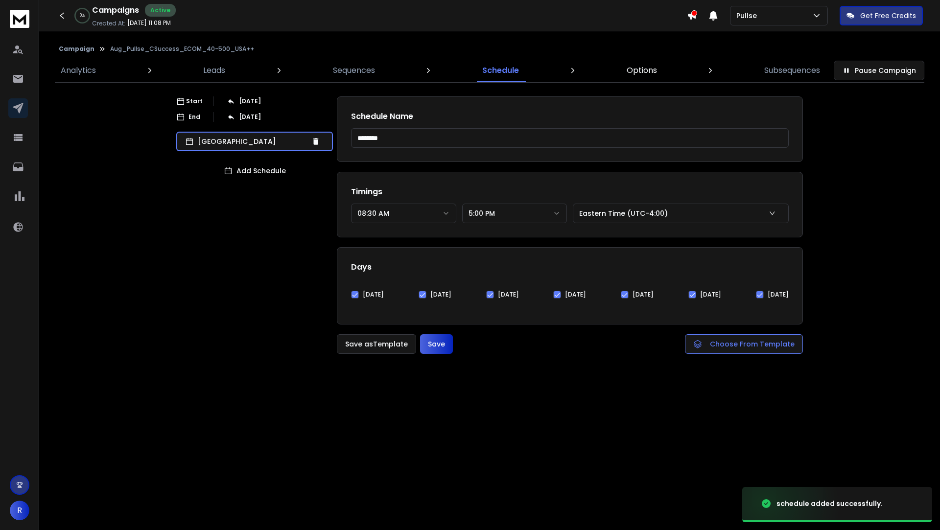
click at [646, 68] on p "Options" at bounding box center [641, 71] width 30 height 12
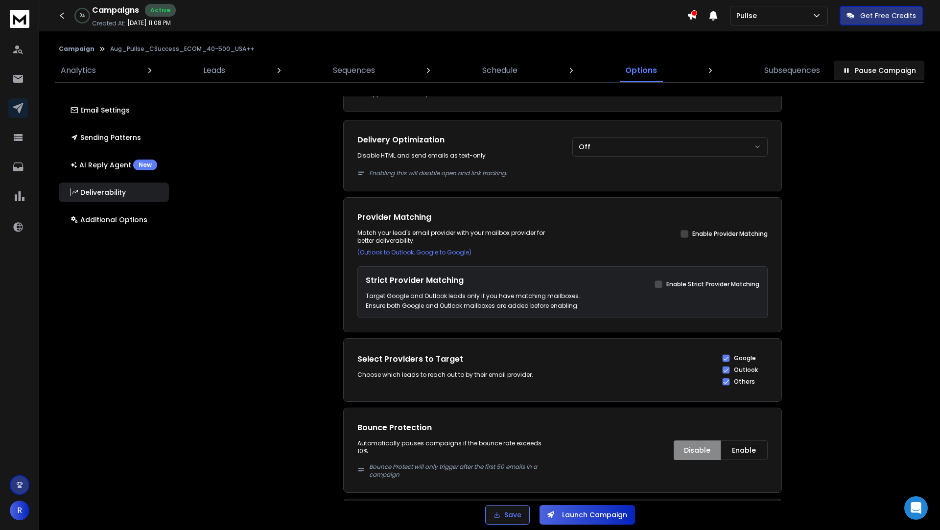
scroll to position [1236, 0]
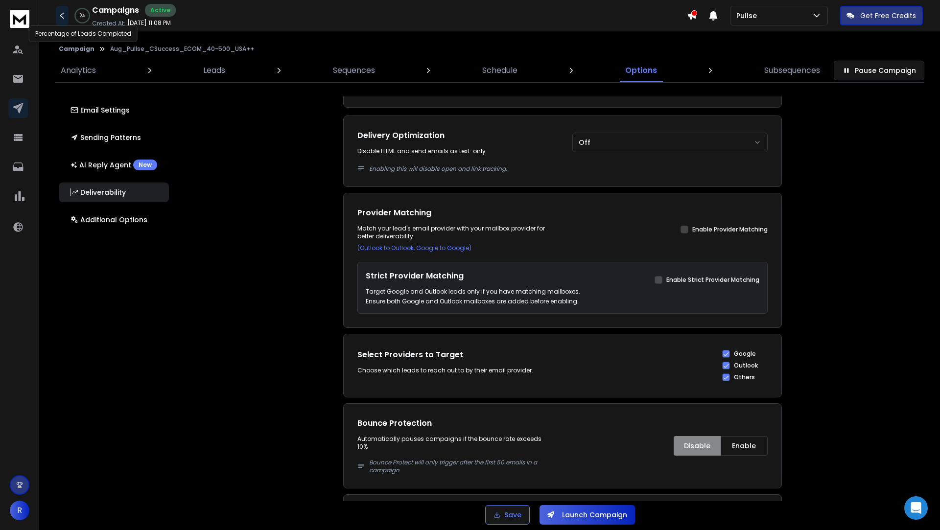
click at [67, 17] on button at bounding box center [62, 16] width 13 height 20
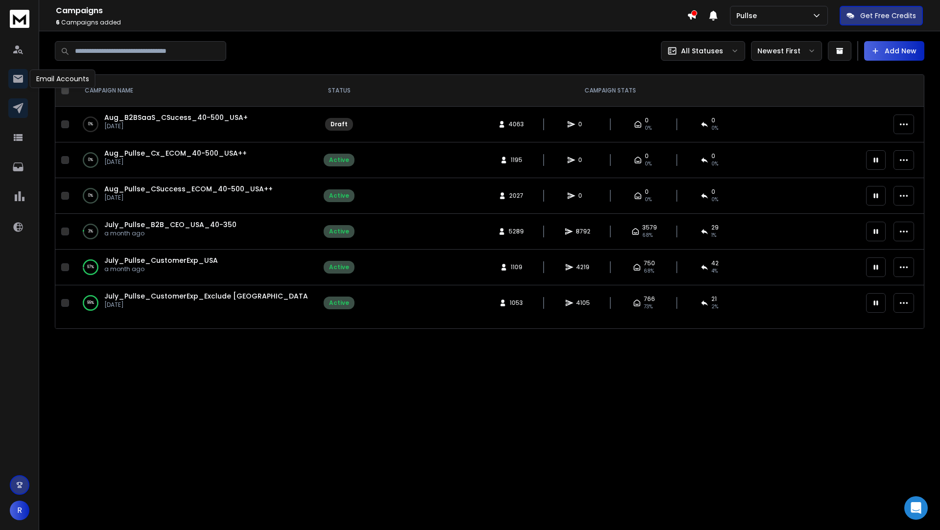
click at [18, 78] on icon at bounding box center [18, 79] width 10 height 8
